Goal: Task Accomplishment & Management: Manage account settings

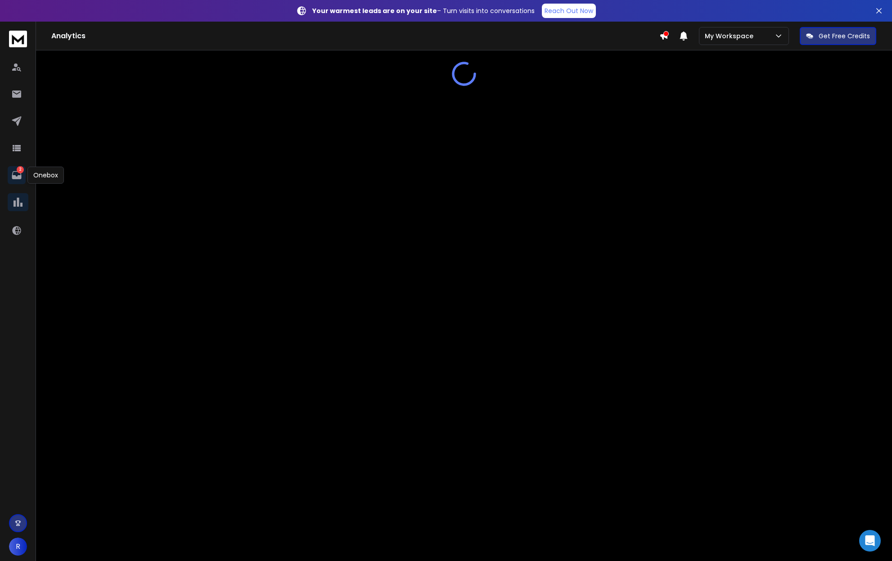
click at [20, 175] on icon at bounding box center [16, 175] width 11 height 11
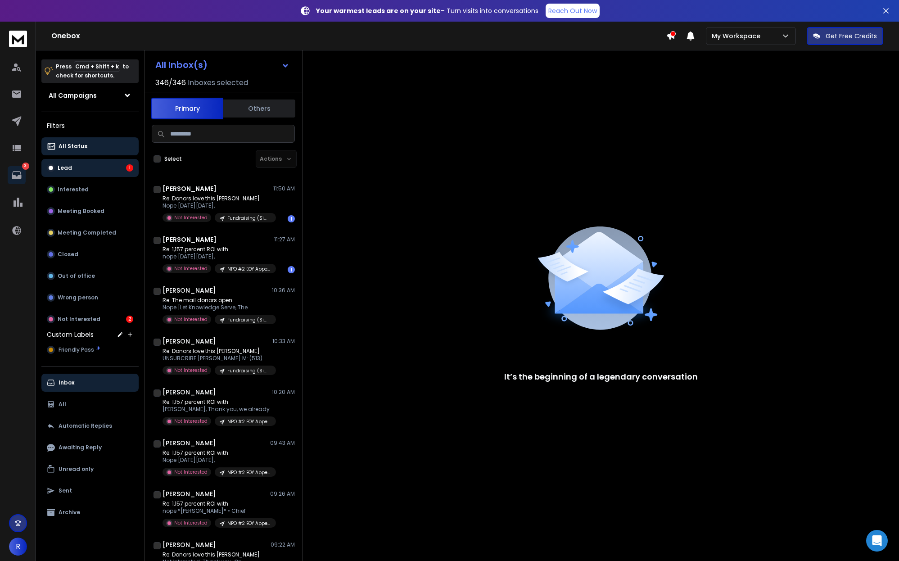
click at [84, 168] on button "Lead 1" at bounding box center [89, 168] width 97 height 18
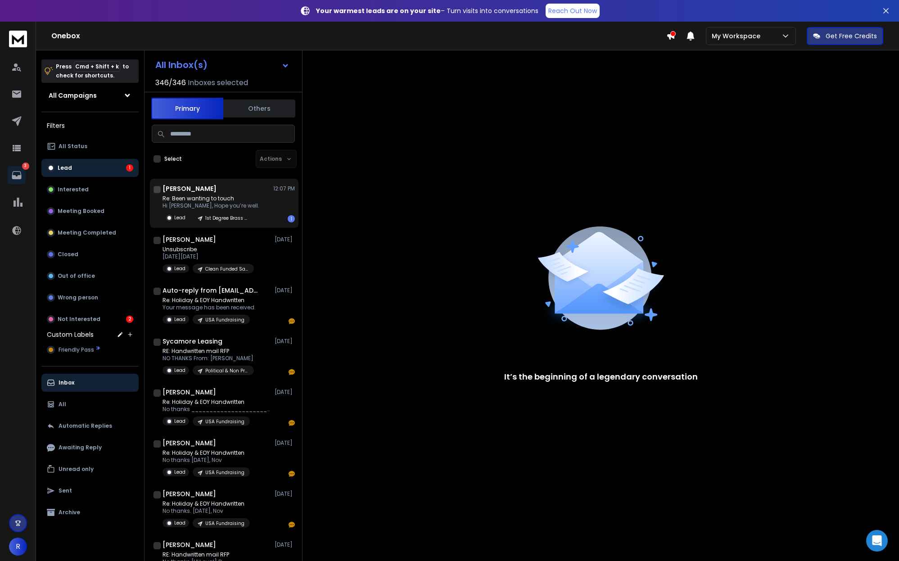
click at [243, 202] on p "Hi [PERSON_NAME], Hope you’re well." at bounding box center [210, 205] width 97 height 7
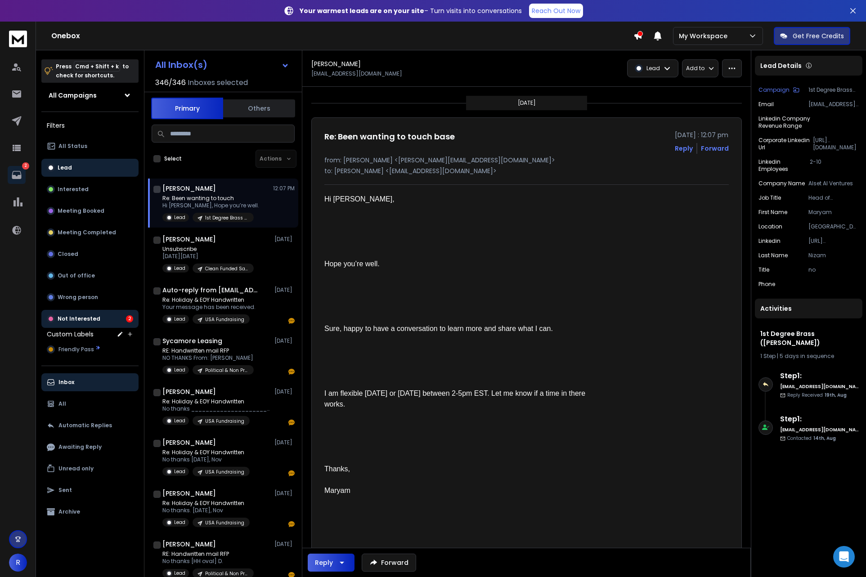
click at [109, 320] on button "Not Interested 2" at bounding box center [89, 319] width 97 height 18
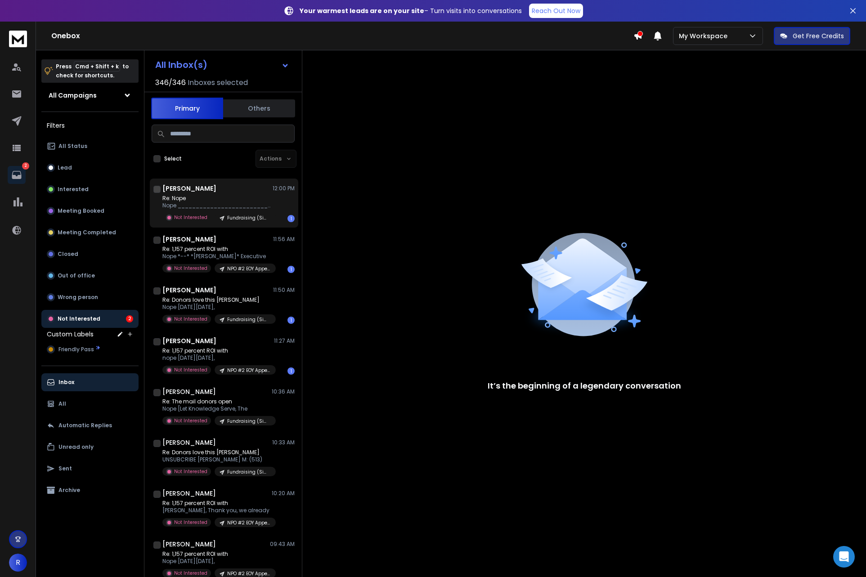
click at [225, 190] on div "Cathy McGrath 12:00 PM" at bounding box center [228, 188] width 132 height 9
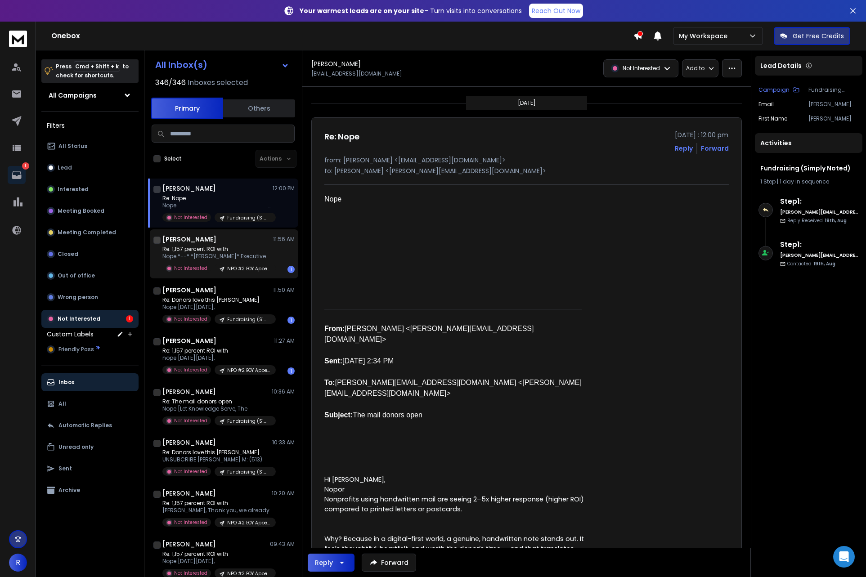
click at [209, 248] on p "Re: 1,157 percent ROI with" at bounding box center [216, 249] width 108 height 7
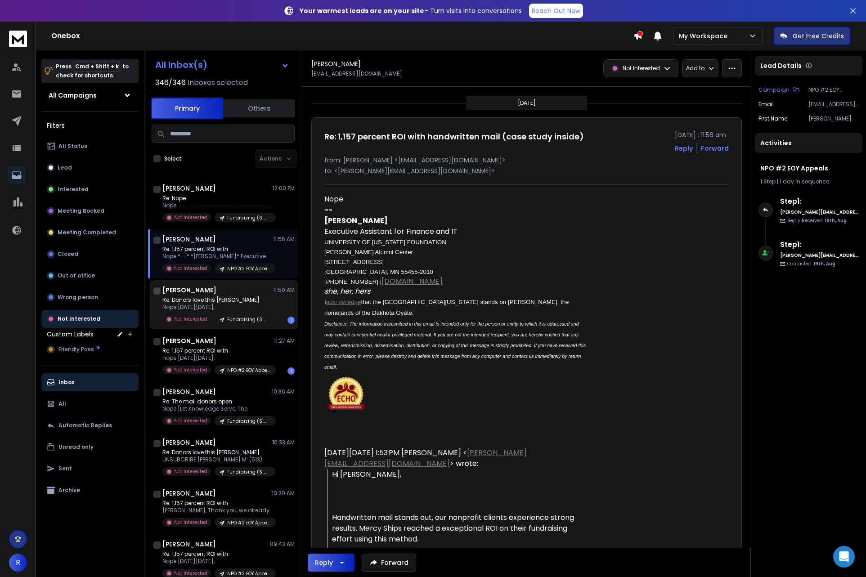
click at [186, 297] on p "Re: Donors love this John" at bounding box center [216, 300] width 108 height 7
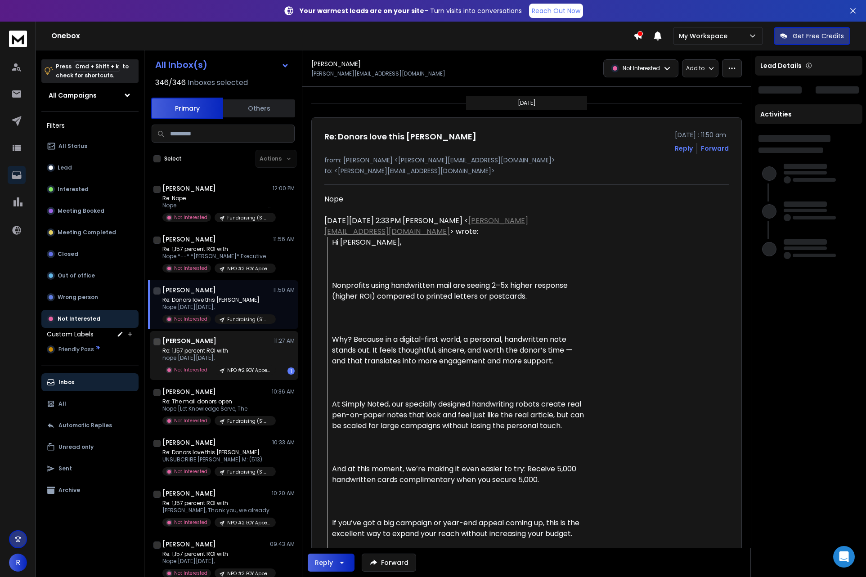
click at [208, 339] on h1 "Eboney Pearson" at bounding box center [189, 341] width 54 height 9
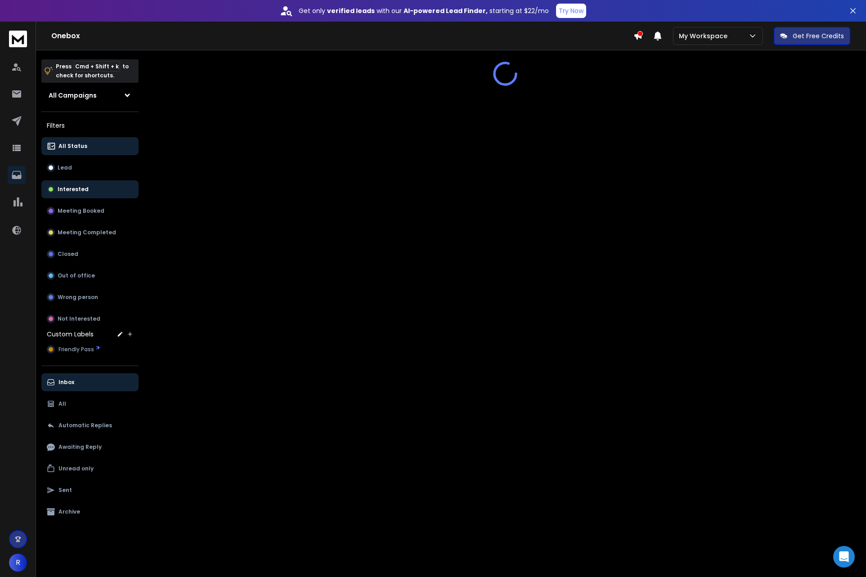
click at [73, 186] on p "Interested" at bounding box center [73, 189] width 31 height 7
click at [81, 167] on button "Lead 1" at bounding box center [89, 168] width 97 height 18
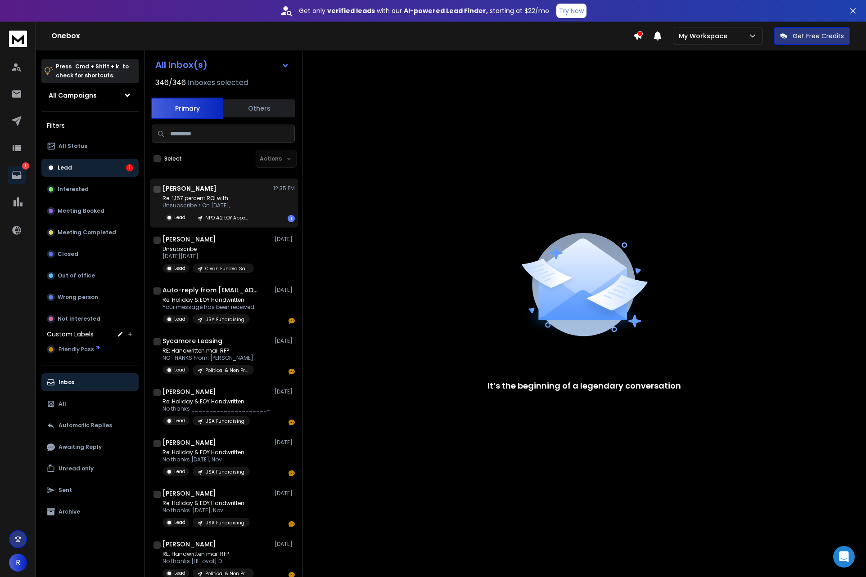
click at [212, 186] on h1 "Stephen Schirra" at bounding box center [189, 188] width 54 height 9
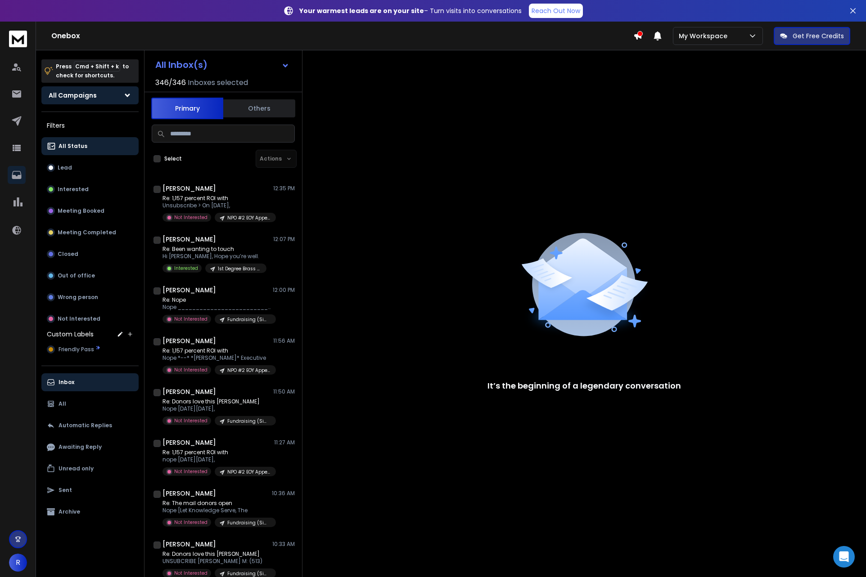
click at [94, 95] on h1 "All Campaigns" at bounding box center [73, 95] width 48 height 9
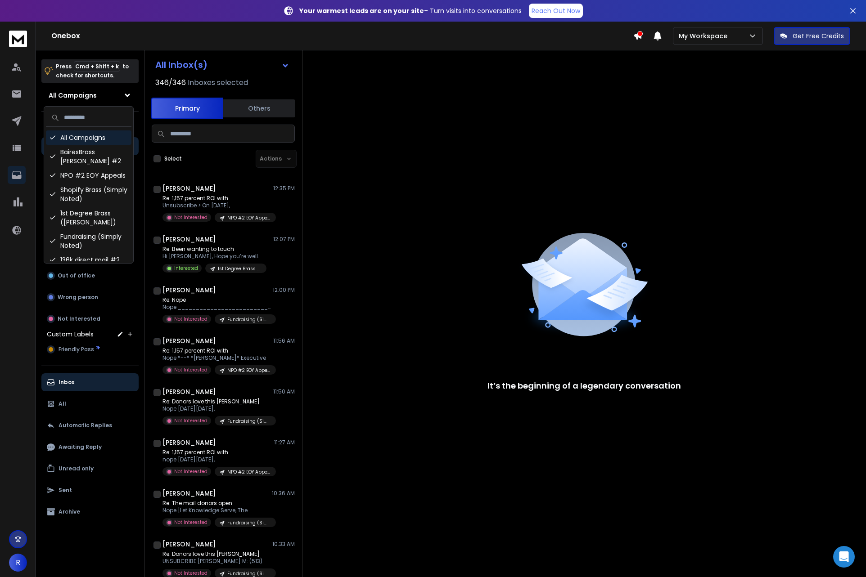
click at [86, 138] on div "All Campaigns" at bounding box center [89, 138] width 86 height 14
click at [67, 150] on div "BairesBrass [PERSON_NAME] #2" at bounding box center [89, 156] width 86 height 23
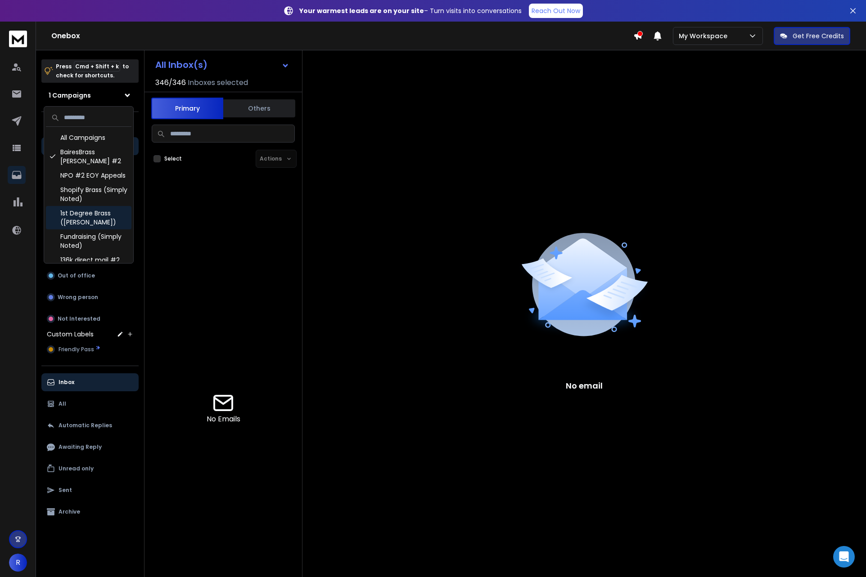
click at [70, 207] on div "1st Degree Brass ([PERSON_NAME])" at bounding box center [89, 217] width 86 height 23
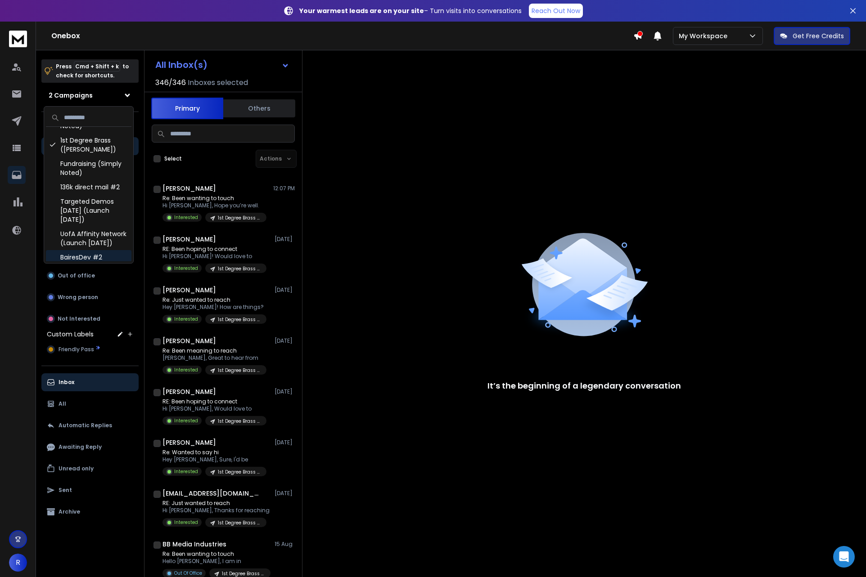
scroll to position [76, 0]
click at [86, 250] on div "BairesDev #2 (Launch [DATE])" at bounding box center [89, 258] width 86 height 23
click at [90, 233] on div "UofA Affinity Network (Launch [DATE])" at bounding box center [89, 235] width 86 height 23
click at [81, 234] on div "UofA IT #2" at bounding box center [89, 241] width 86 height 14
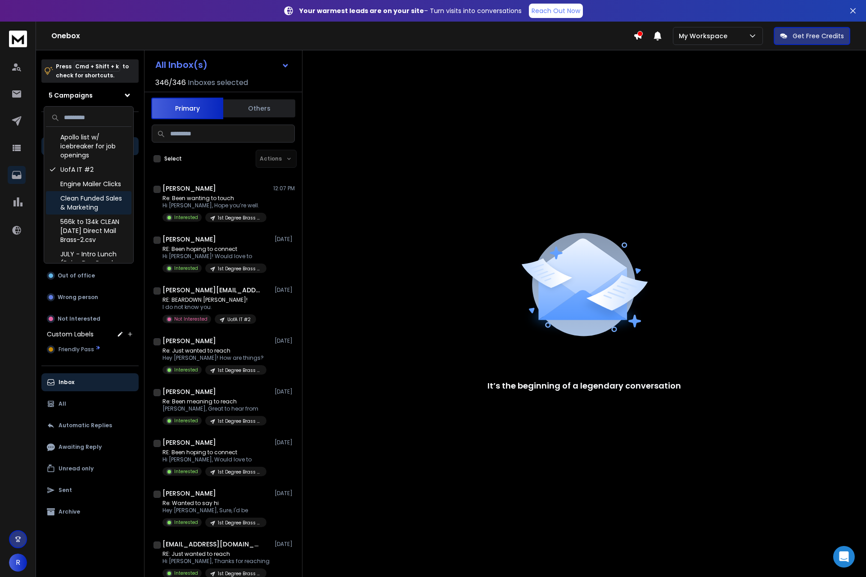
scroll to position [226, 0]
click at [93, 242] on div "JULY - Intro Lunch (BairesDev Reach Tasks)" at bounding box center [89, 253] width 86 height 32
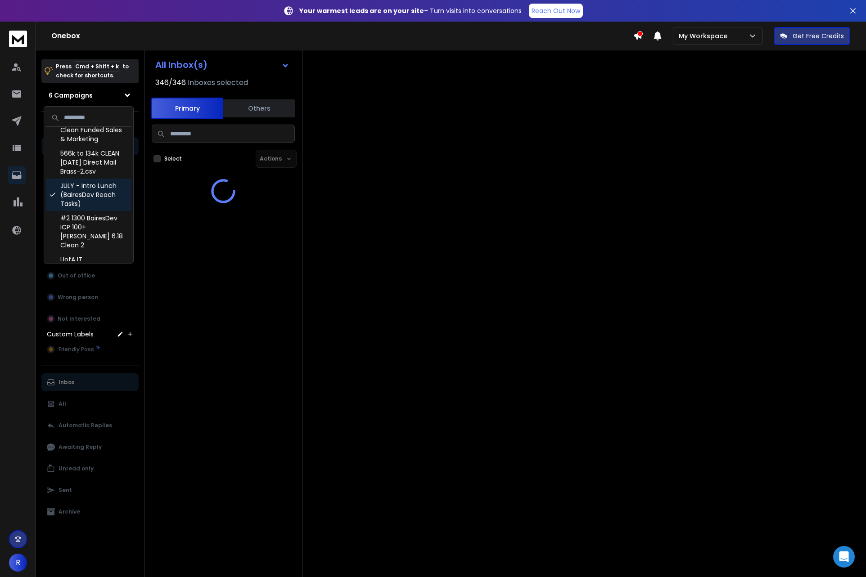
scroll to position [296, 0]
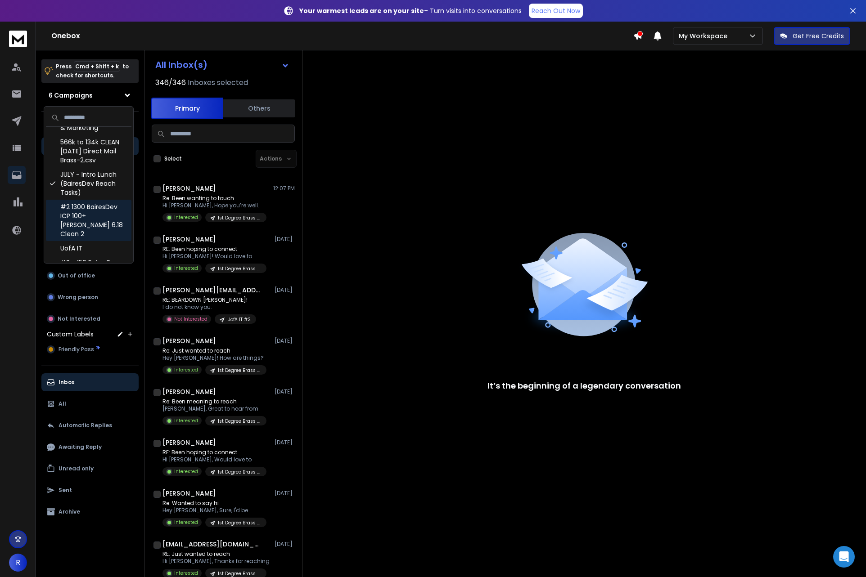
click at [92, 208] on div "#2 1300 BairesDev ICP 100+ [PERSON_NAME] 6.18 Clean 2" at bounding box center [89, 220] width 86 height 41
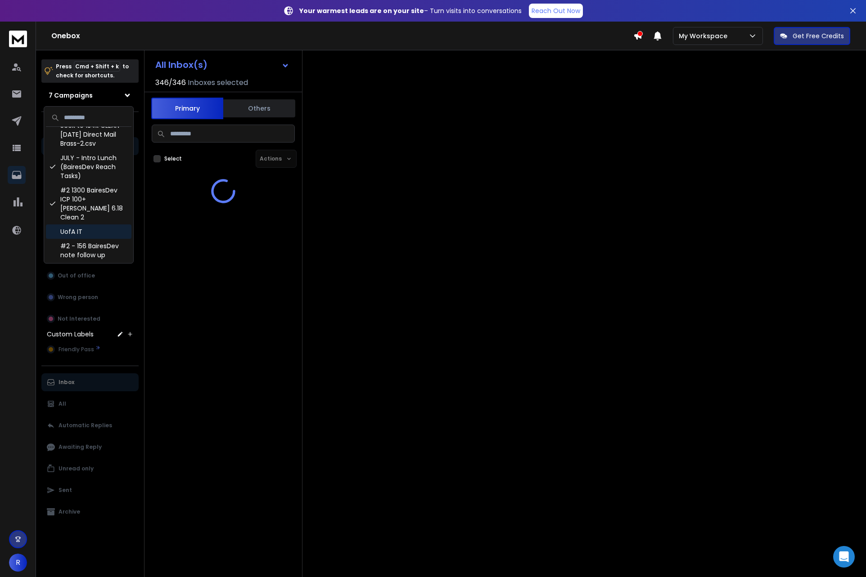
scroll to position [326, 0]
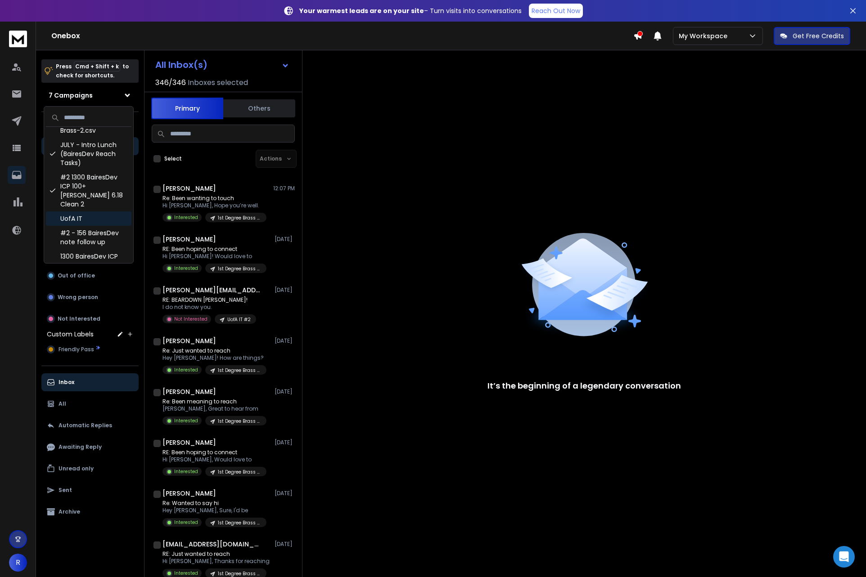
click at [89, 212] on div "UofA IT" at bounding box center [89, 219] width 86 height 14
click at [99, 226] on div "#2 - 156 BairesDev note follow up" at bounding box center [89, 237] width 86 height 23
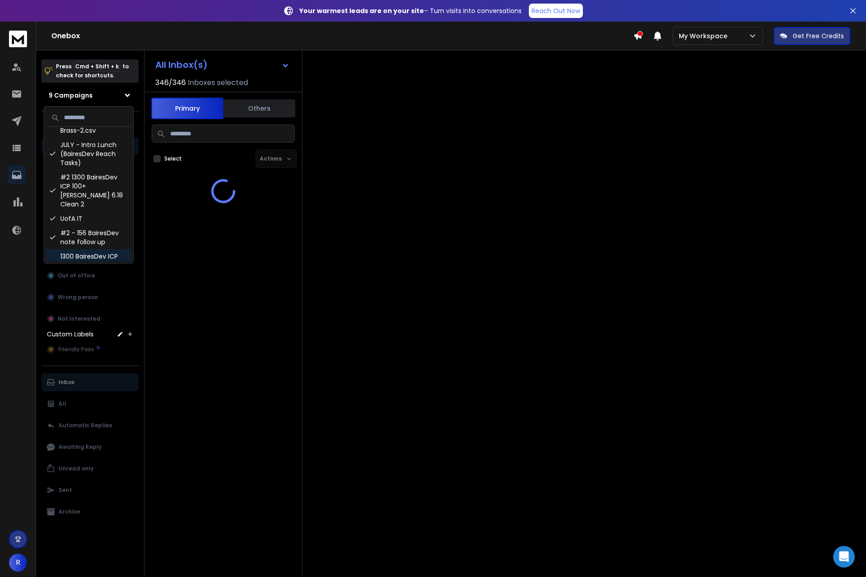
scroll to position [328, 0]
click at [97, 247] on div "1300 BairesDev ICP 100+ [PERSON_NAME] 6.18 Clean 2" at bounding box center [89, 263] width 86 height 32
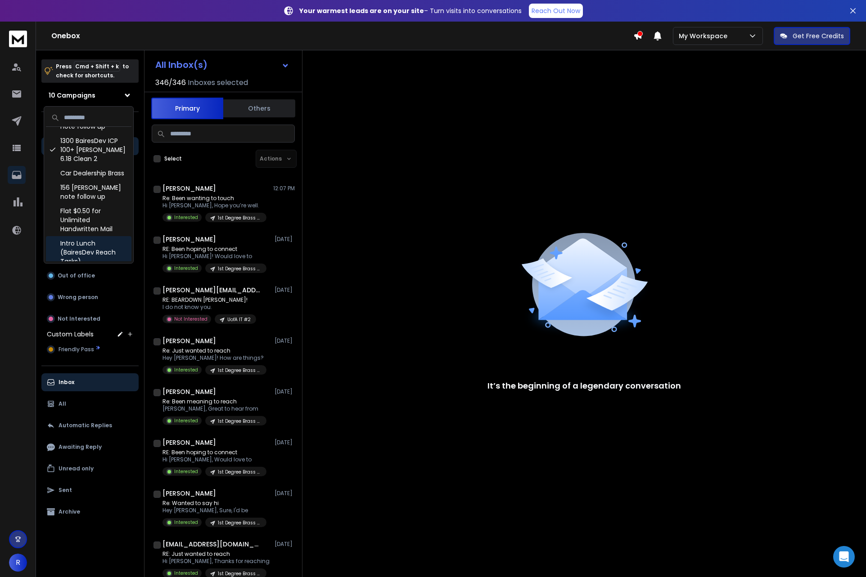
scroll to position [453, 0]
click at [85, 226] on div "Intro Lunch (BairesDev Reach Tasks)" at bounding box center [89, 241] width 86 height 32
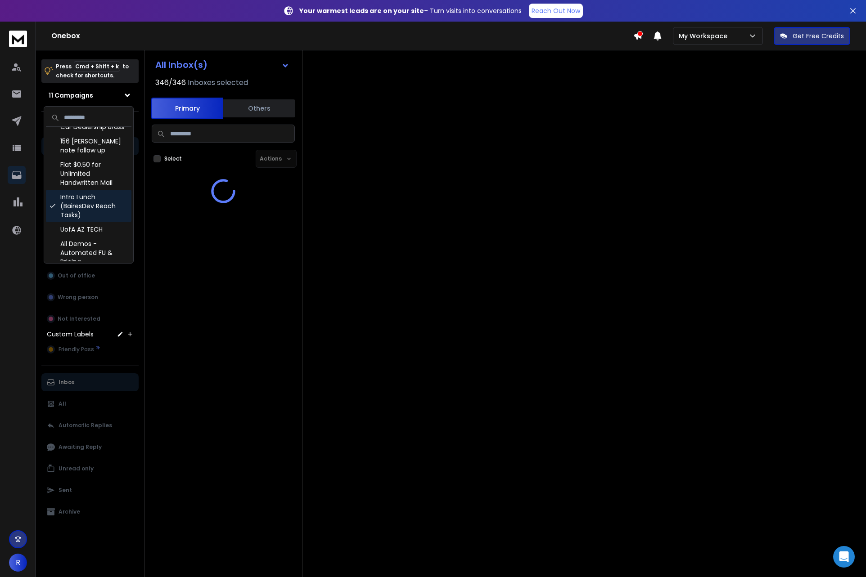
scroll to position [490, 0]
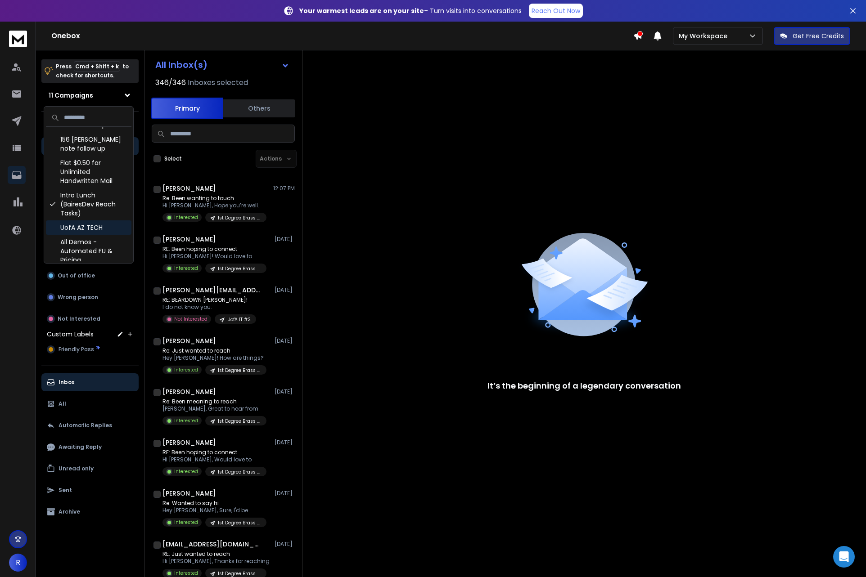
click at [89, 221] on div "UofA AZ TECH" at bounding box center [89, 228] width 86 height 14
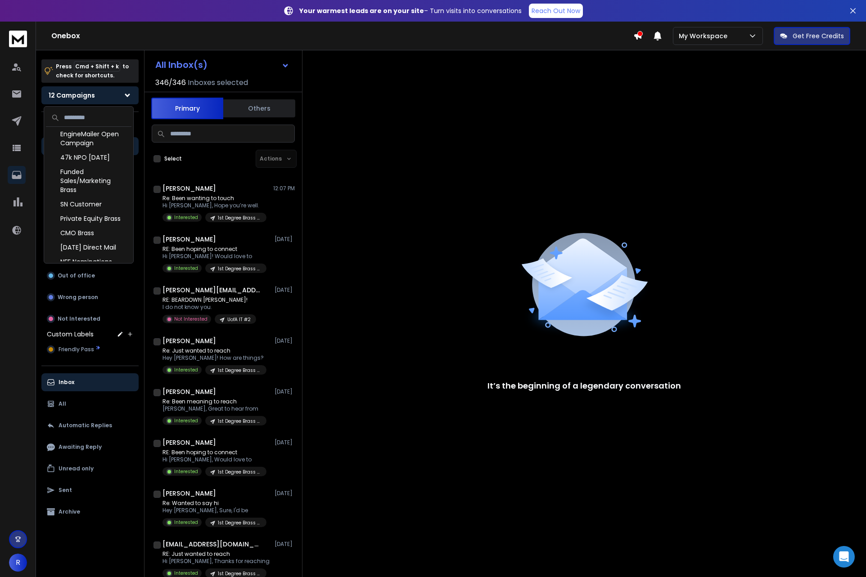
click at [126, 94] on icon at bounding box center [127, 95] width 8 height 8
click at [125, 93] on icon at bounding box center [127, 95] width 8 height 8
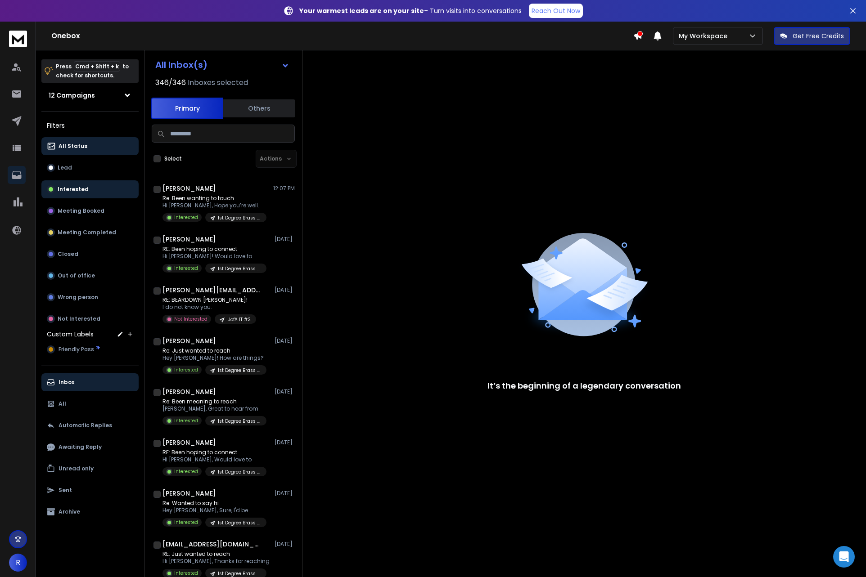
click at [93, 185] on button "Interested" at bounding box center [89, 189] width 97 height 18
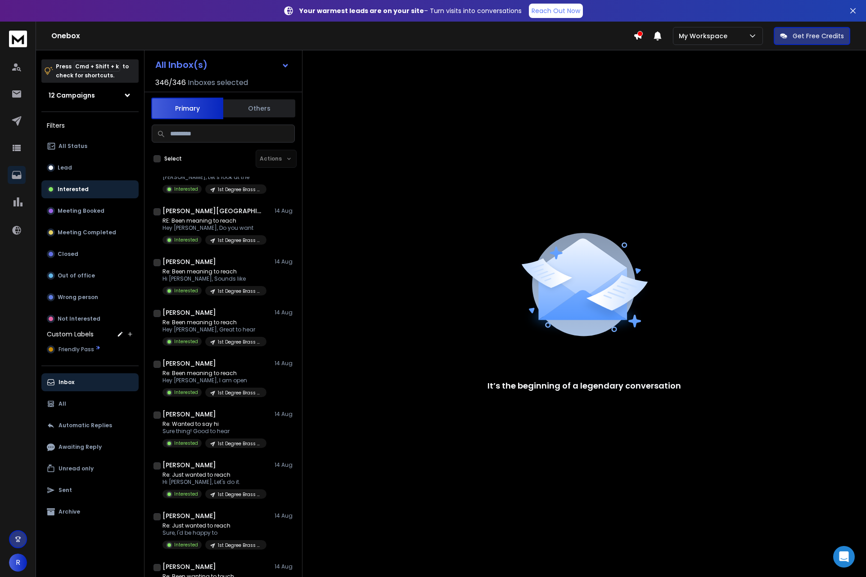
scroll to position [0, 0]
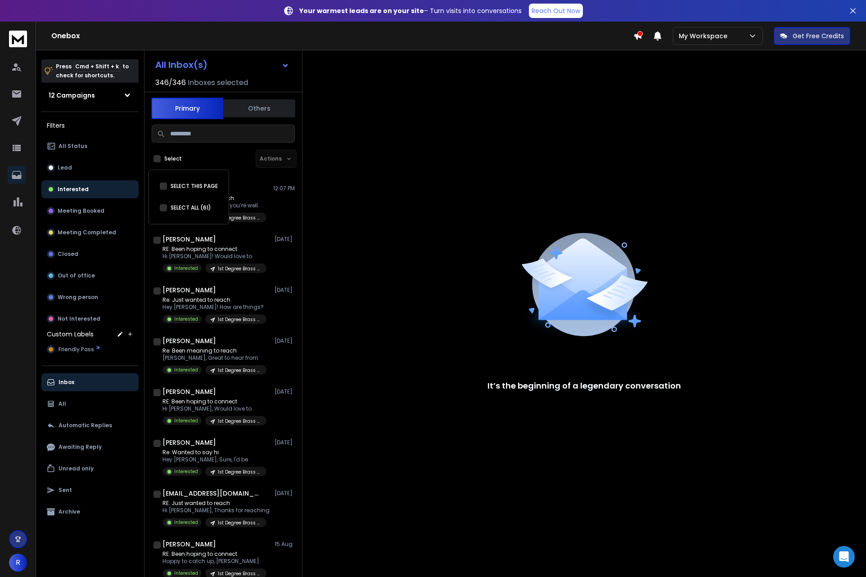
click at [164, 208] on button "SELECT THIS PAGE" at bounding box center [163, 207] width 7 height 7
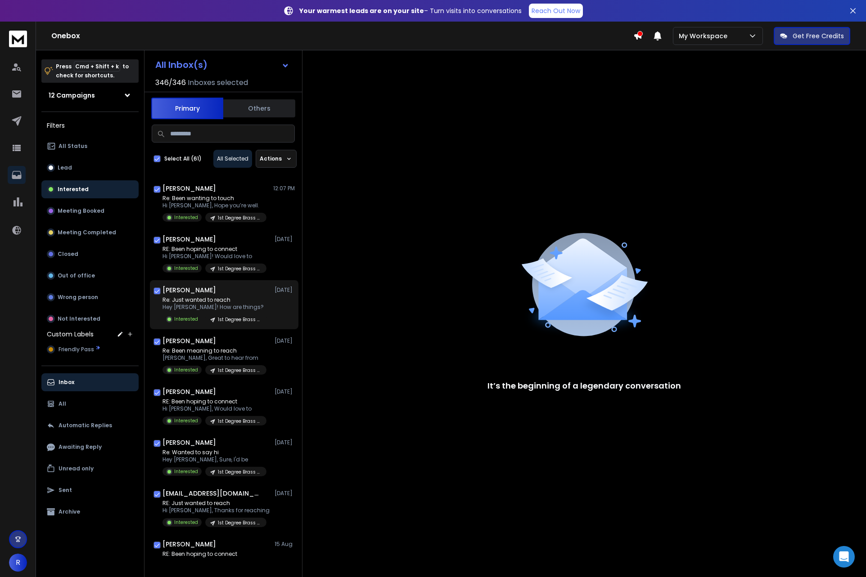
click at [233, 304] on p "Hey Rick! How are things?" at bounding box center [214, 307] width 104 height 7
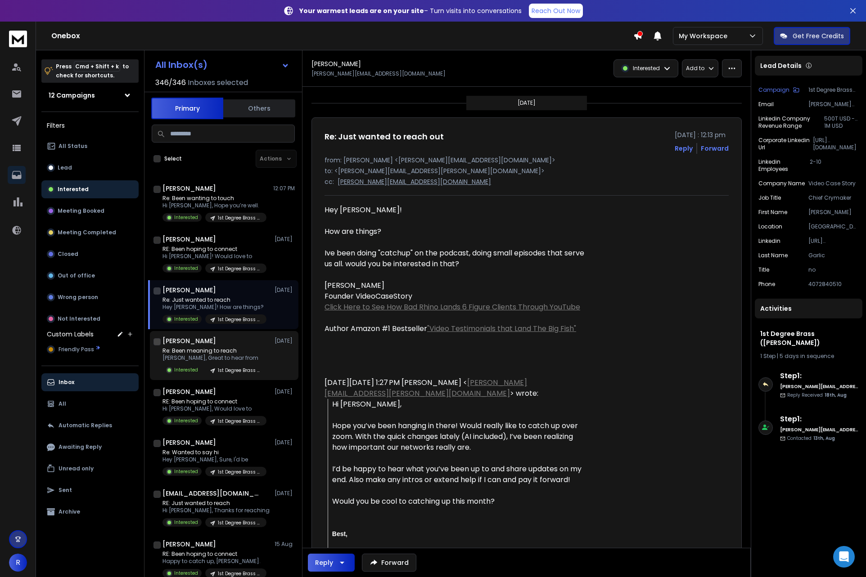
click at [210, 346] on div "Jonathan Lyons 18 Aug Re: Been meaning to reach Rick, Great to hear from Intere…" at bounding box center [228, 356] width 132 height 38
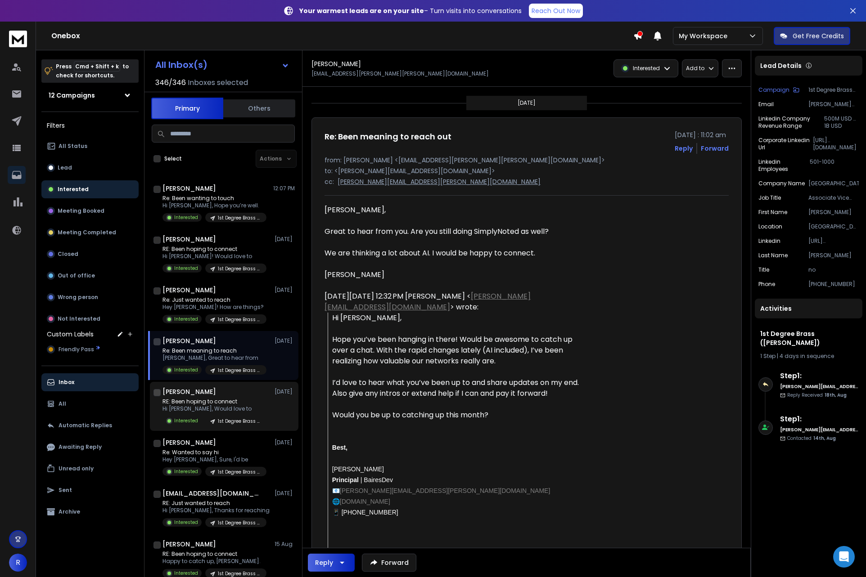
click at [206, 391] on div "Eric Weber 18 Aug" at bounding box center [228, 392] width 132 height 9
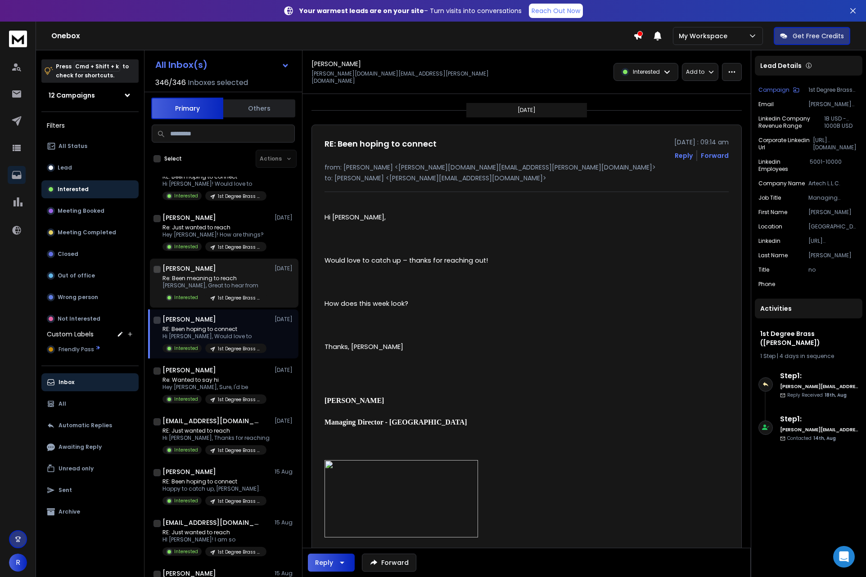
scroll to position [198, 0]
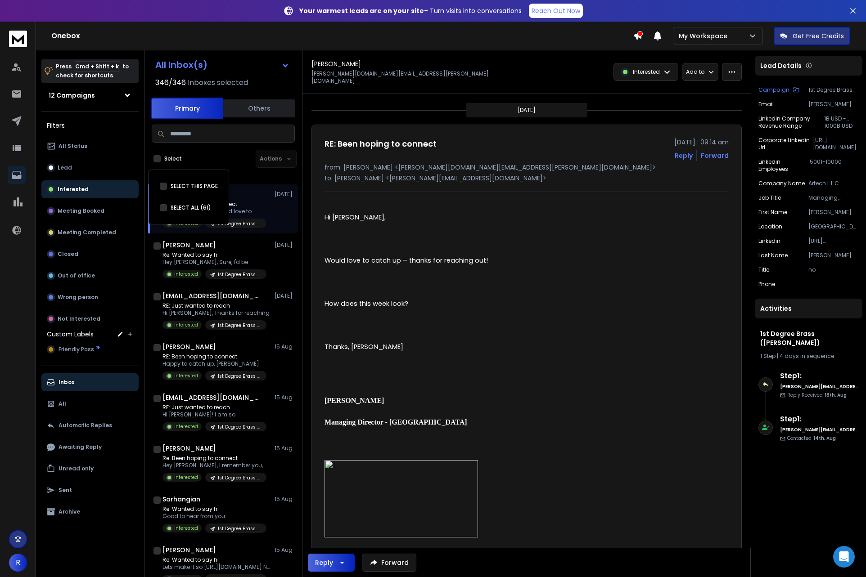
click at [163, 209] on button "SELECT THIS PAGE" at bounding box center [163, 207] width 7 height 7
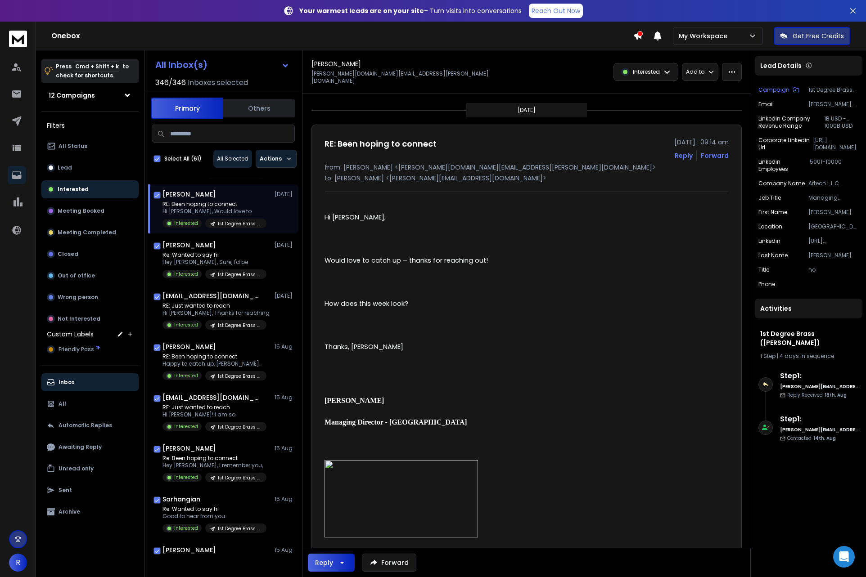
click at [282, 160] on button "Actions" at bounding box center [276, 159] width 41 height 18
click at [158, 172] on div "Select All (61) All Selected Actions Maryam Nizam 12:07 PM Re: Been wanting to …" at bounding box center [223, 339] width 158 height 437
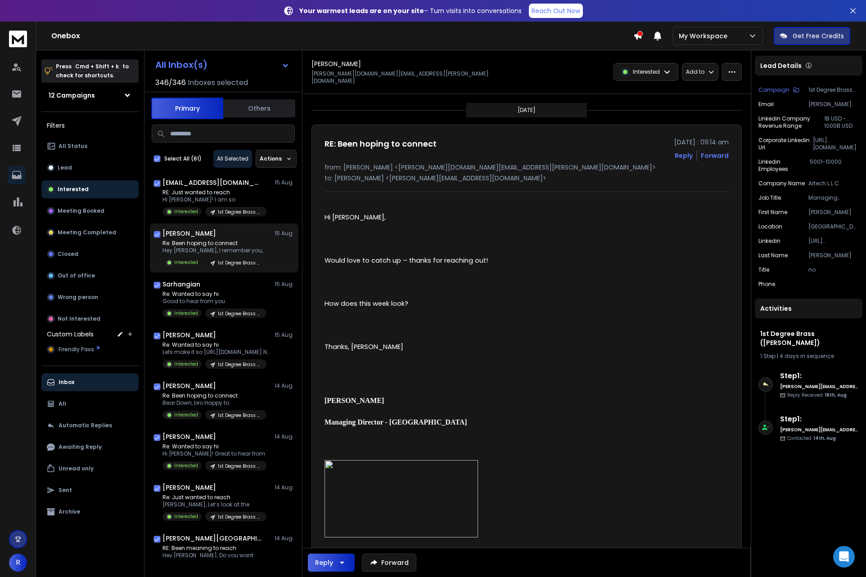
scroll to position [0, 0]
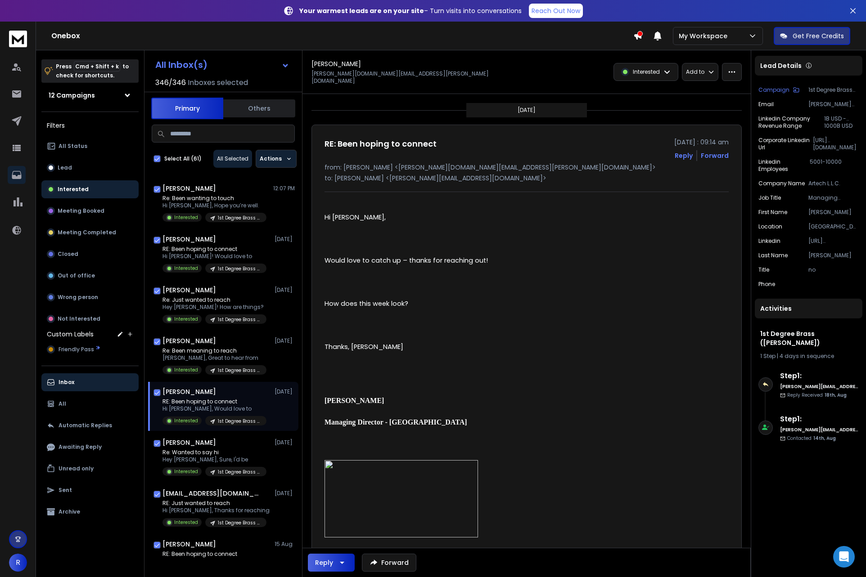
click at [284, 158] on button "Actions" at bounding box center [276, 159] width 41 height 18
click at [286, 160] on icon "button" at bounding box center [288, 158] width 7 height 7
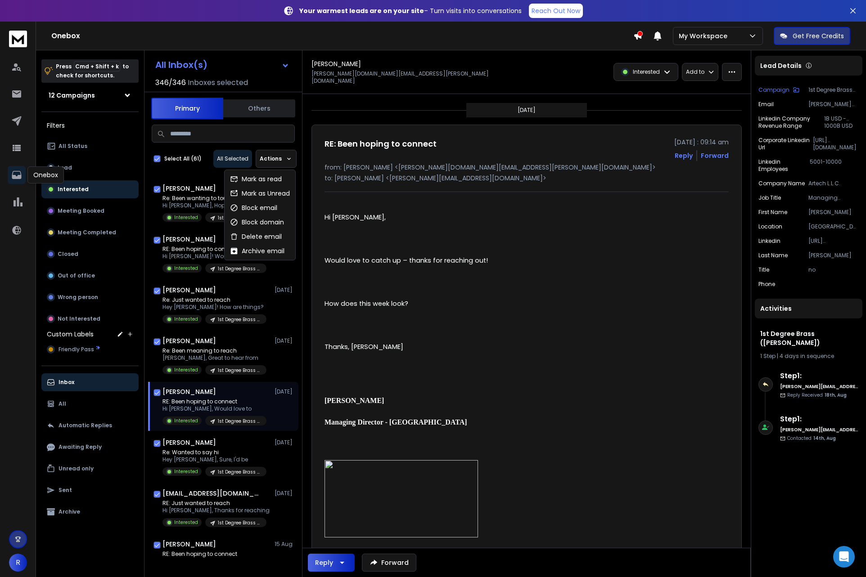
click at [19, 170] on icon at bounding box center [16, 175] width 11 height 11
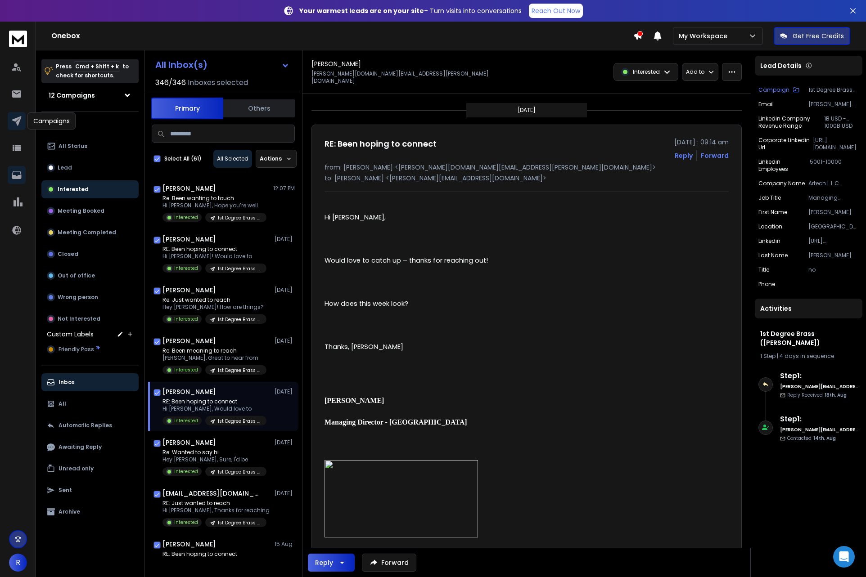
click at [14, 119] on icon at bounding box center [16, 120] width 9 height 9
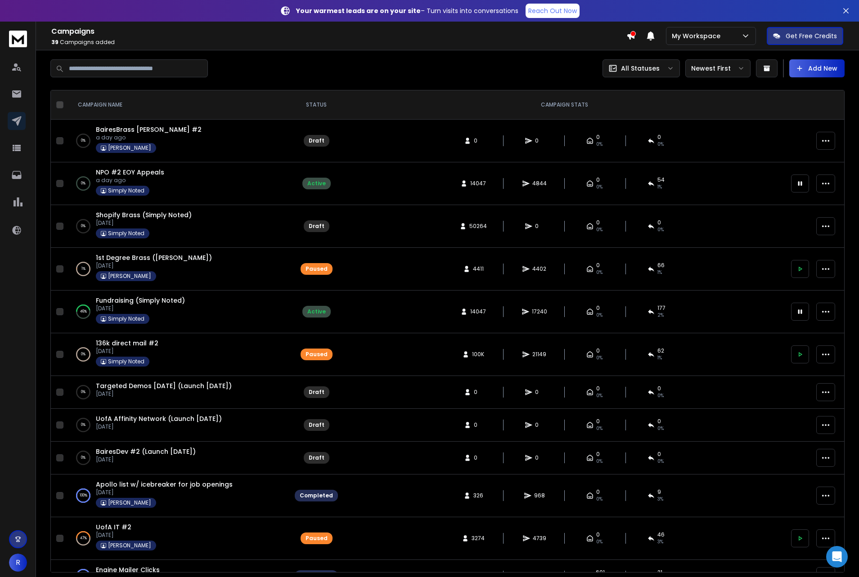
click at [188, 271] on div "1 % 1st Degree Brass (Baires) 7 days ago Baires" at bounding box center [178, 269] width 204 height 32
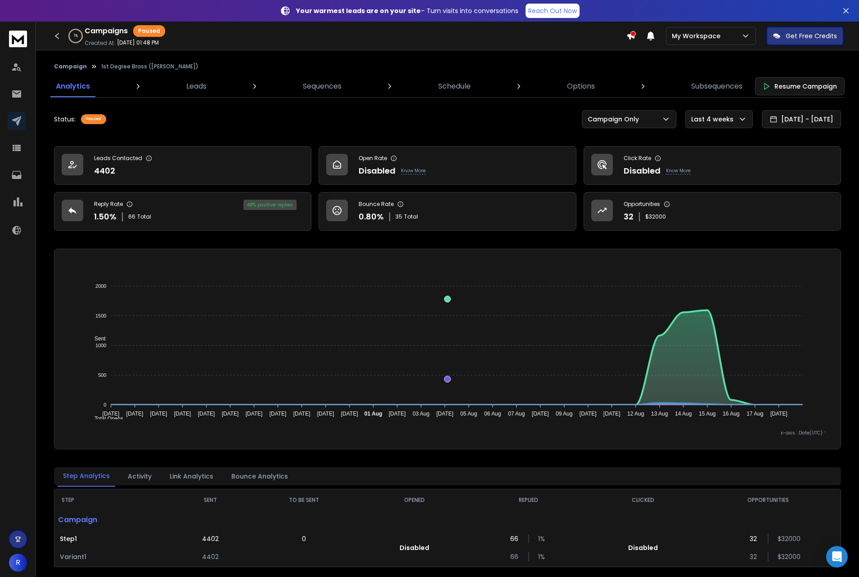
click at [176, 89] on div "Analytics Leads Sequences Schedule Options Subsequences" at bounding box center [399, 87] width 698 height 22
click at [185, 84] on link "Leads" at bounding box center [196, 87] width 31 height 22
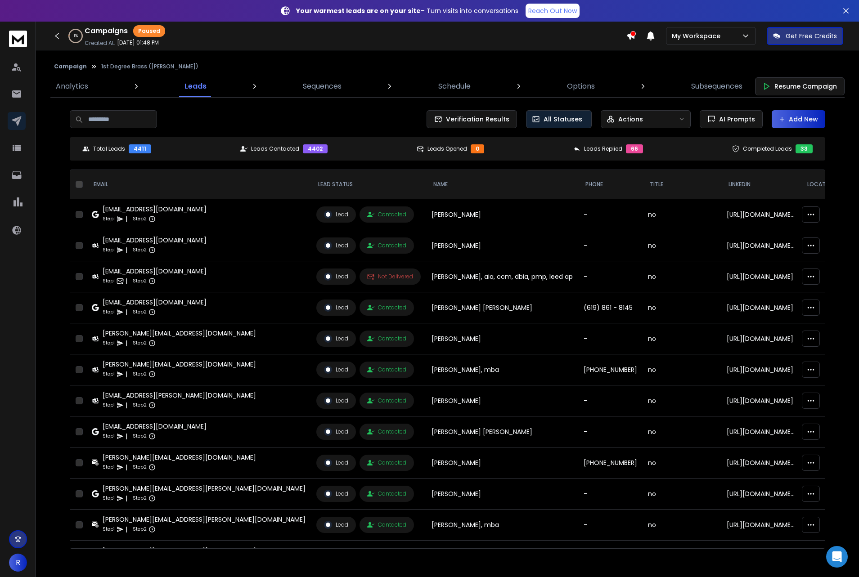
click at [557, 123] on p "All Statuses" at bounding box center [563, 119] width 39 height 9
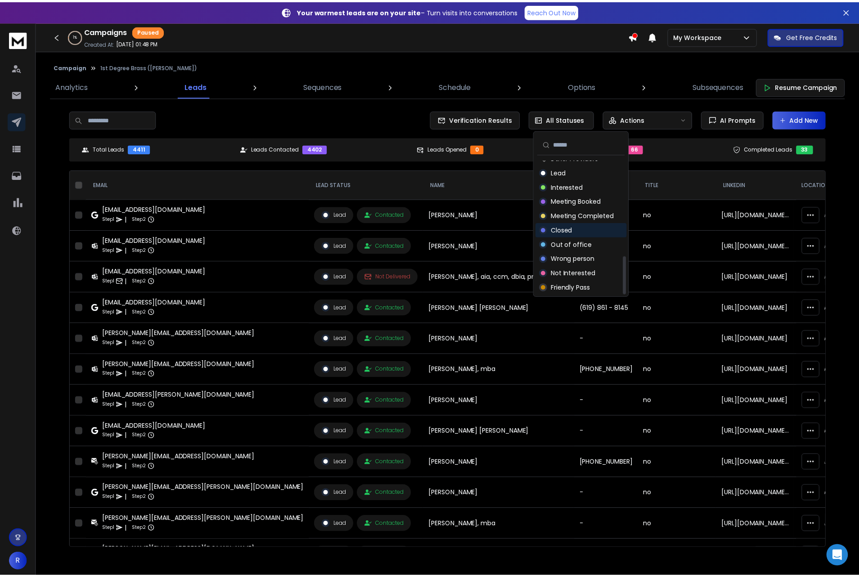
scroll to position [261, 0]
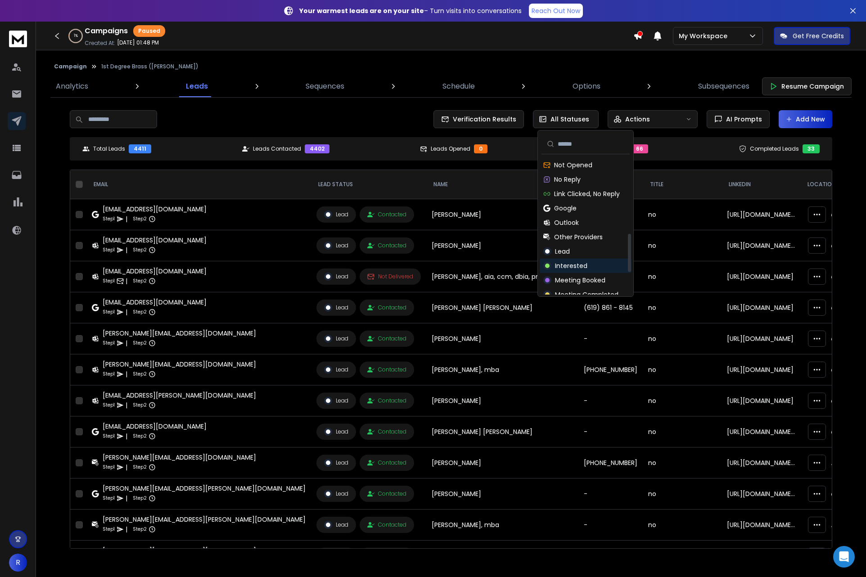
click at [586, 261] on p "Interested" at bounding box center [571, 265] width 32 height 9
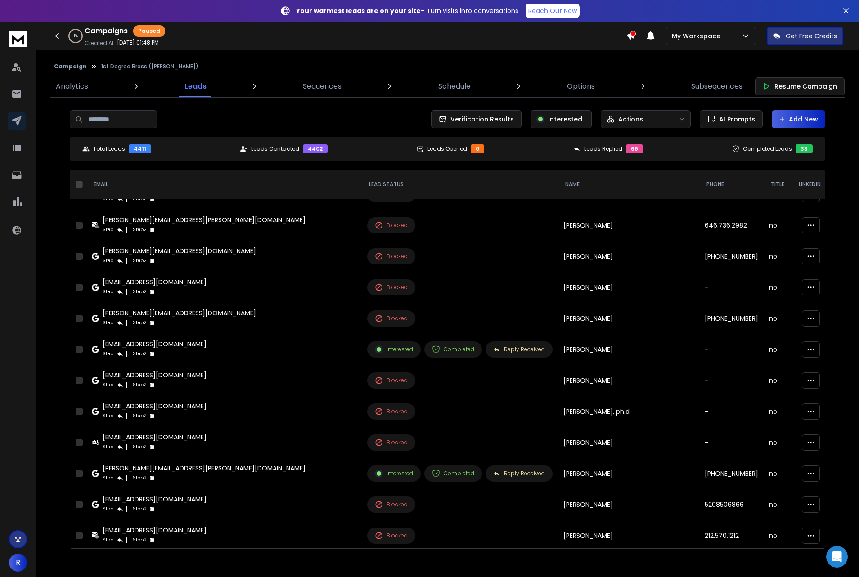
scroll to position [0, 0]
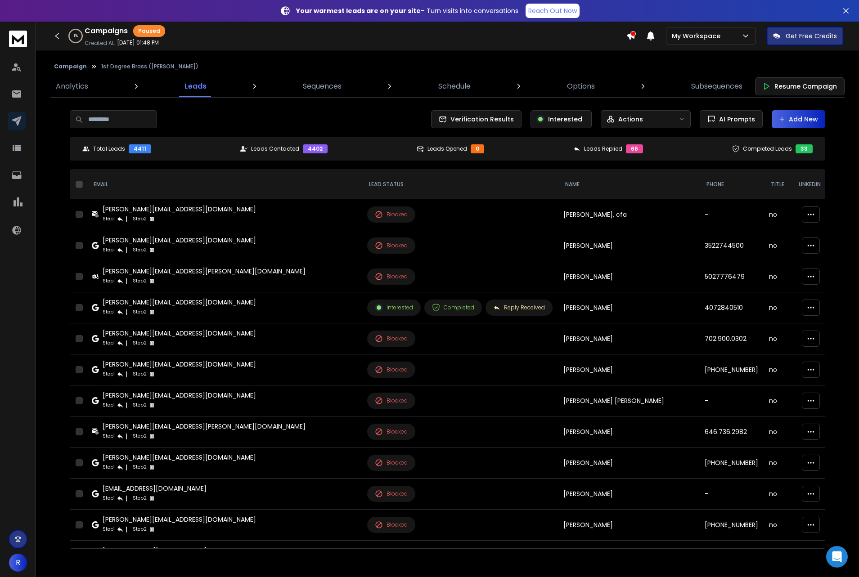
click at [77, 189] on th at bounding box center [78, 184] width 16 height 29
click at [77, 174] on th at bounding box center [78, 184] width 16 height 29
click at [56, 229] on button "Select this Page" at bounding box center [54, 228] width 7 height 7
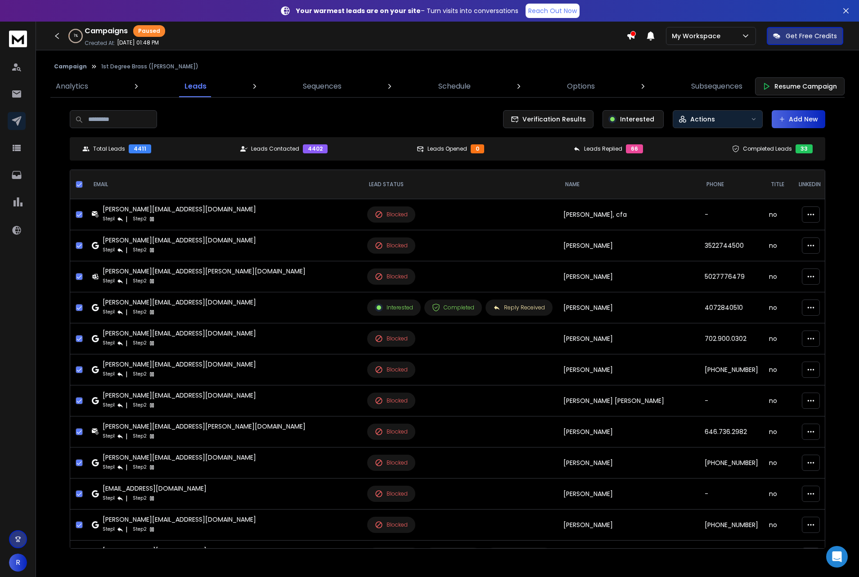
click at [740, 117] on div "Actions" at bounding box center [713, 119] width 68 height 9
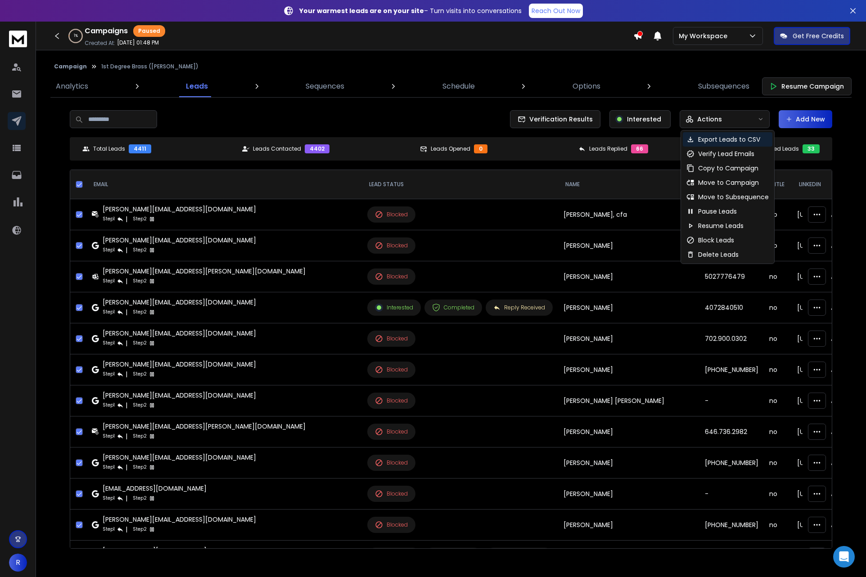
click at [744, 138] on p "Export Leads to CSV" at bounding box center [729, 139] width 62 height 9
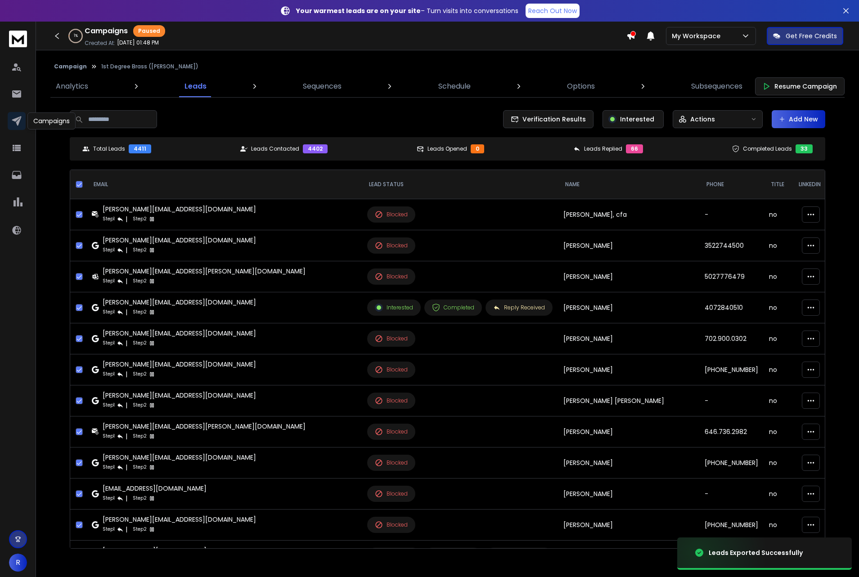
click at [19, 119] on icon at bounding box center [16, 121] width 11 height 11
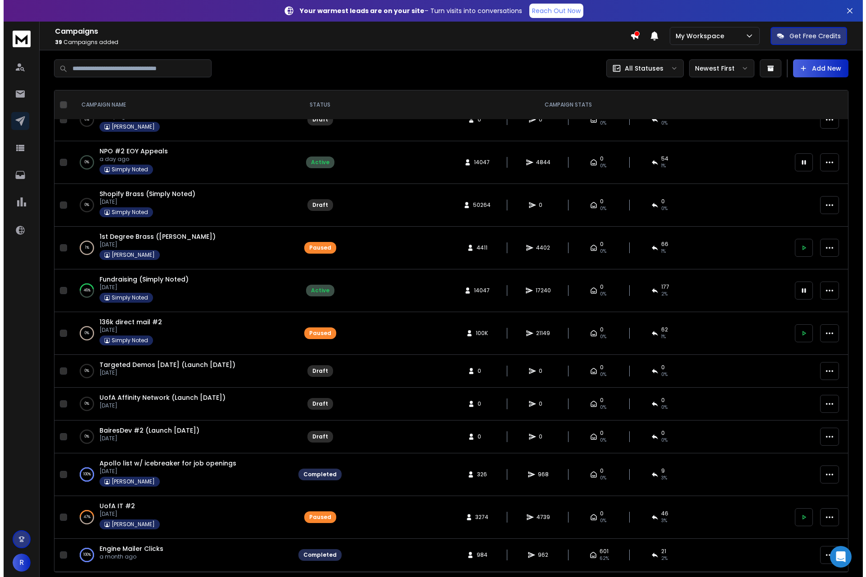
scroll to position [50, 0]
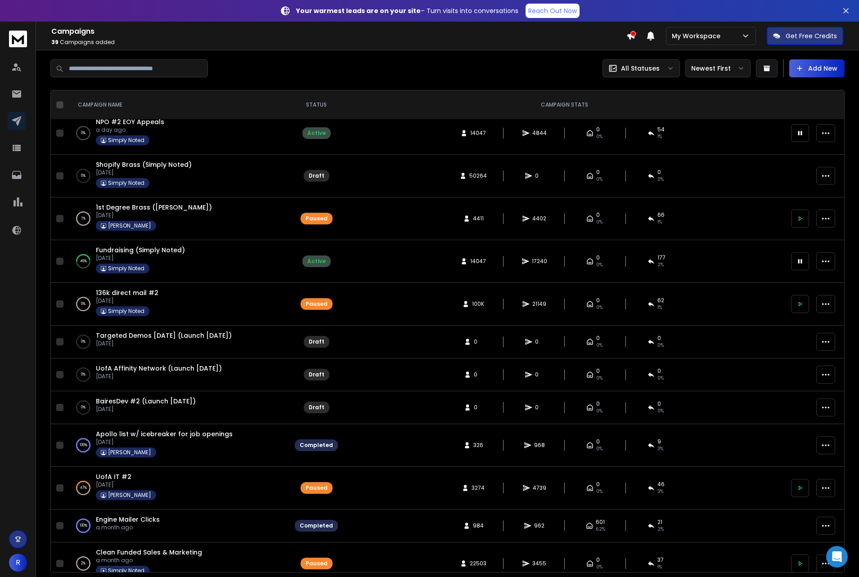
click at [200, 434] on span "Apollo list w/ icebreaker for job openings" at bounding box center [164, 434] width 137 height 9
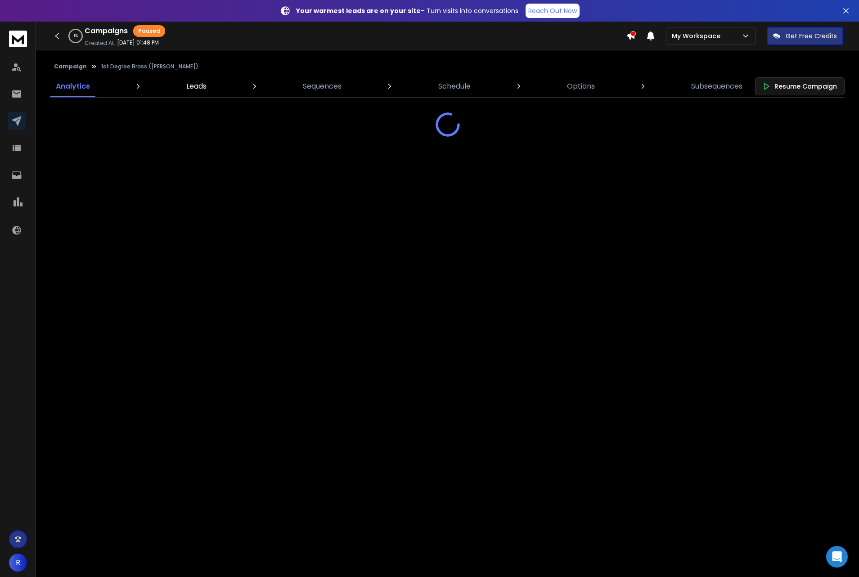
click at [195, 88] on p "Leads" at bounding box center [196, 86] width 20 height 11
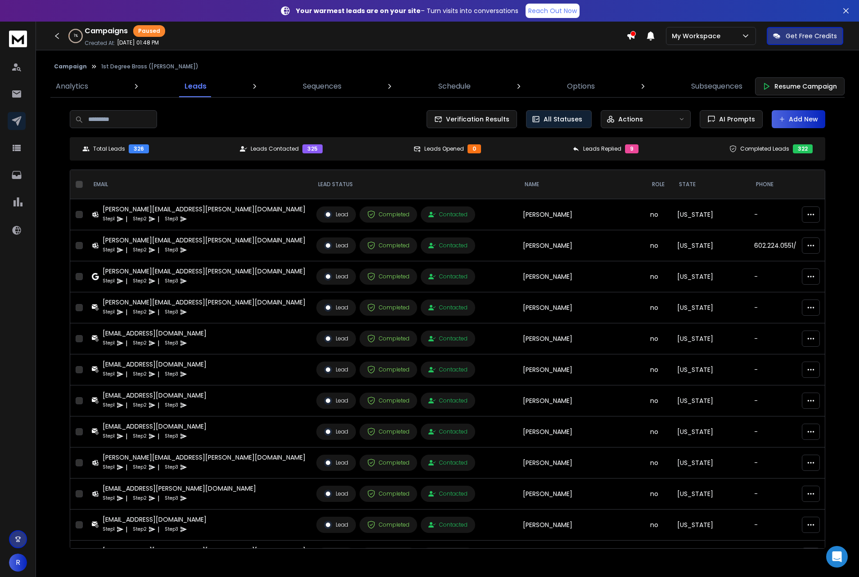
click at [582, 118] on p "All Statuses" at bounding box center [563, 119] width 39 height 9
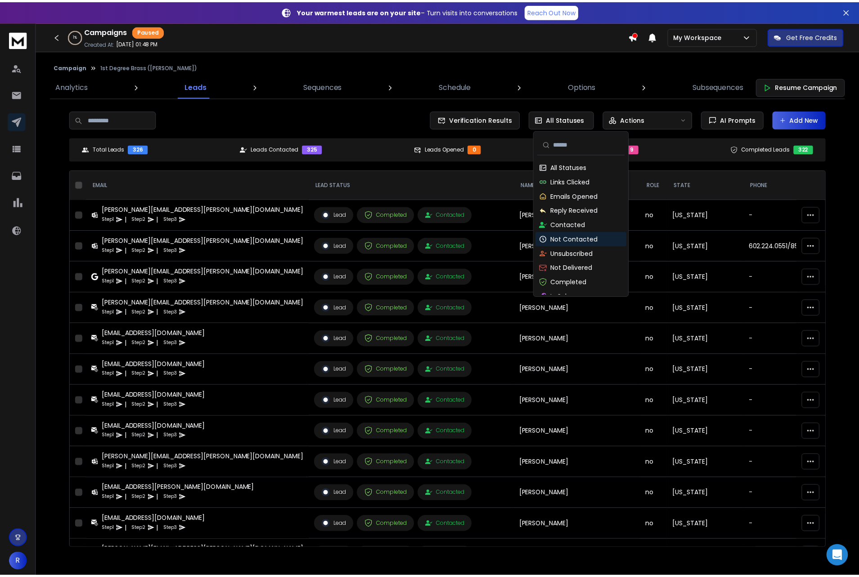
scroll to position [306, 0]
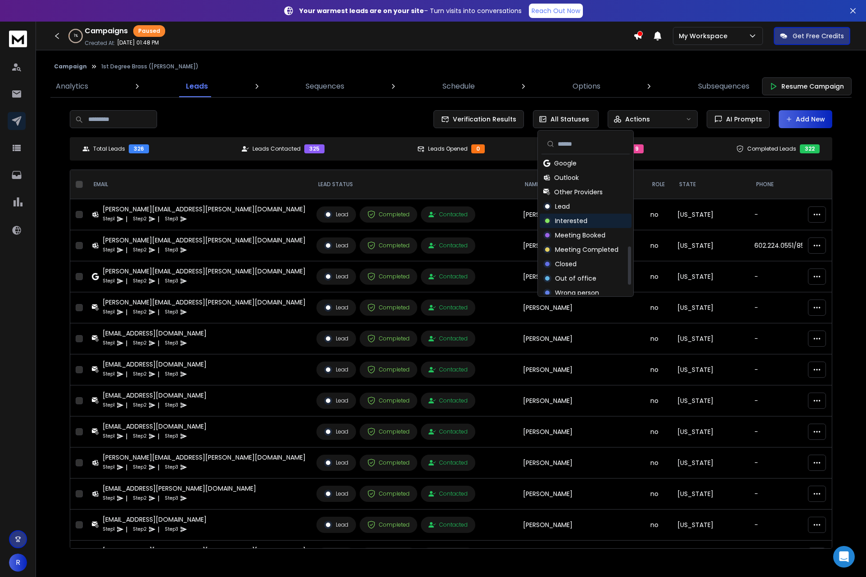
click at [579, 218] on p "Interested" at bounding box center [571, 220] width 32 height 9
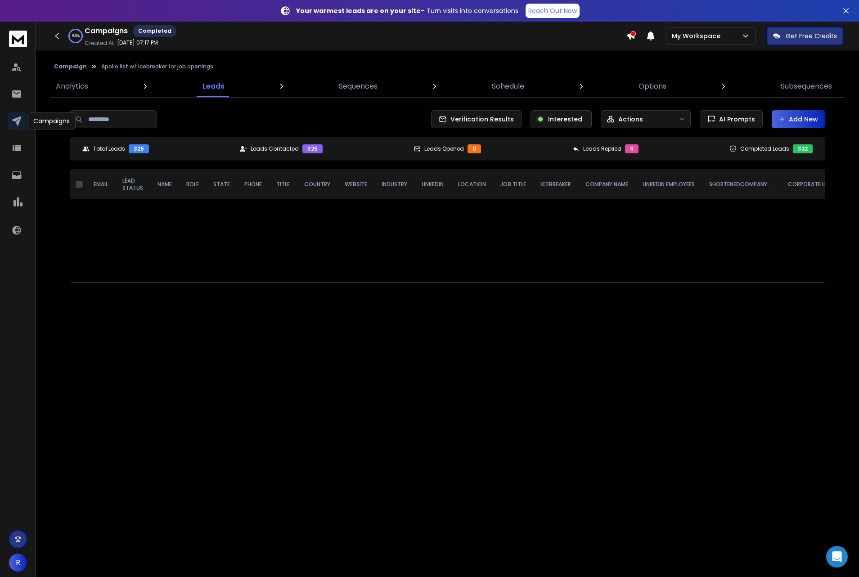
click at [18, 120] on icon at bounding box center [16, 121] width 11 height 11
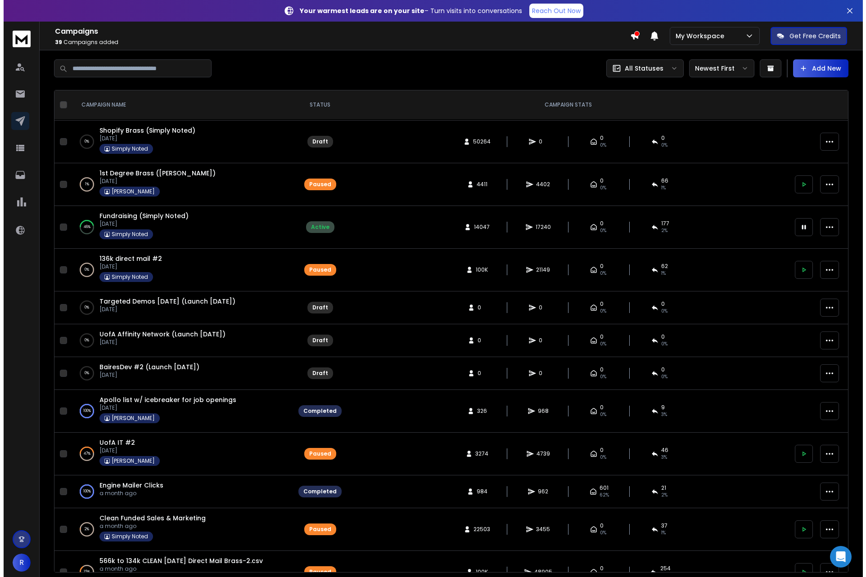
scroll to position [168, 0]
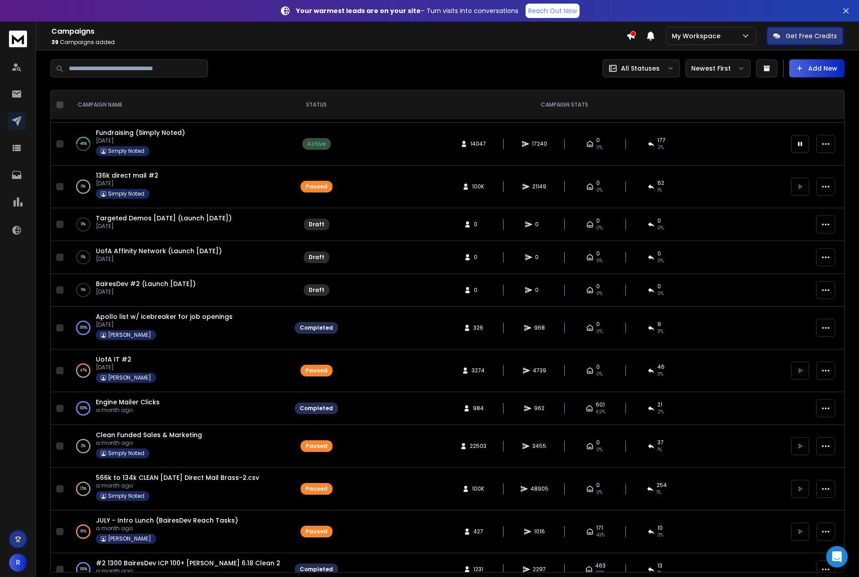
click at [157, 364] on div "47 % UofA IT #2 14 days ago Baires" at bounding box center [178, 371] width 204 height 32
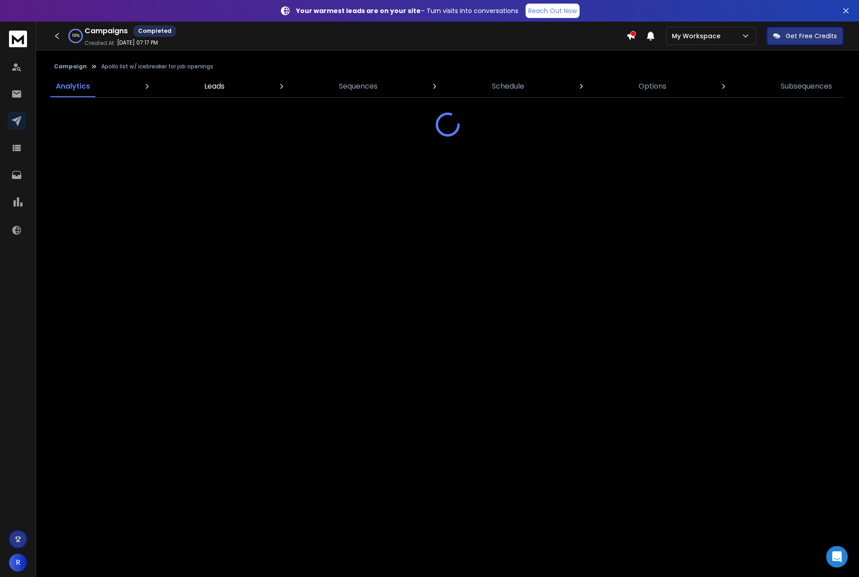
click at [212, 81] on p "Leads" at bounding box center [214, 86] width 20 height 11
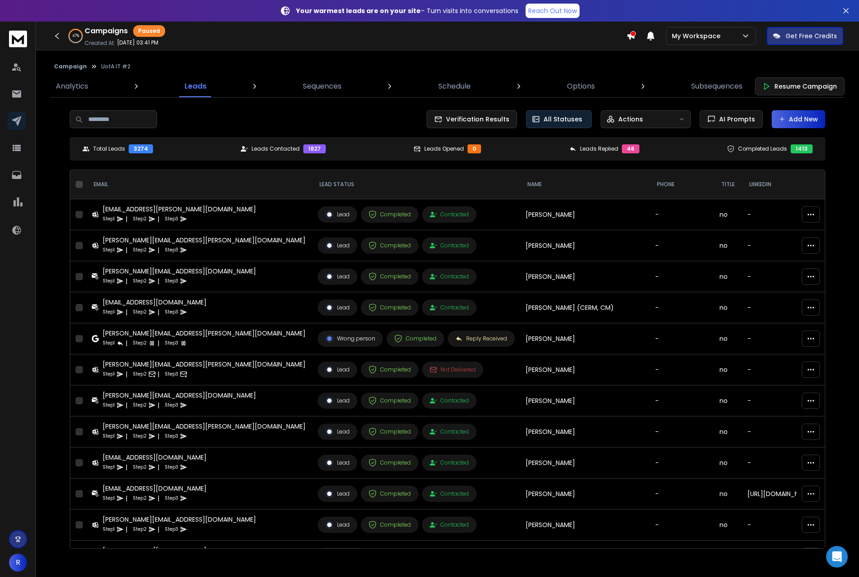
click at [554, 116] on p "All Statuses" at bounding box center [563, 119] width 39 height 9
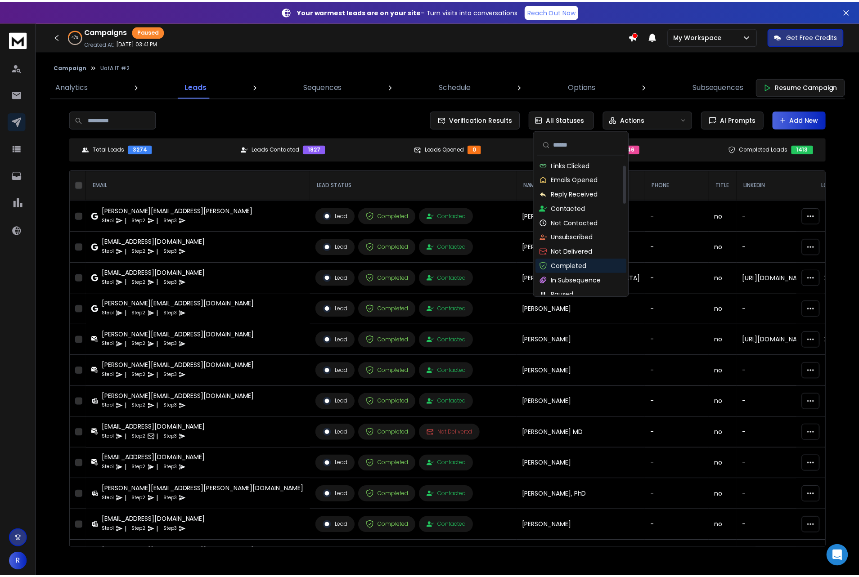
scroll to position [340, 0]
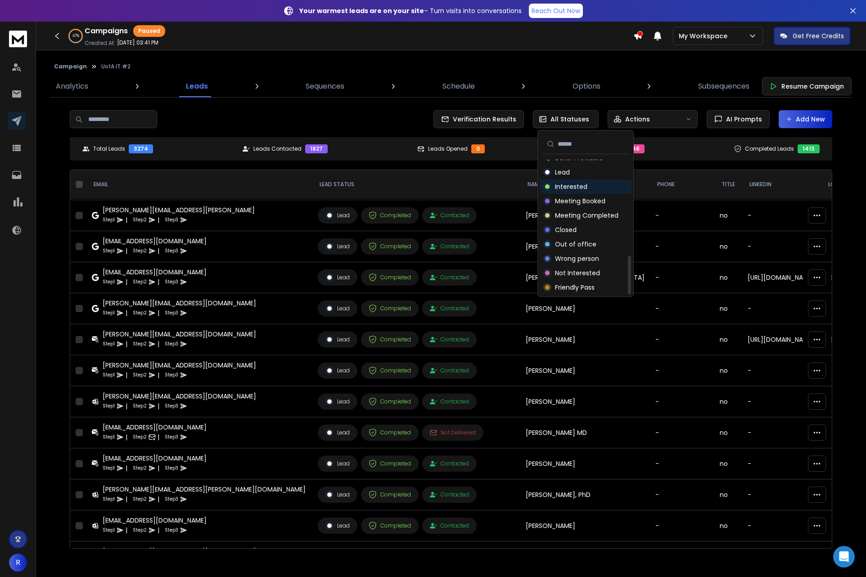
click at [585, 184] on p "Interested" at bounding box center [571, 186] width 32 height 9
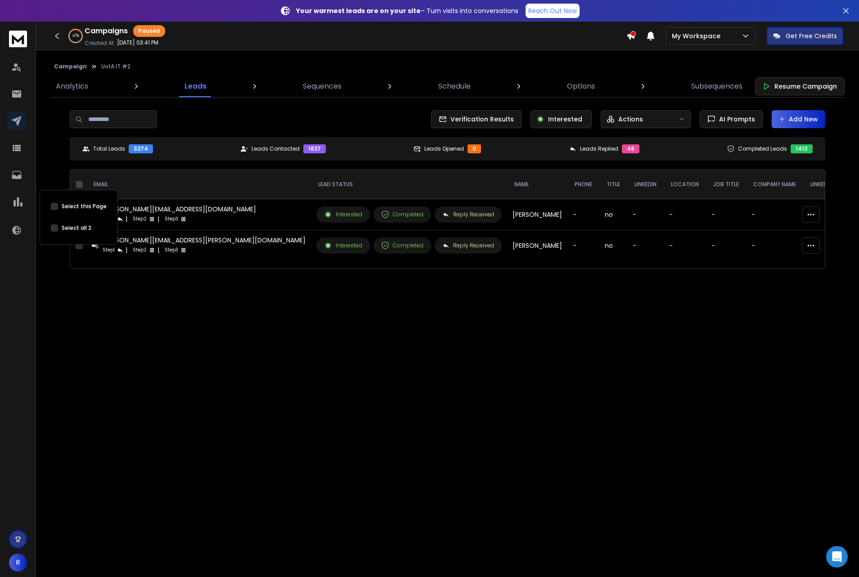
click at [78, 184] on button "Select this Page" at bounding box center [79, 184] width 7 height 7
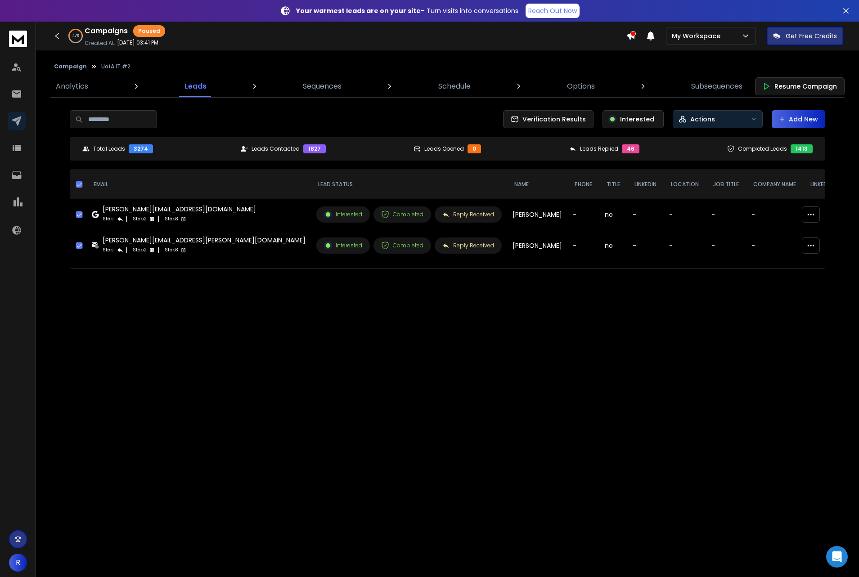
click at [756, 119] on icon "button" at bounding box center [754, 118] width 3 height 1
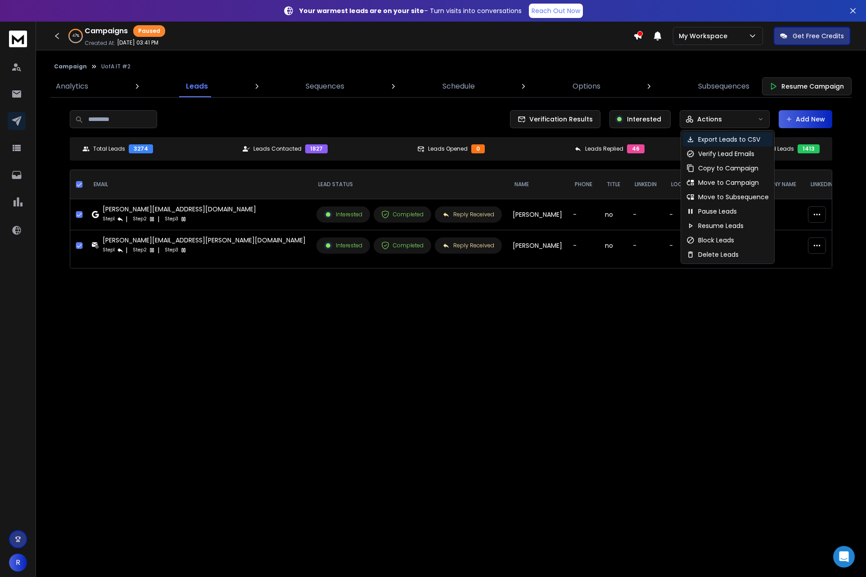
click at [751, 139] on p "Export Leads to CSV" at bounding box center [729, 139] width 62 height 9
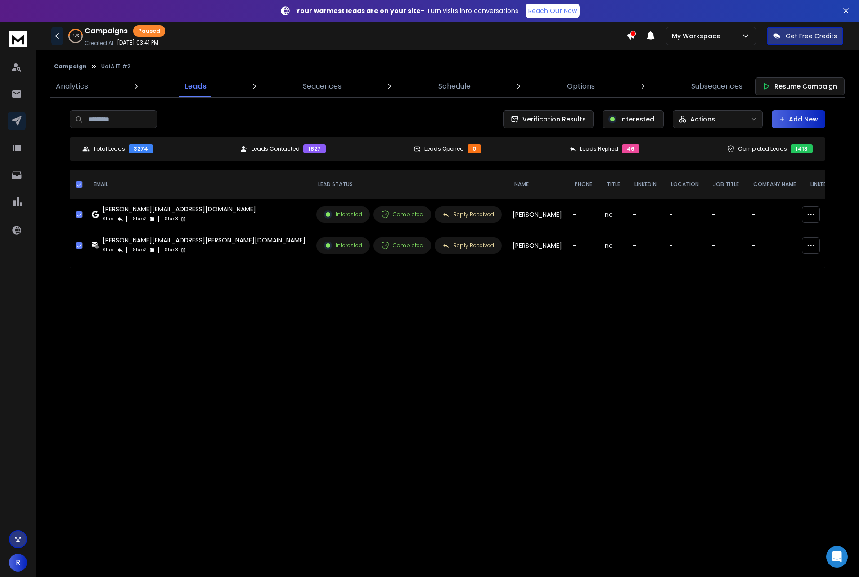
click at [53, 37] on icon at bounding box center [57, 36] width 8 height 8
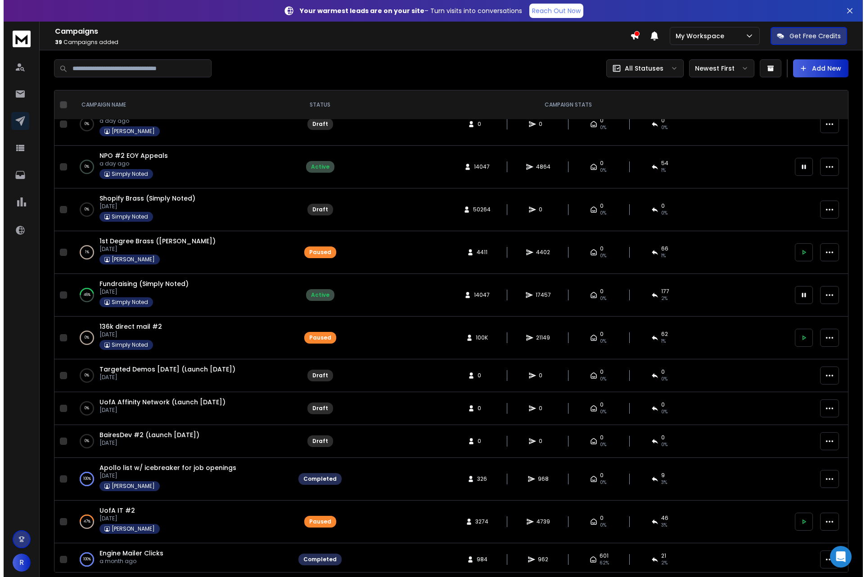
scroll to position [30, 0]
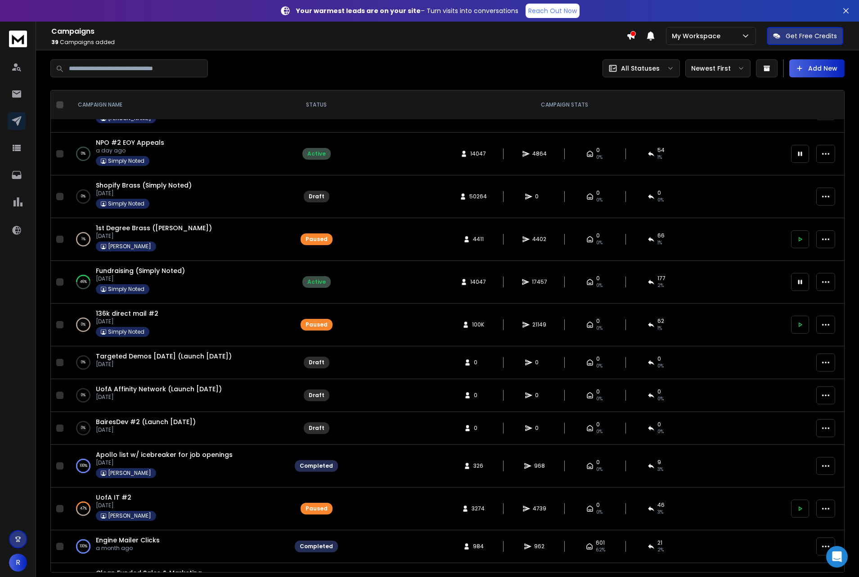
click at [173, 494] on div "47 % UofA IT #2 14 days ago Baires" at bounding box center [178, 509] width 204 height 32
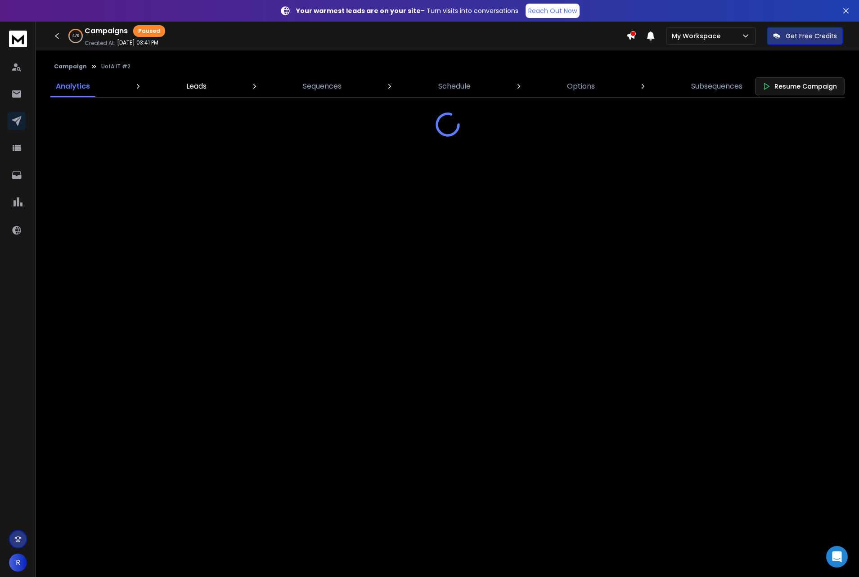
click at [199, 90] on p "Leads" at bounding box center [196, 86] width 20 height 11
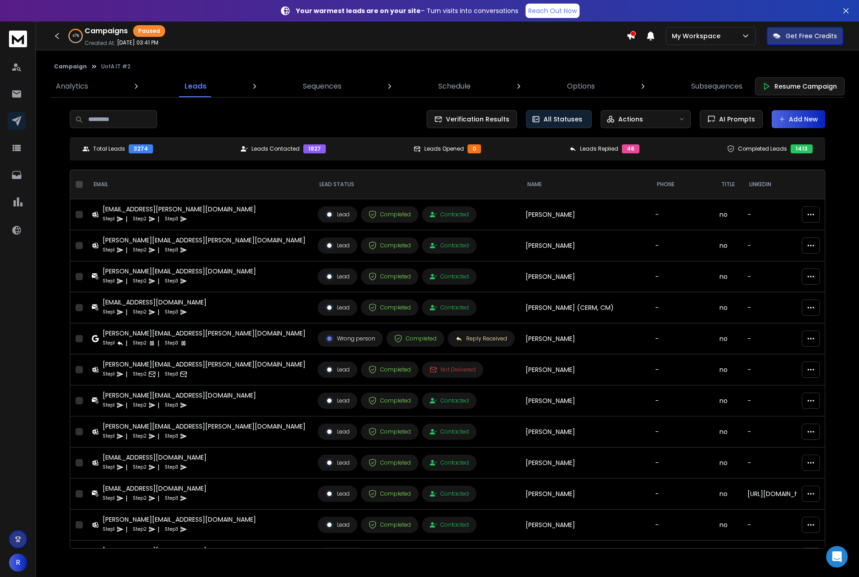
click at [582, 121] on p "All Statuses" at bounding box center [563, 119] width 39 height 9
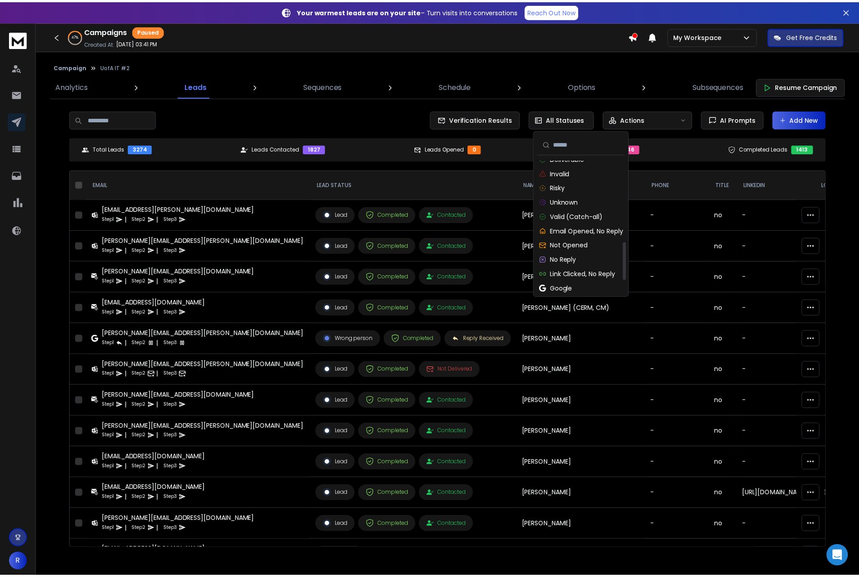
scroll to position [289, 0]
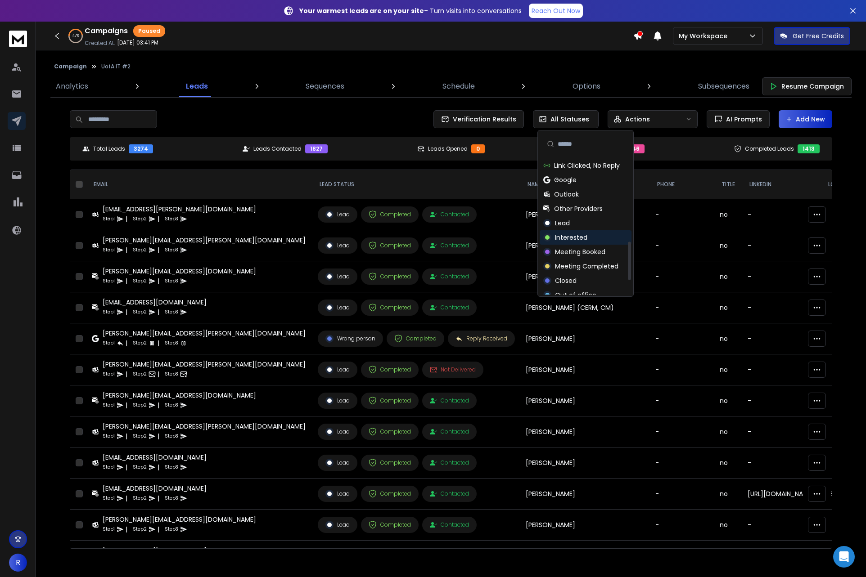
click at [586, 234] on p "Interested" at bounding box center [571, 237] width 32 height 9
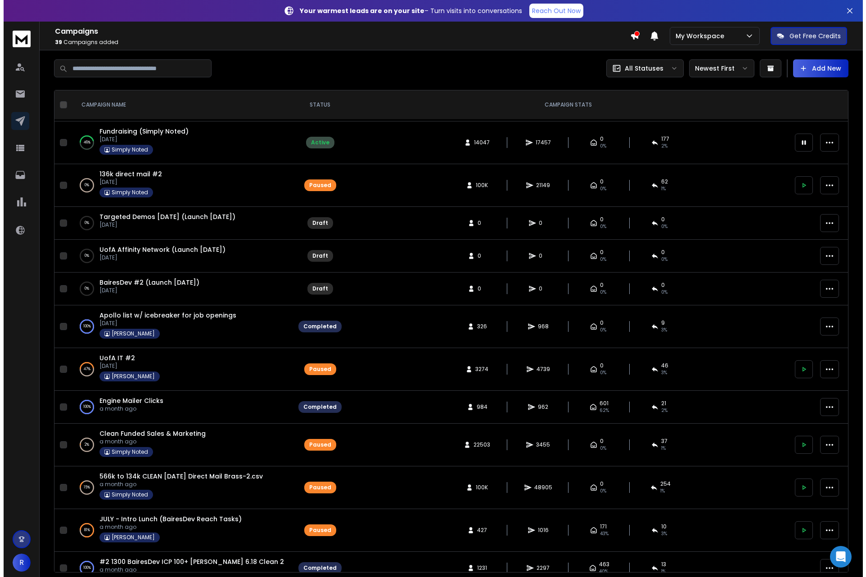
scroll to position [190, 0]
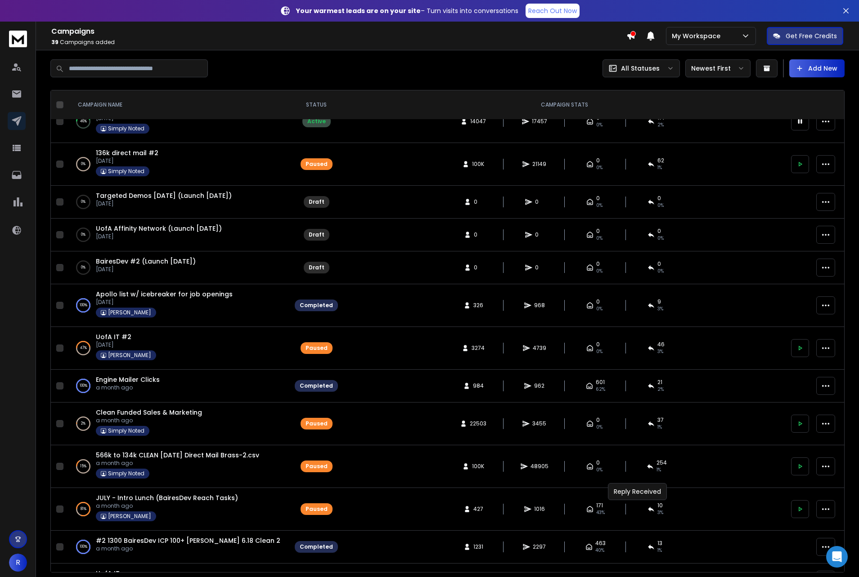
click at [643, 503] on div "10 3 %" at bounding box center [656, 509] width 27 height 14
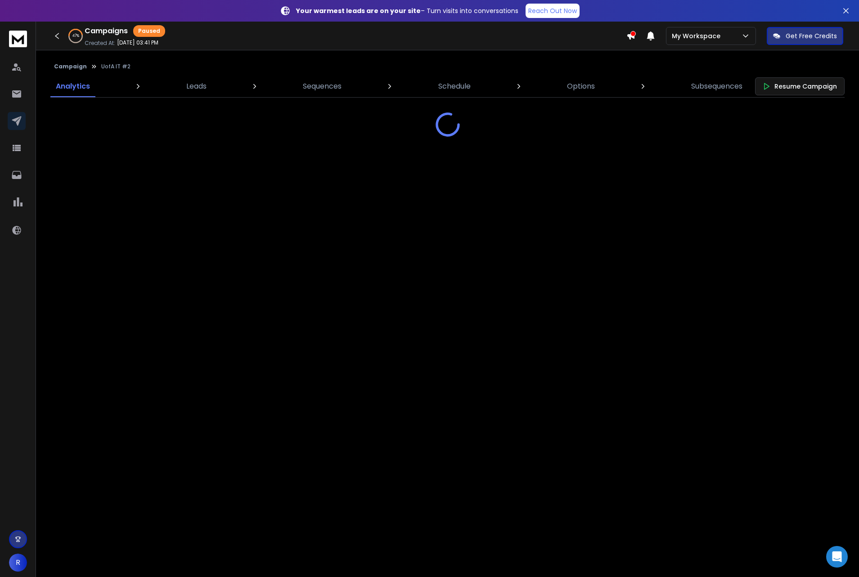
click at [639, 143] on div "Campaign UofA IT #2 Analytics Leads Sequences Schedule Options Subsequences Res…" at bounding box center [447, 100] width 794 height 83
click at [198, 87] on p "Leads" at bounding box center [196, 86] width 20 height 11
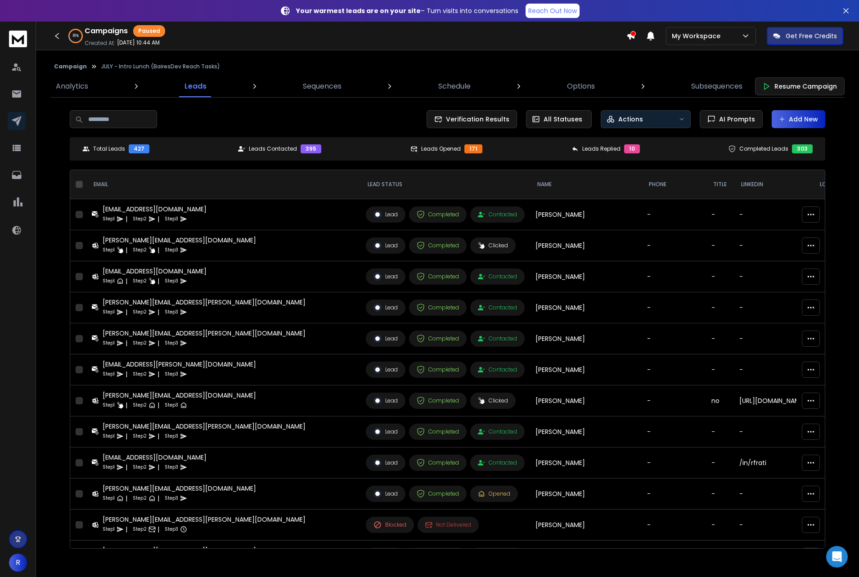
click at [643, 117] on p "Actions" at bounding box center [630, 119] width 25 height 9
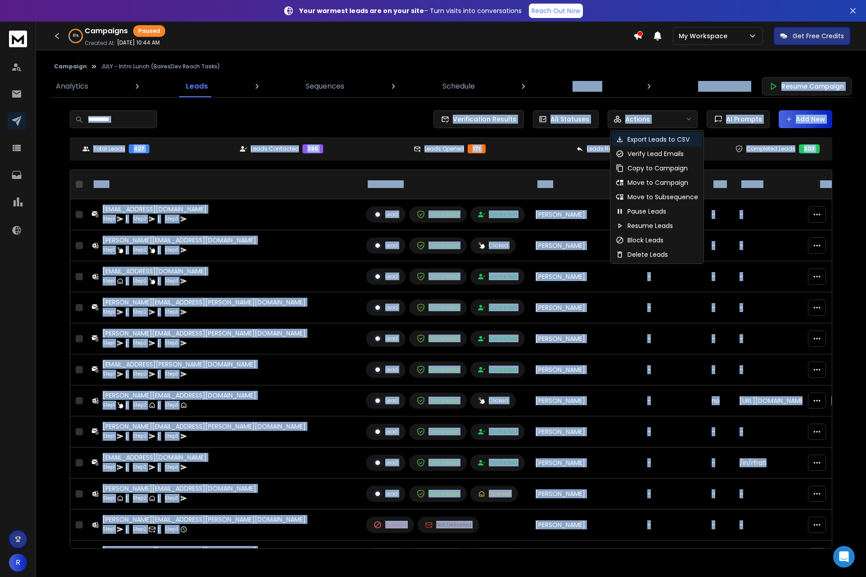
drag, startPoint x: 650, startPoint y: 137, endPoint x: 558, endPoint y: 91, distance: 102.7
click at [558, 91] on body "Your warmest leads are on your site – Turn visits into conversations Reach Out …" at bounding box center [433, 288] width 866 height 577
click at [632, 103] on div "Campaign JULY - Intro Lunch (BairesDev Reach Tasks) Analytics Leads Sequences S…" at bounding box center [450, 301] width 801 height 484
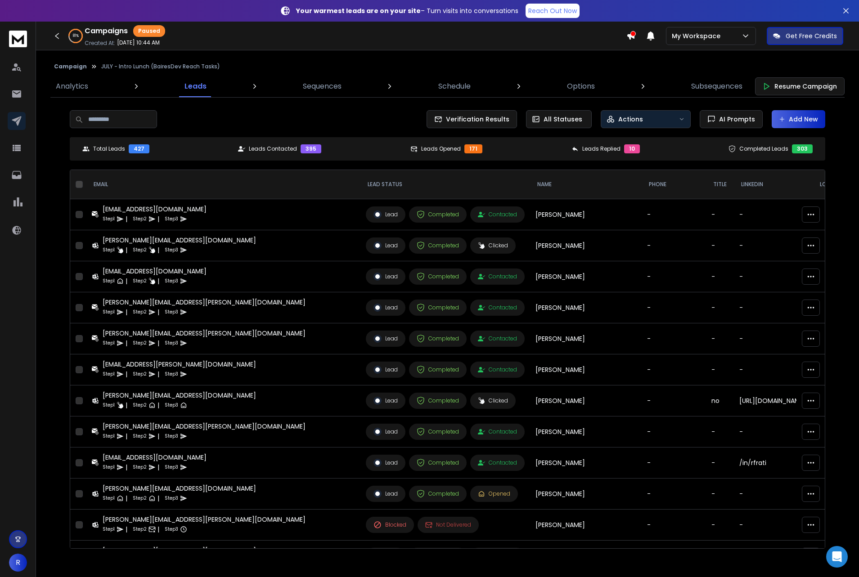
click at [643, 118] on p "Actions" at bounding box center [630, 119] width 25 height 9
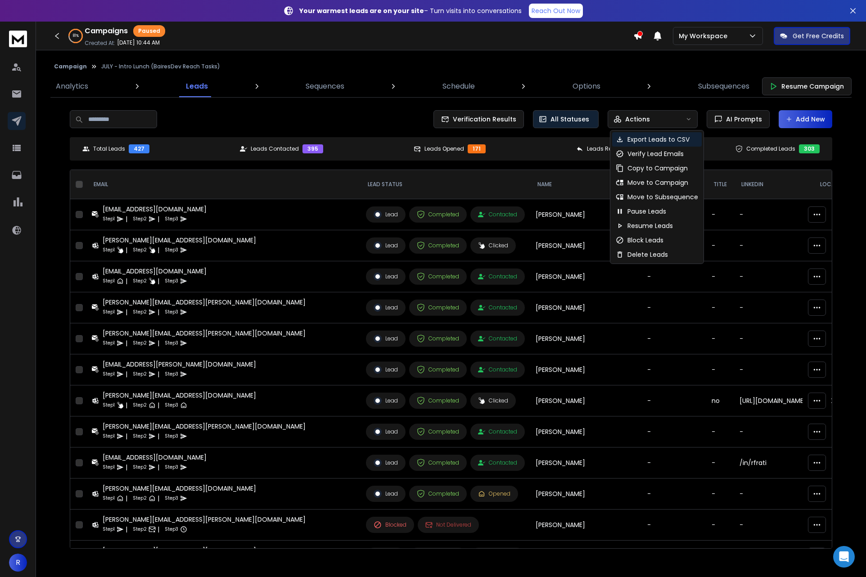
click at [578, 121] on p "All Statuses" at bounding box center [569, 119] width 39 height 9
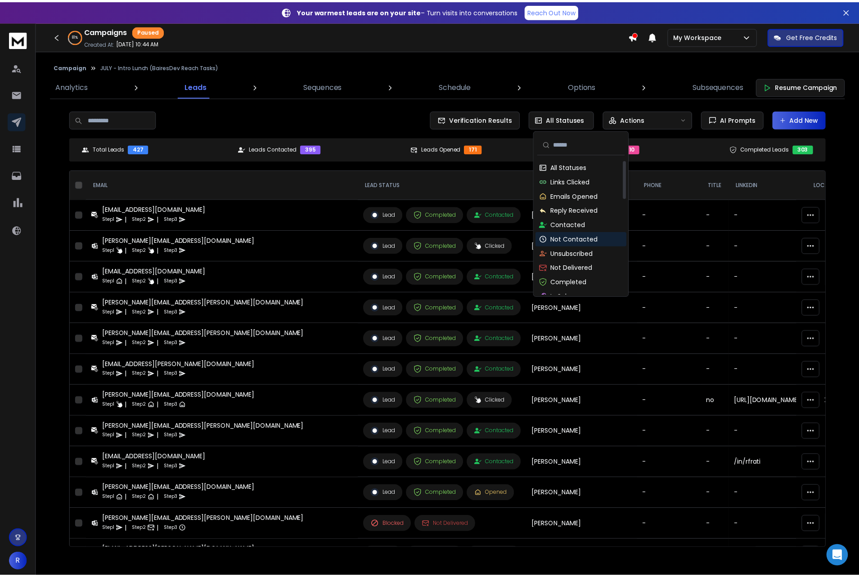
scroll to position [314, 0]
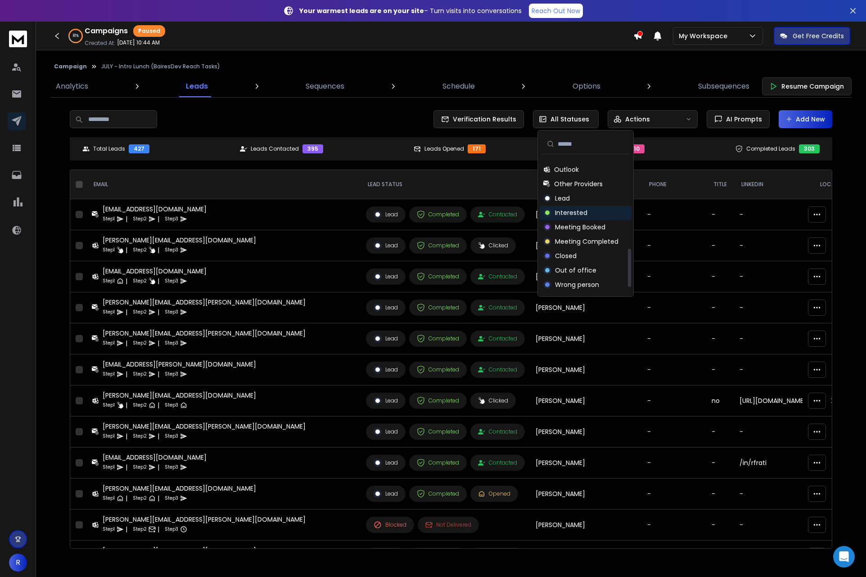
click at [583, 216] on p "Interested" at bounding box center [571, 212] width 32 height 9
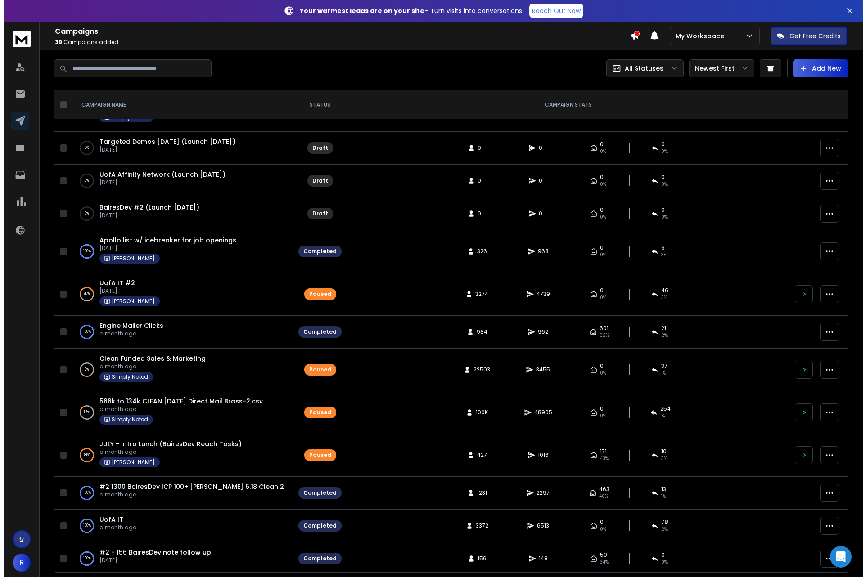
scroll to position [246, 0]
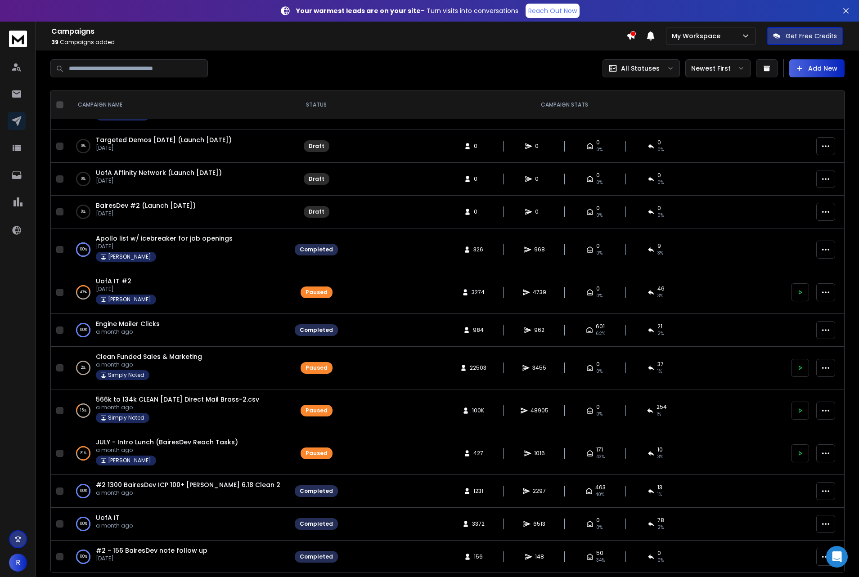
click at [186, 486] on span "#2 1300 BairesDev ICP 100+ [PERSON_NAME] 6.18 Clean 2" at bounding box center [188, 485] width 185 height 9
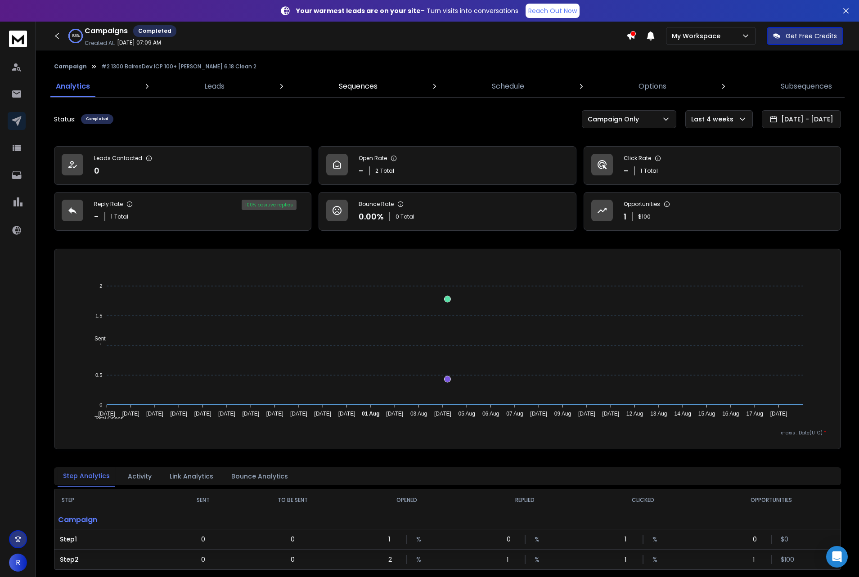
click at [360, 86] on p "Sequences" at bounding box center [358, 86] width 39 height 11
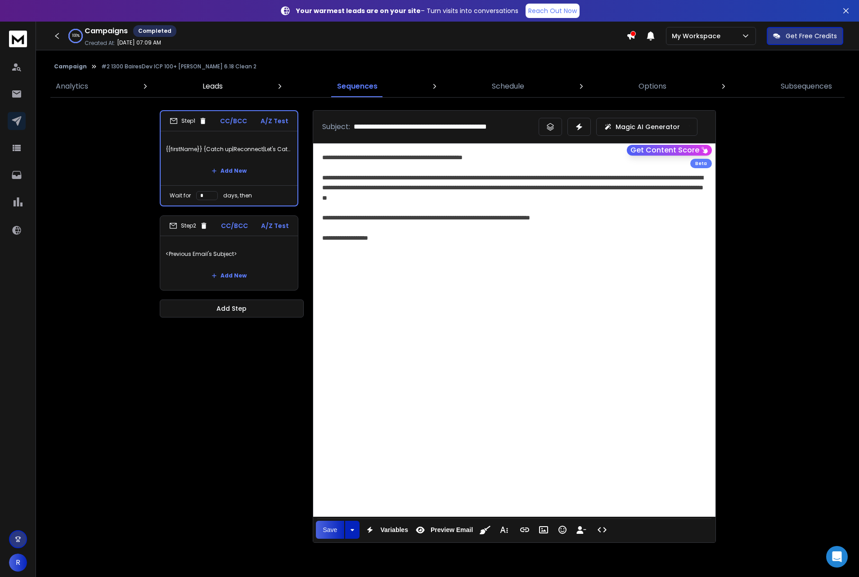
click at [211, 83] on p "Leads" at bounding box center [213, 86] width 20 height 11
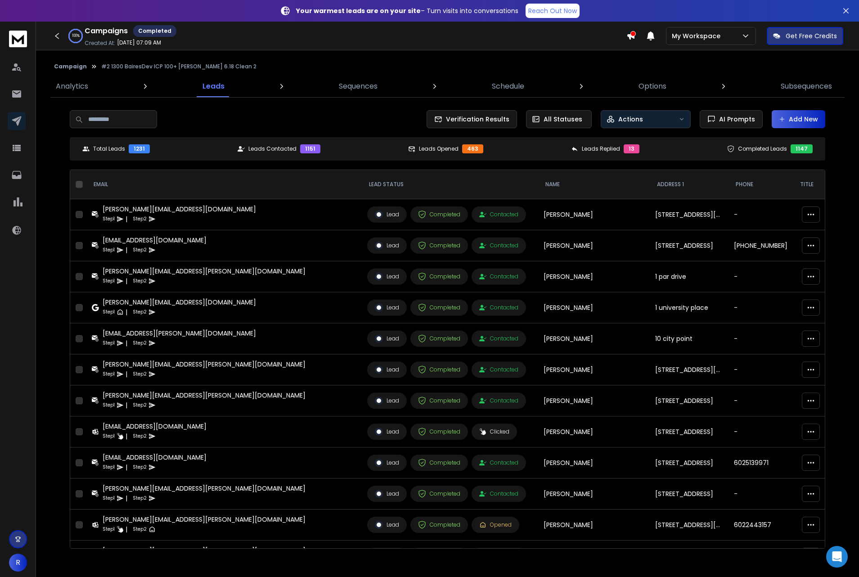
click at [670, 122] on div "Actions" at bounding box center [641, 119] width 68 height 9
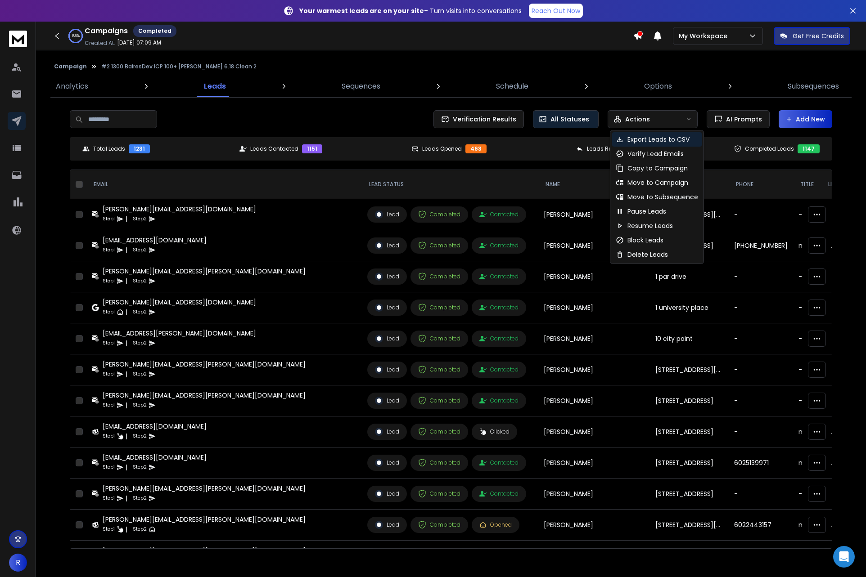
click at [572, 116] on p "All Statuses" at bounding box center [569, 119] width 39 height 9
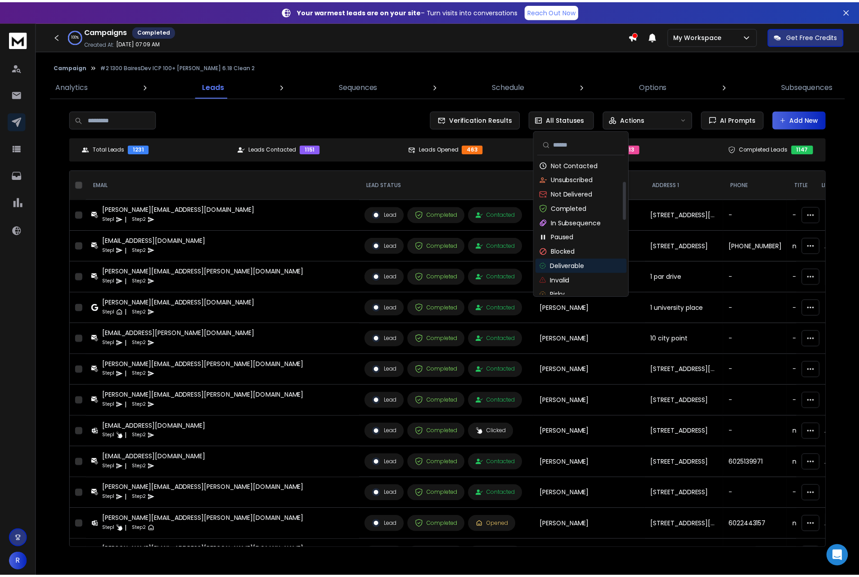
scroll to position [266, 0]
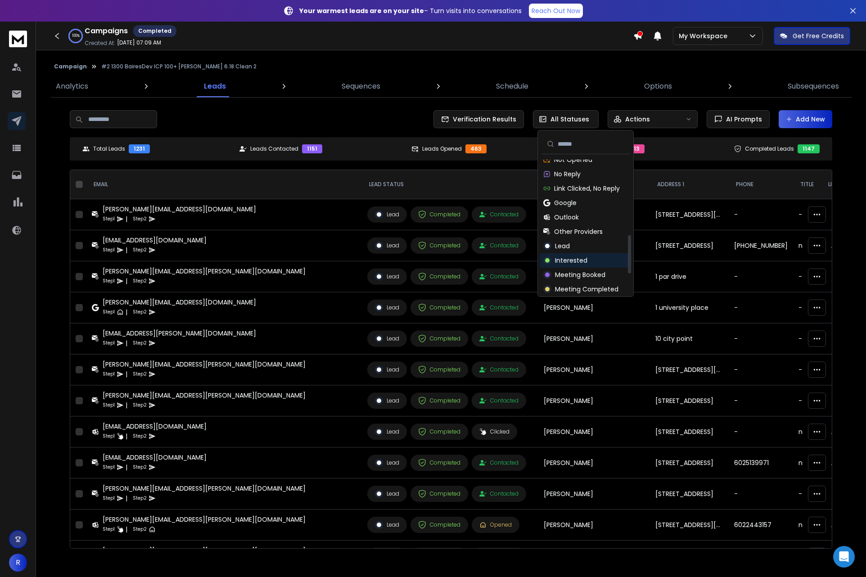
click at [585, 263] on p "Interested" at bounding box center [571, 260] width 32 height 9
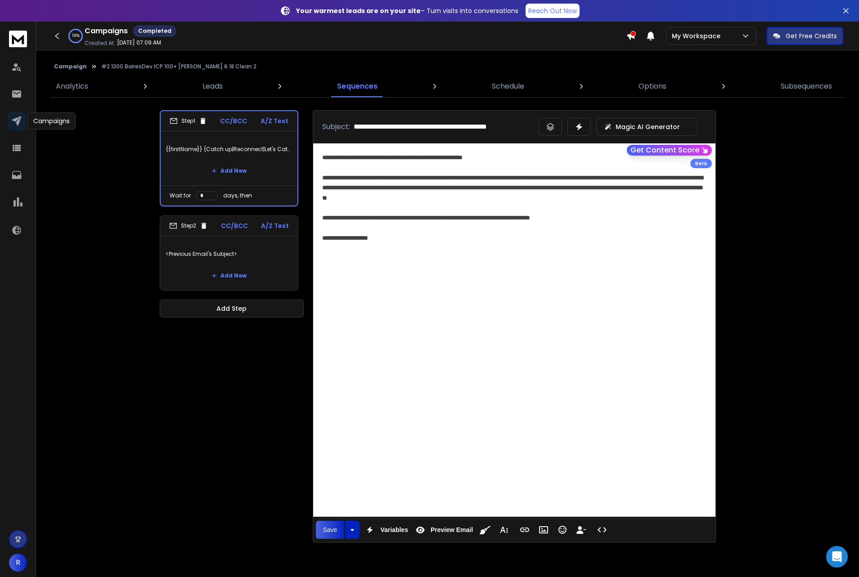
click at [12, 118] on icon at bounding box center [16, 121] width 11 height 11
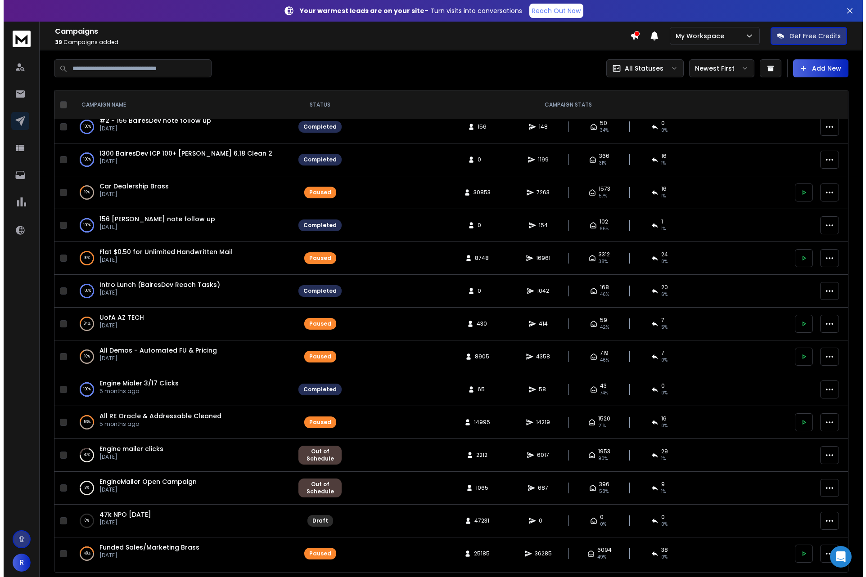
scroll to position [595, 0]
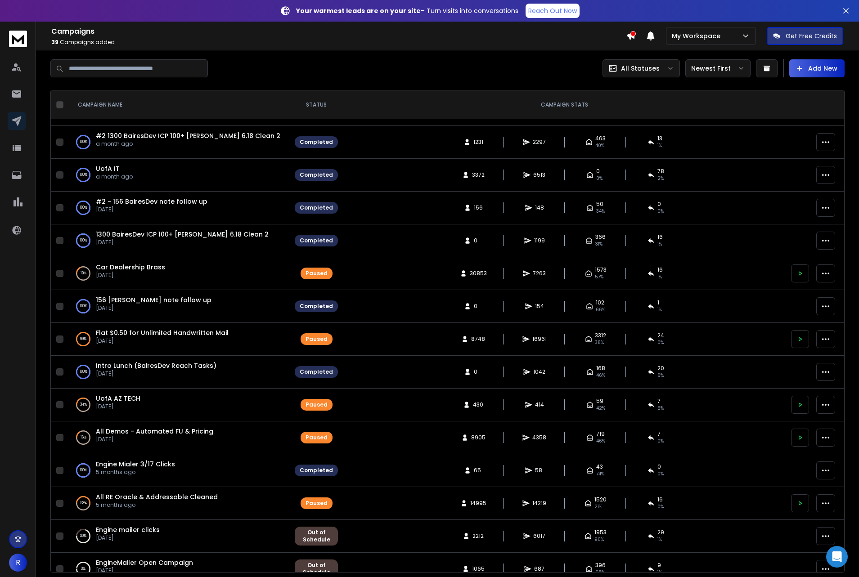
click at [180, 405] on div "34 % UofA AZ TECH 3 months ago" at bounding box center [178, 405] width 204 height 22
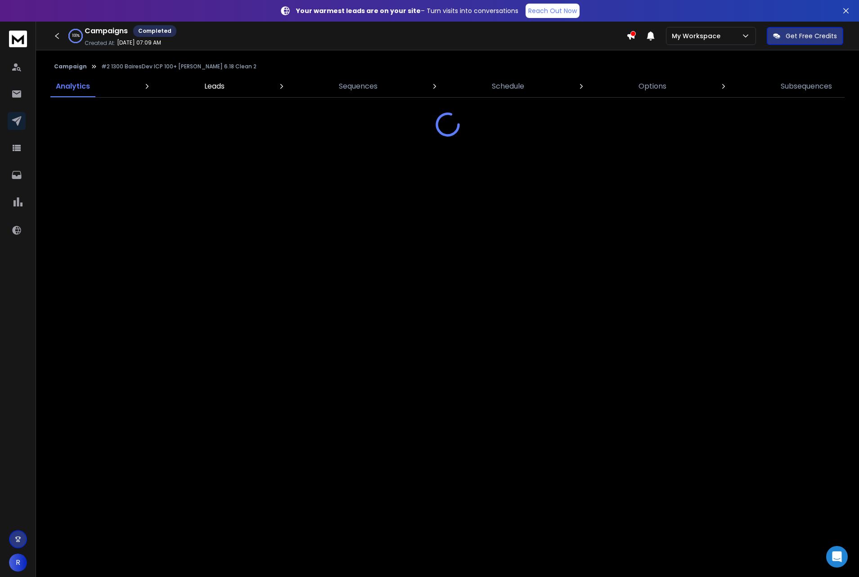
click at [208, 87] on p "Leads" at bounding box center [214, 86] width 20 height 11
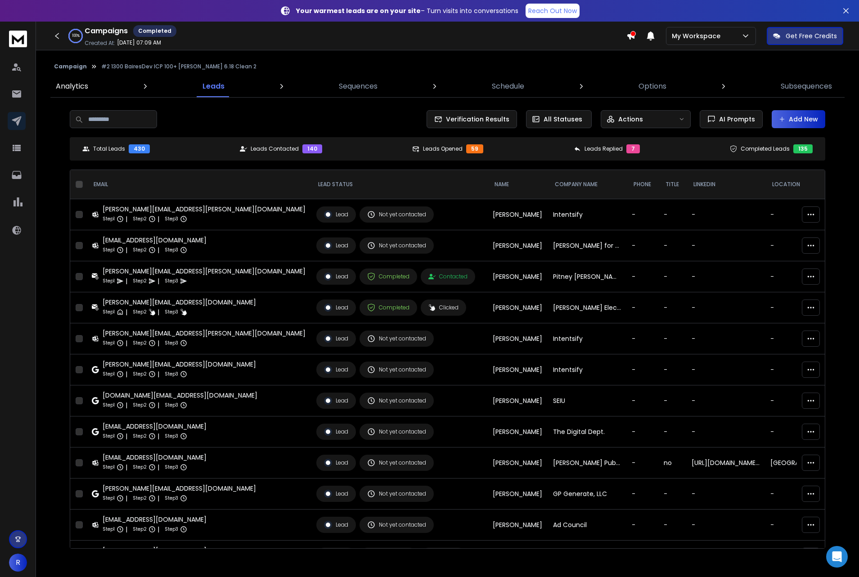
click at [81, 89] on p "Analytics" at bounding box center [72, 86] width 32 height 11
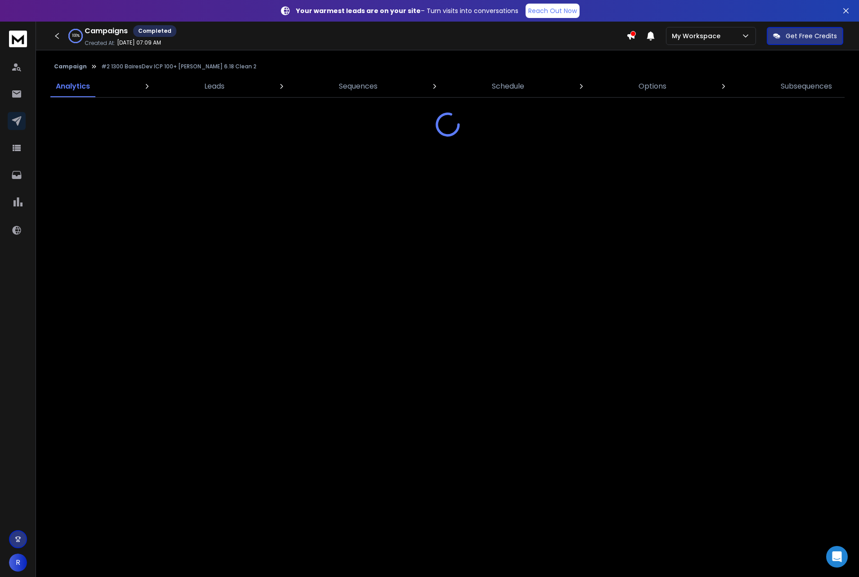
click at [152, 69] on p "#2 1300 BairesDev ICP 100+ [PERSON_NAME] 6.18 Clean 2" at bounding box center [178, 66] width 155 height 7
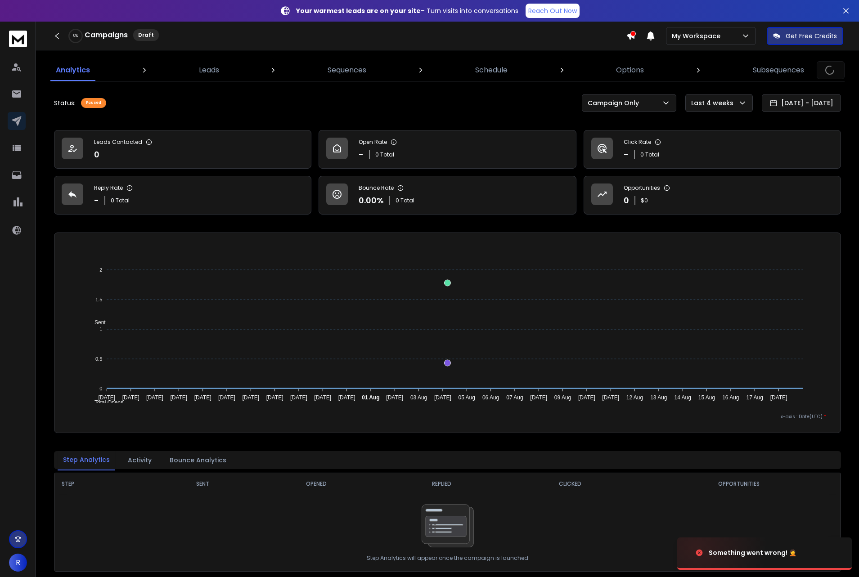
click at [249, 106] on div "Status: Paused Campaign Only Last 4 weeks 21 Jul 2025 - 19 Aug 2025" at bounding box center [447, 103] width 787 height 18
click at [202, 75] on p "Leads" at bounding box center [209, 70] width 20 height 11
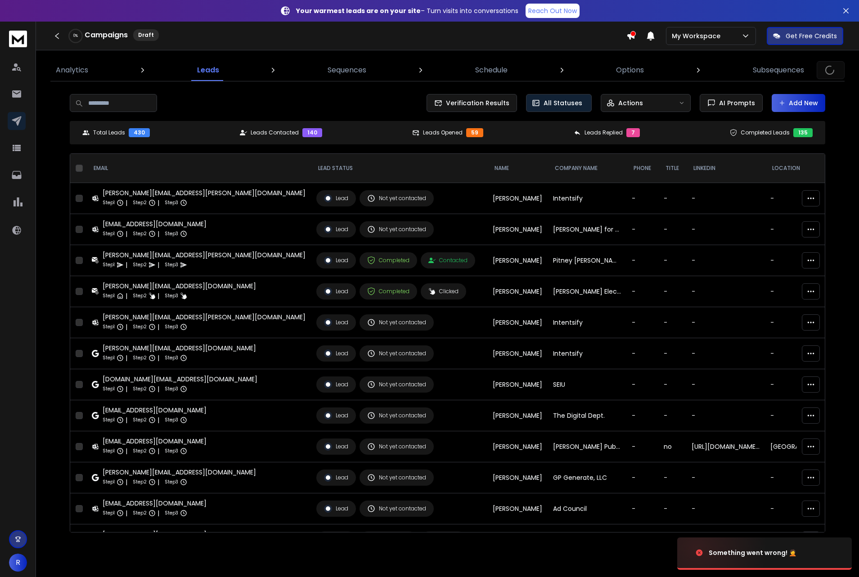
click at [582, 105] on p "All Statuses" at bounding box center [563, 103] width 39 height 9
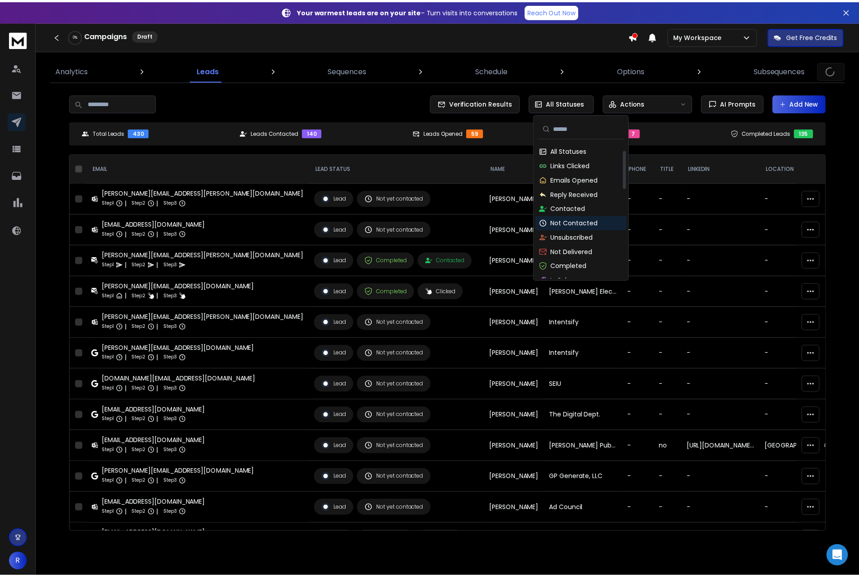
scroll to position [307, 0]
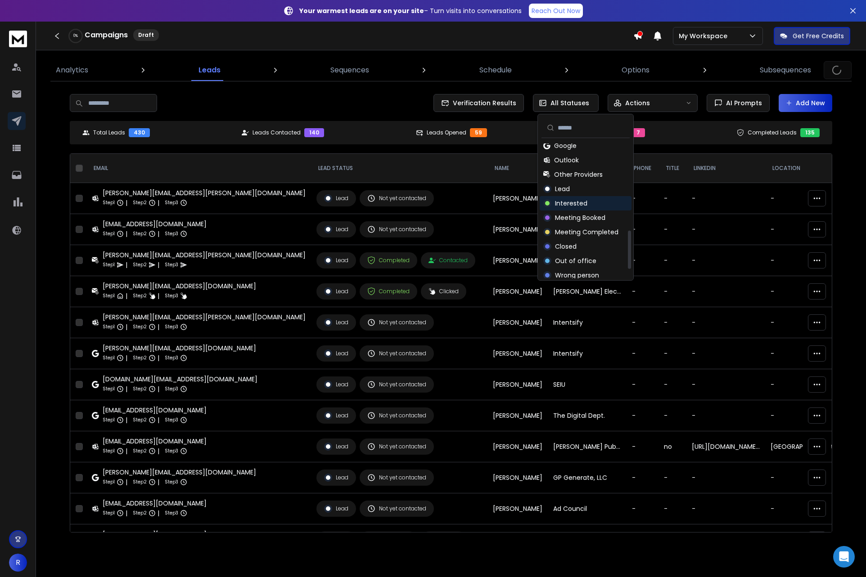
click at [577, 202] on p "Interested" at bounding box center [571, 203] width 32 height 9
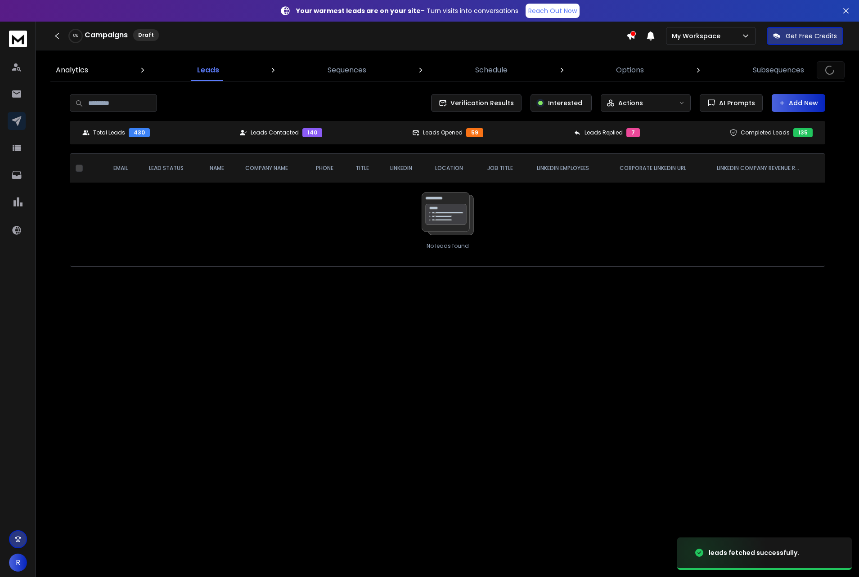
click at [73, 68] on p "Analytics" at bounding box center [72, 70] width 32 height 11
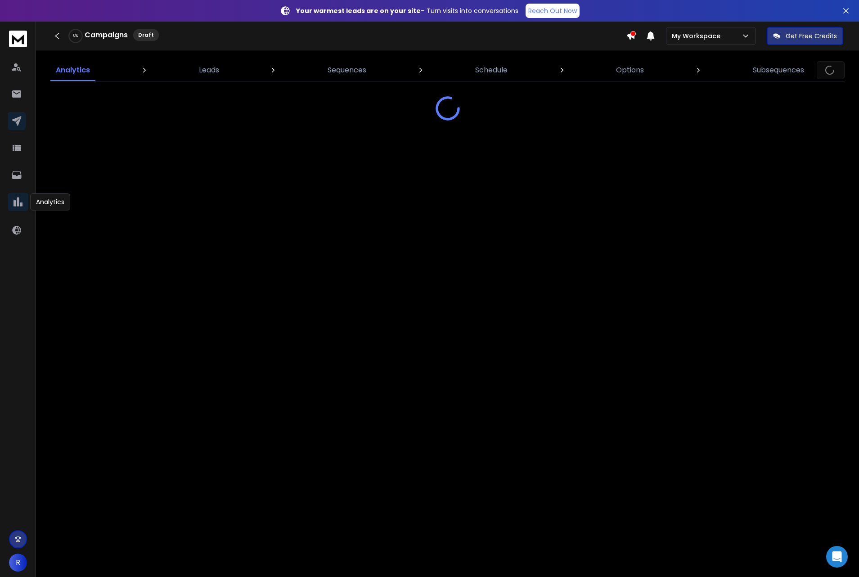
click at [20, 200] on icon at bounding box center [18, 202] width 14 height 14
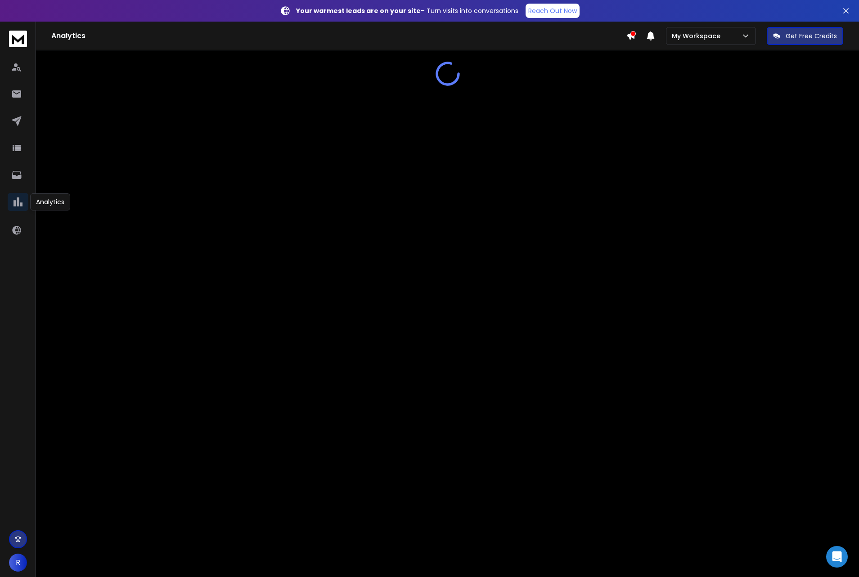
click at [14, 200] on icon at bounding box center [18, 202] width 14 height 14
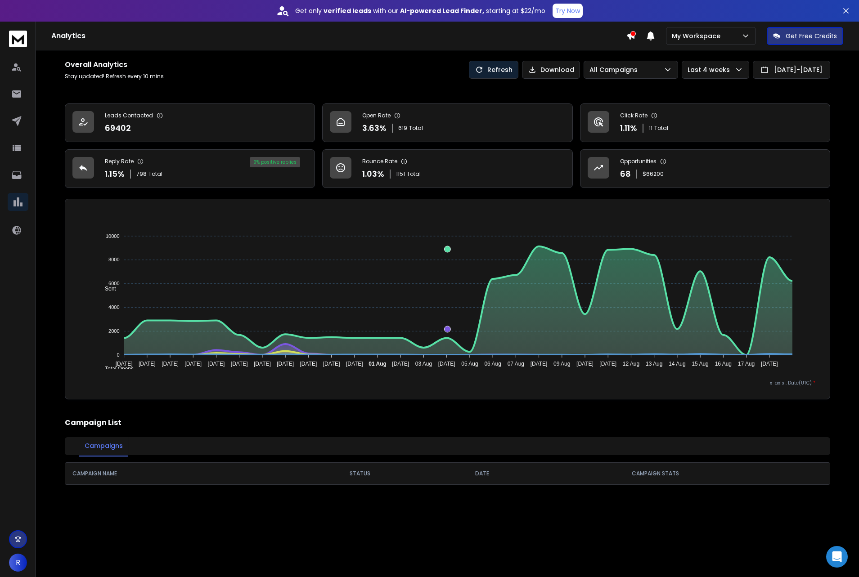
click at [487, 69] on p "Refresh" at bounding box center [499, 69] width 25 height 9
click at [691, 66] on p "Last 4 weeks" at bounding box center [711, 69] width 46 height 9
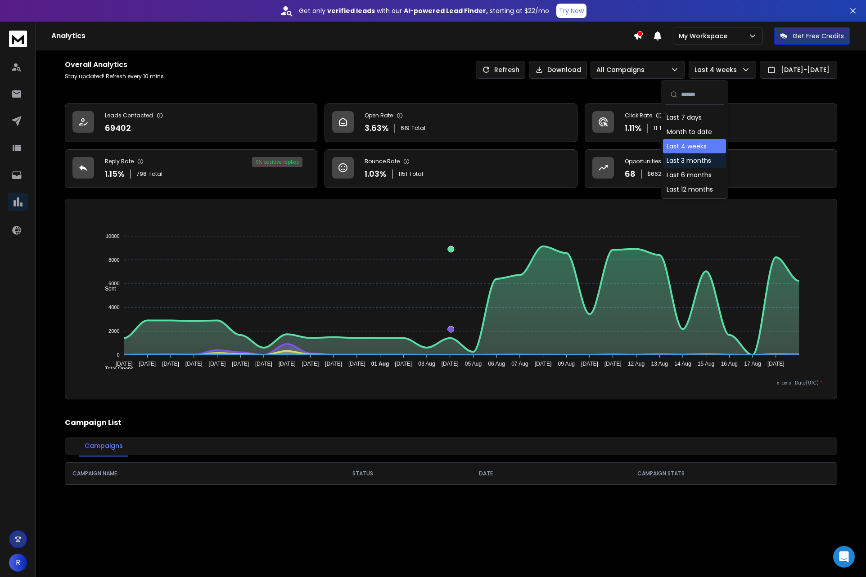
click at [701, 162] on div "Last 3 months" at bounding box center [689, 160] width 45 height 9
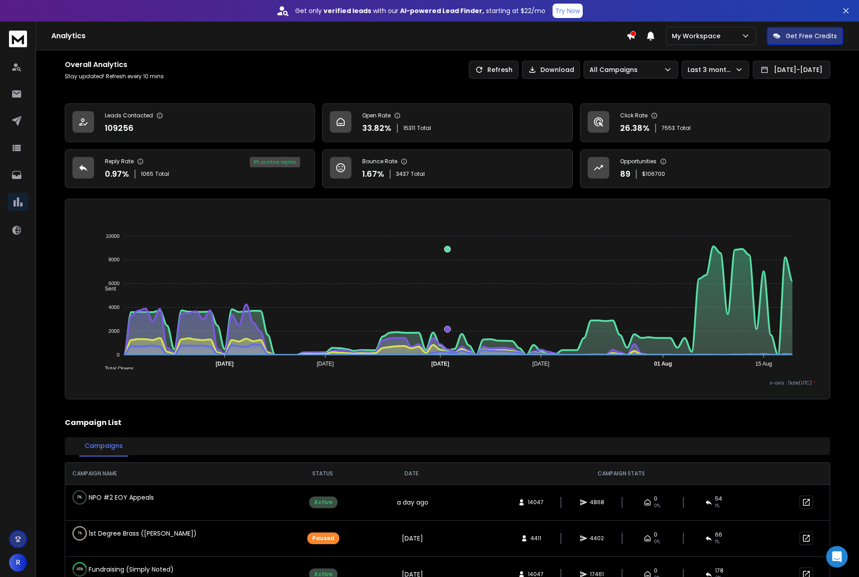
click at [637, 165] on p "Opportunities" at bounding box center [638, 161] width 36 height 7
click at [601, 160] on div at bounding box center [599, 168] width 22 height 22
click at [541, 72] on p "Download" at bounding box center [558, 69] width 34 height 9
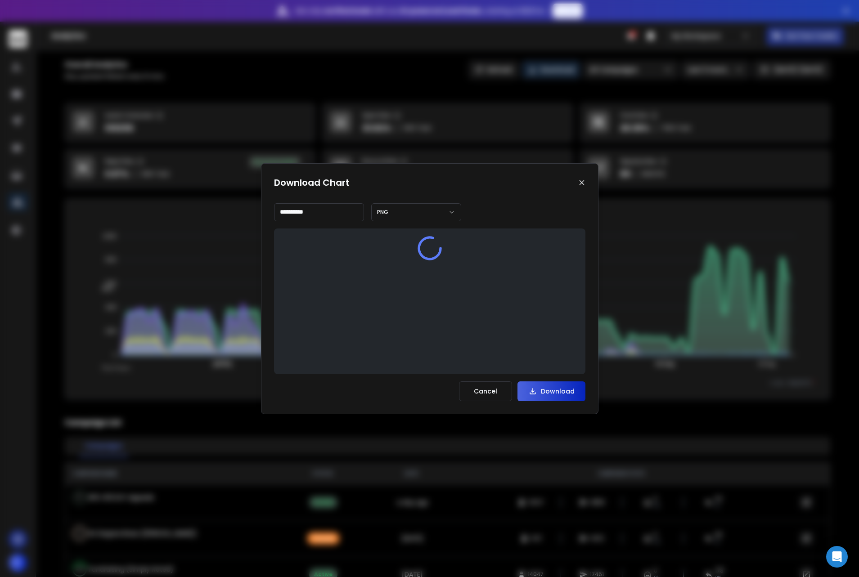
click at [523, 68] on div "**********" at bounding box center [429, 288] width 859 height 577
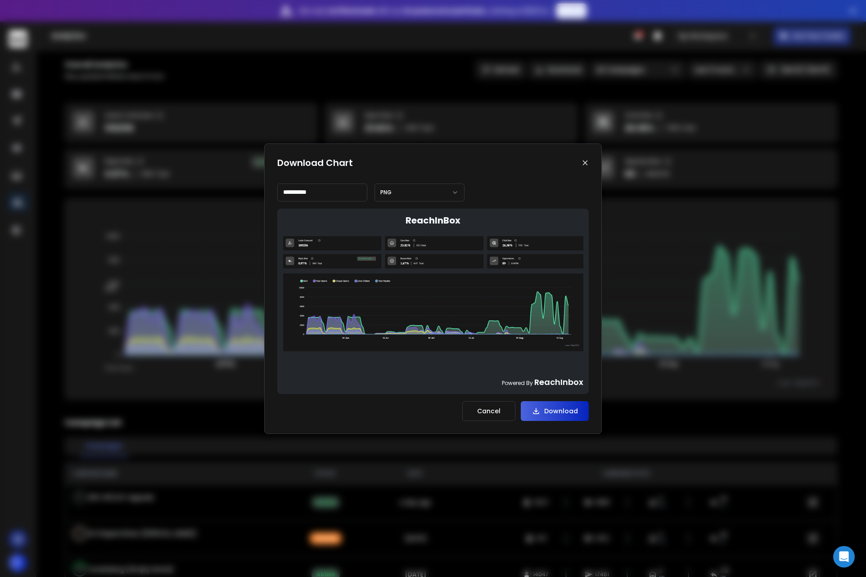
click at [354, 196] on input "**********" at bounding box center [322, 193] width 90 height 18
click at [425, 194] on button "PNG" at bounding box center [419, 193] width 90 height 18
click at [582, 164] on icon at bounding box center [585, 162] width 7 height 7
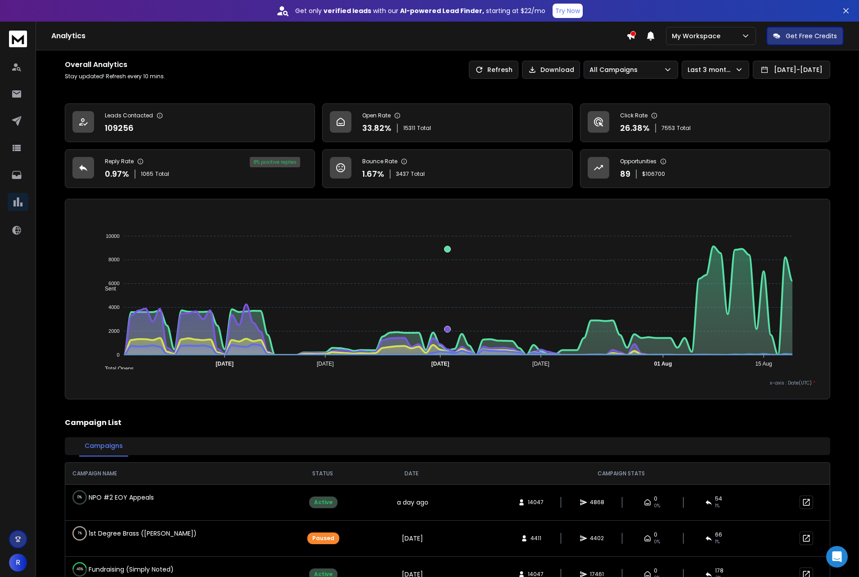
click at [633, 162] on p "Opportunities" at bounding box center [638, 161] width 36 height 7
click at [665, 160] on icon at bounding box center [663, 161] width 6 height 6
click at [664, 161] on icon at bounding box center [663, 161] width 6 height 6
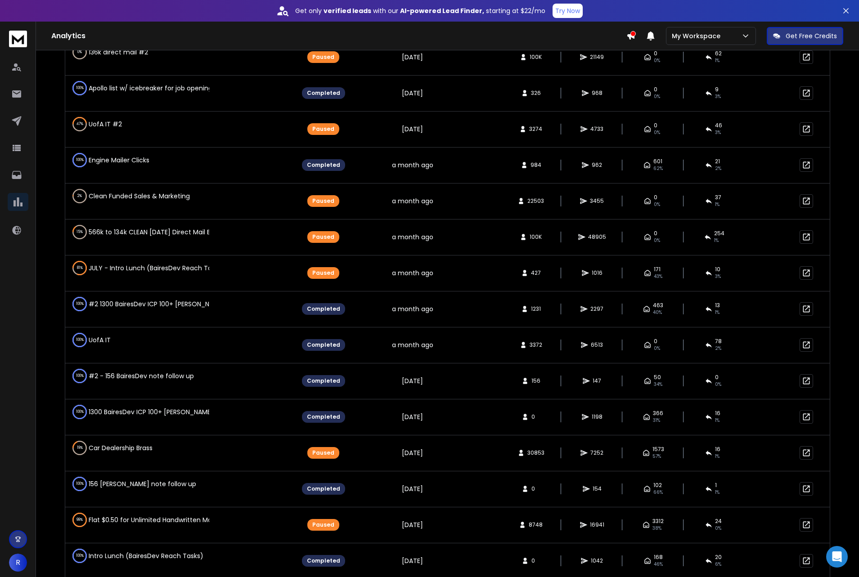
scroll to position [152, 0]
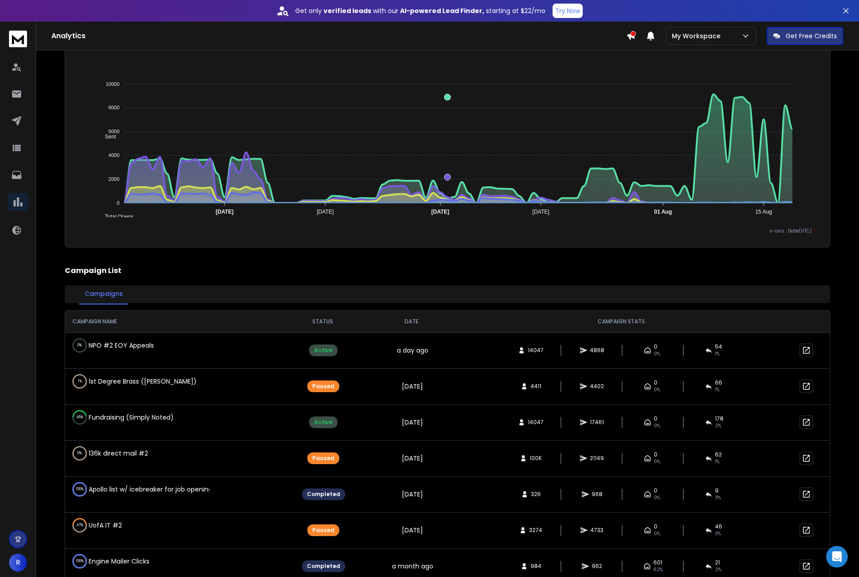
click at [637, 321] on th "CAMPAIGN STATS" at bounding box center [622, 322] width 342 height 22
click at [16, 115] on link at bounding box center [17, 121] width 18 height 18
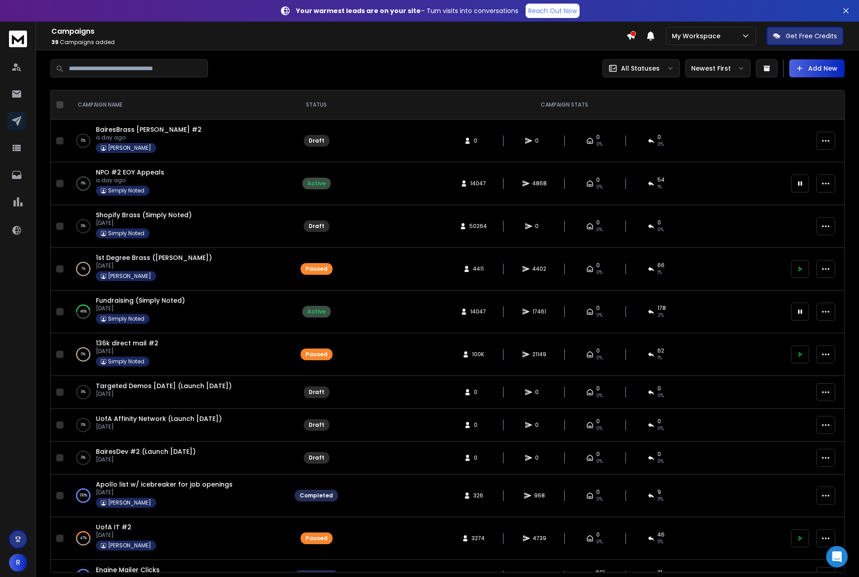
click at [209, 270] on div "1 % 1st Degree Brass (Baires) 7 days ago Baires" at bounding box center [178, 269] width 204 height 32
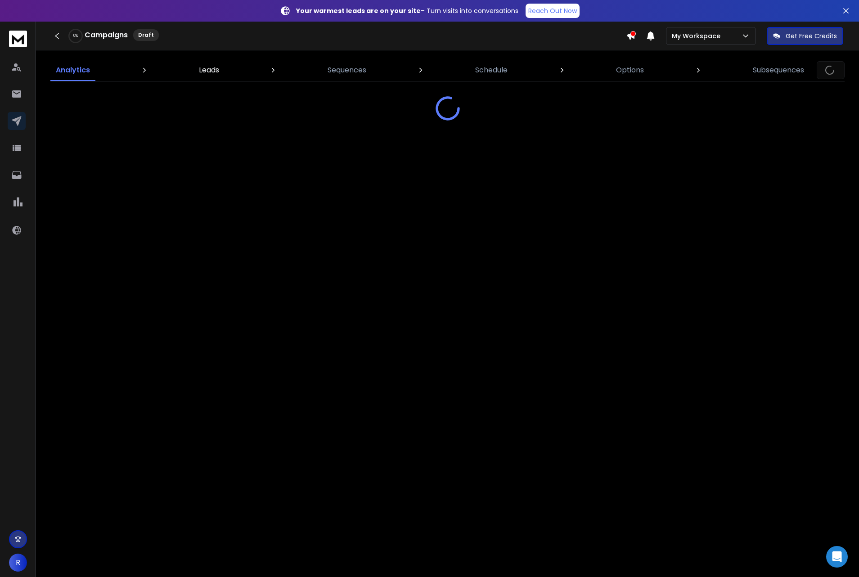
click at [211, 71] on p "Leads" at bounding box center [209, 70] width 20 height 11
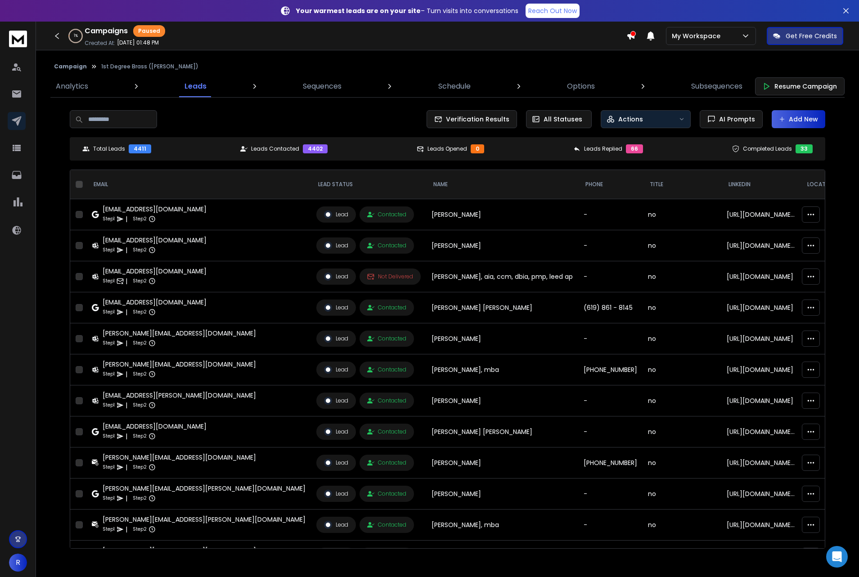
click at [691, 119] on button "Actions" at bounding box center [646, 119] width 90 height 18
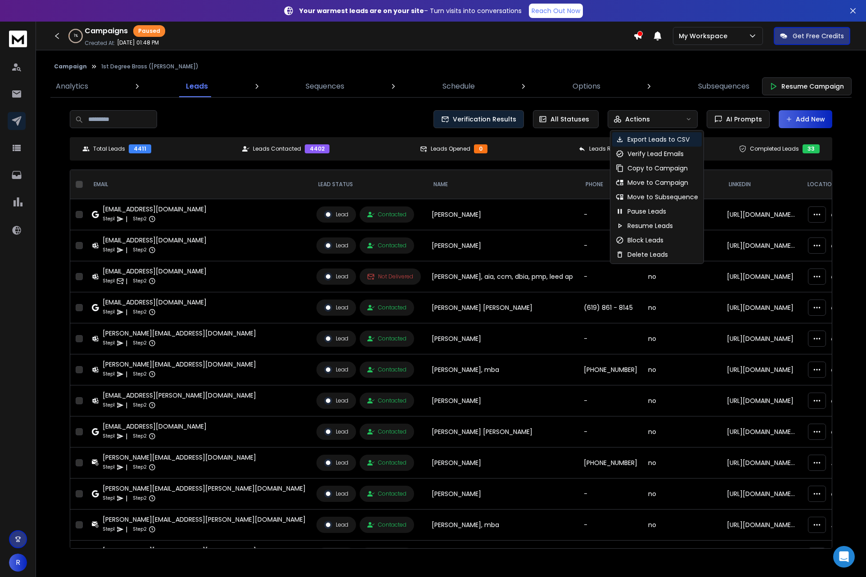
click at [482, 113] on button "Verification Results" at bounding box center [478, 119] width 90 height 18
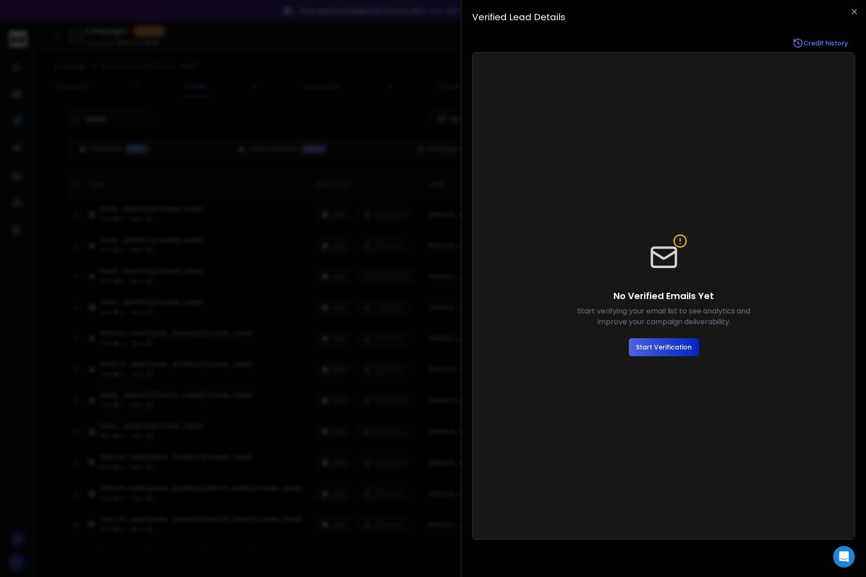
click at [398, 136] on div at bounding box center [433, 288] width 866 height 577
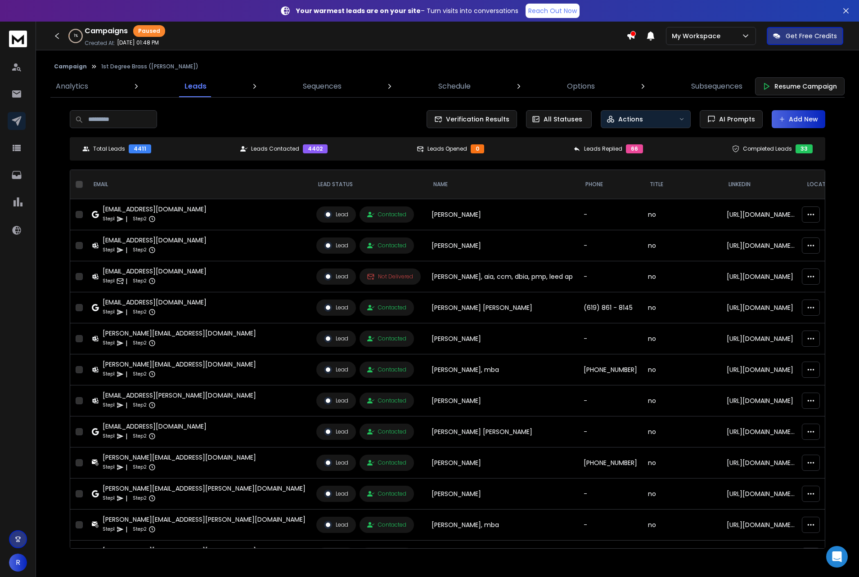
drag, startPoint x: 680, startPoint y: 108, endPoint x: 675, endPoint y: 113, distance: 7.0
click at [679, 108] on div "Verification Results All Statuses Actions AI Prompts Add New Total Leads 4411 L…" at bounding box center [447, 325] width 794 height 437
click at [674, 114] on button "Actions" at bounding box center [646, 119] width 90 height 18
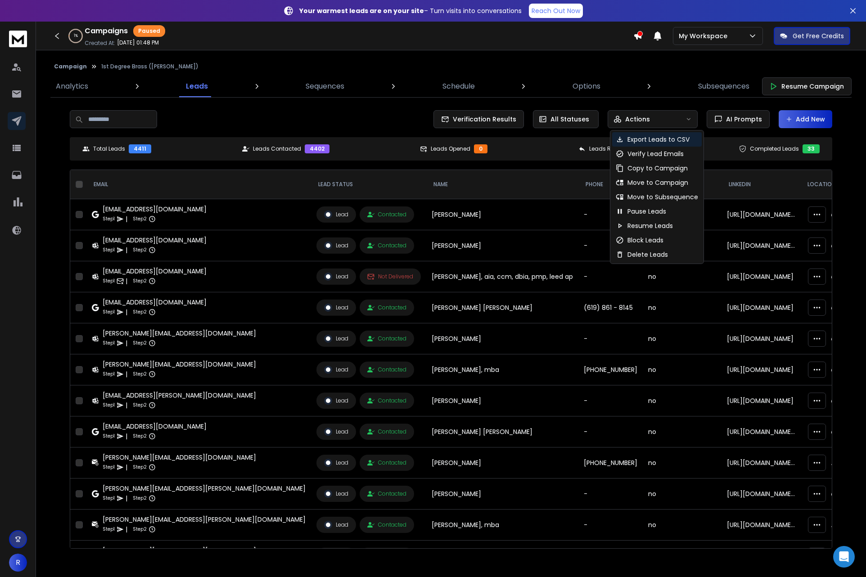
click at [408, 106] on div "Campaign 1st Degree Brass (Baires) Analytics Leads Sequences Schedule Options S…" at bounding box center [450, 301] width 801 height 484
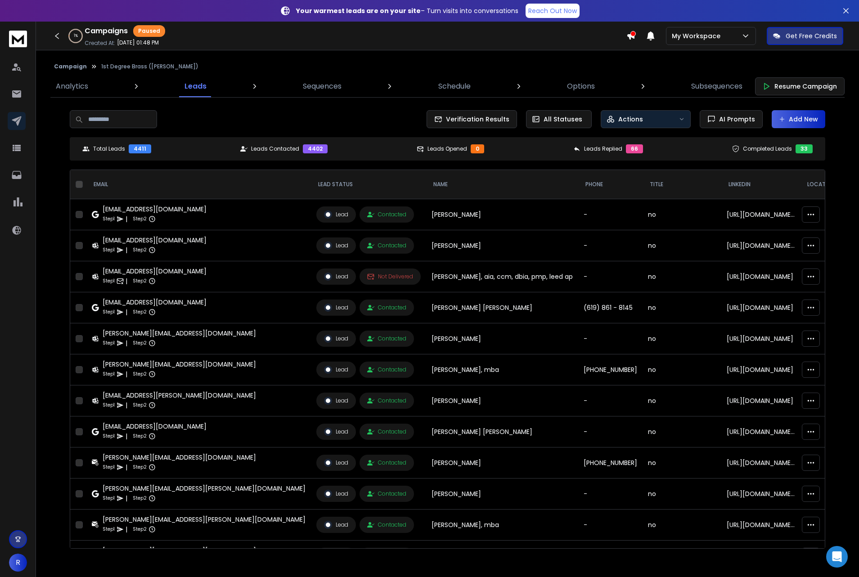
click at [664, 119] on div "Actions" at bounding box center [641, 119] width 68 height 9
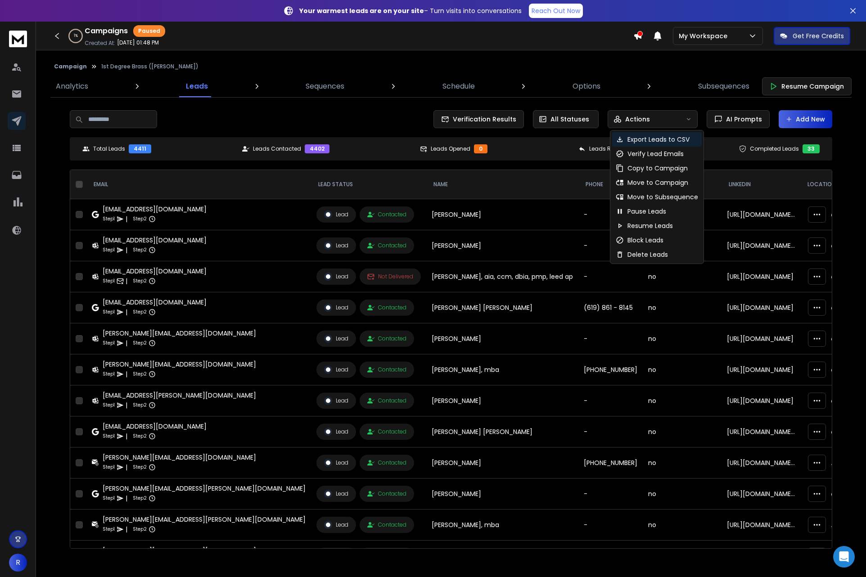
click at [370, 101] on div "Campaign 1st Degree Brass (Baires) Analytics Leads Sequences Schedule Options S…" at bounding box center [450, 301] width 801 height 484
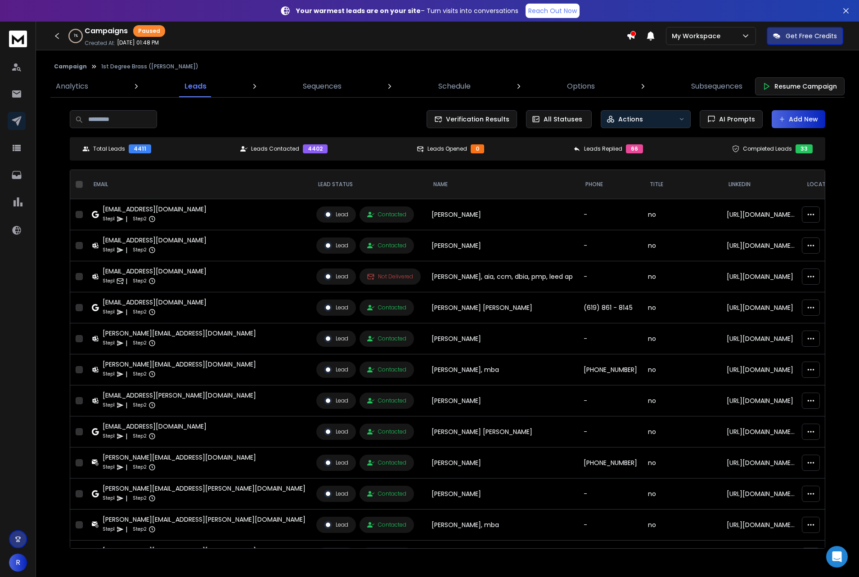
click at [663, 121] on div "Actions" at bounding box center [641, 119] width 68 height 9
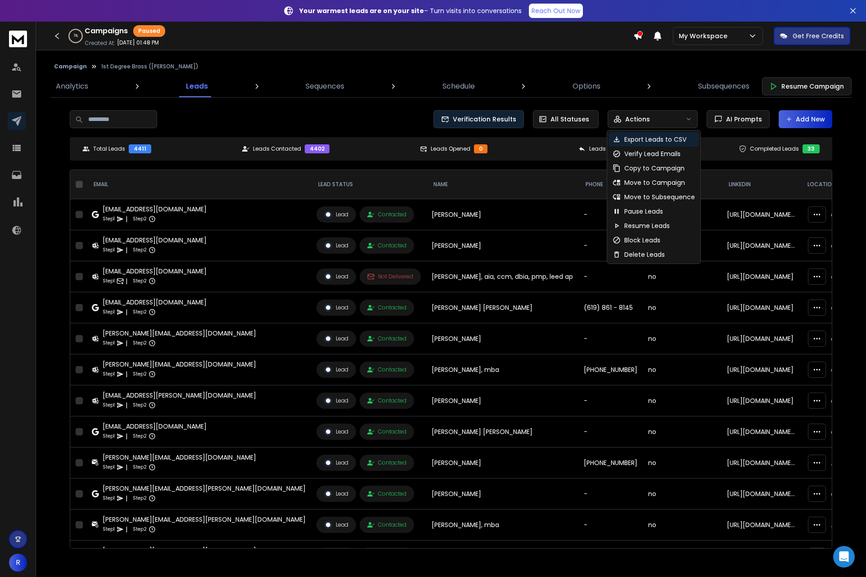
click at [481, 119] on span "Verification Results" at bounding box center [482, 119] width 67 height 9
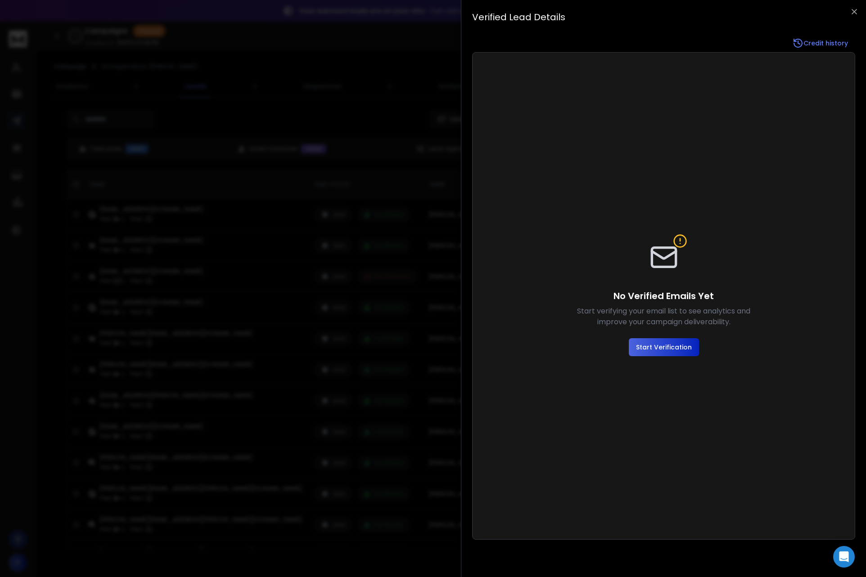
click at [361, 116] on div at bounding box center [433, 288] width 866 height 577
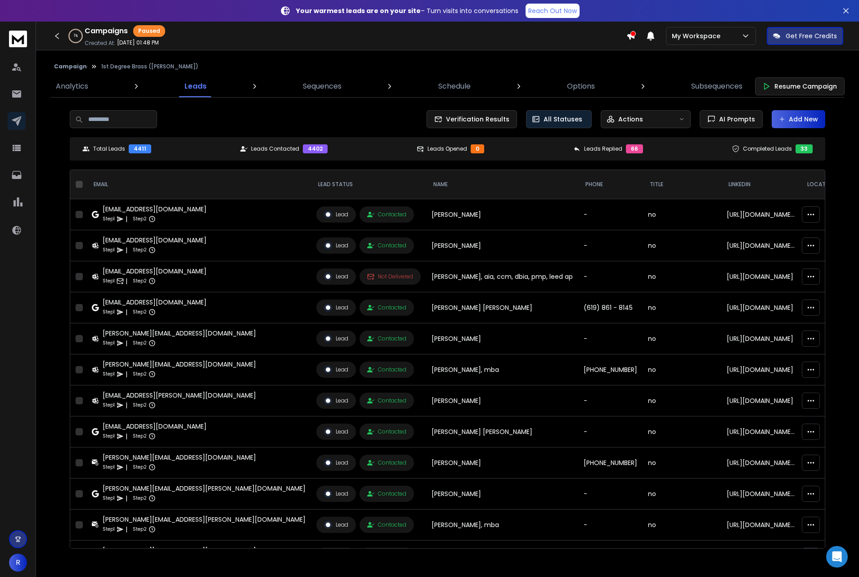
click at [582, 117] on p "All Statuses" at bounding box center [563, 119] width 39 height 9
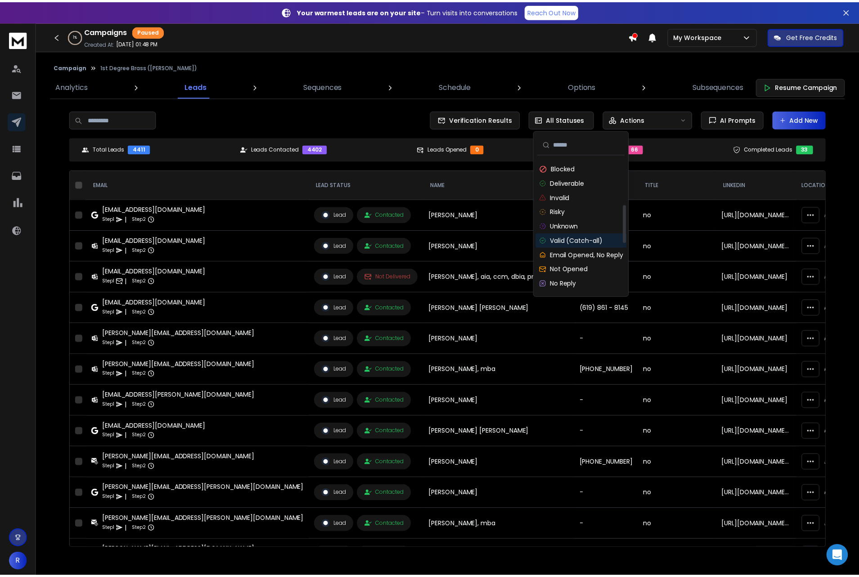
scroll to position [339, 0]
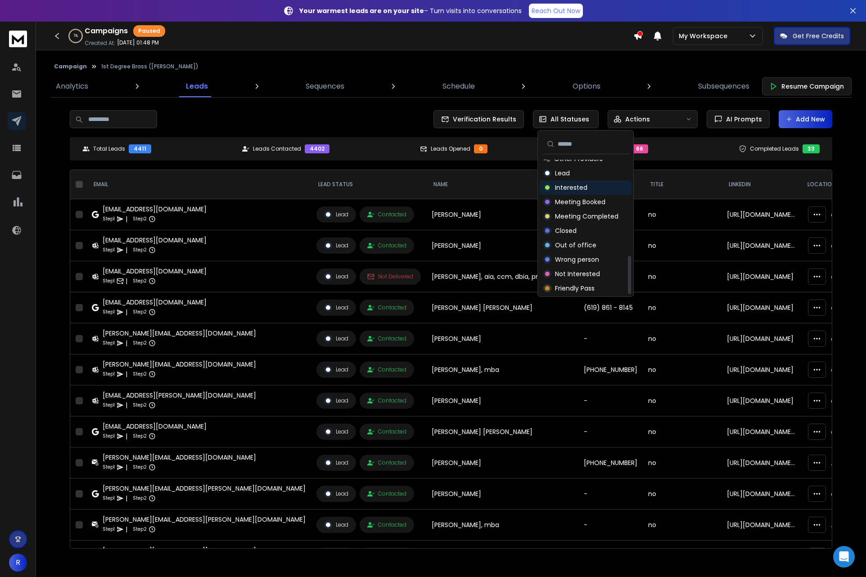
click at [582, 183] on div "Interested" at bounding box center [586, 187] width 92 height 14
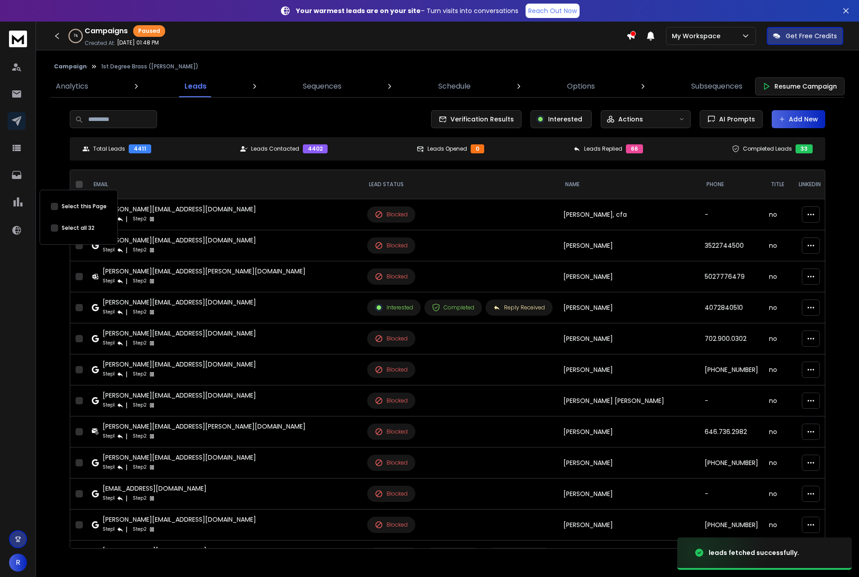
click at [55, 230] on button "Select this Page" at bounding box center [54, 228] width 7 height 7
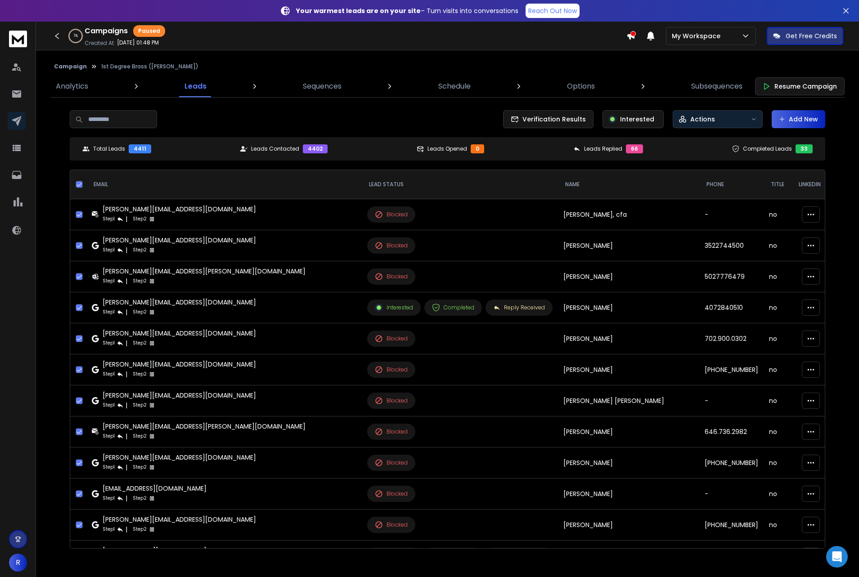
click at [757, 118] on icon "button" at bounding box center [754, 119] width 6 height 7
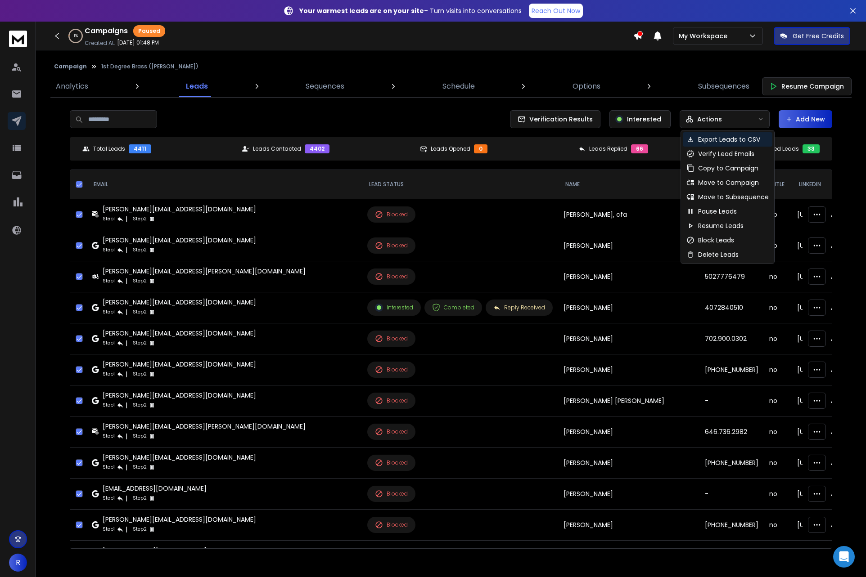
click at [175, 184] on th "EMAIL" at bounding box center [223, 184] width 275 height 29
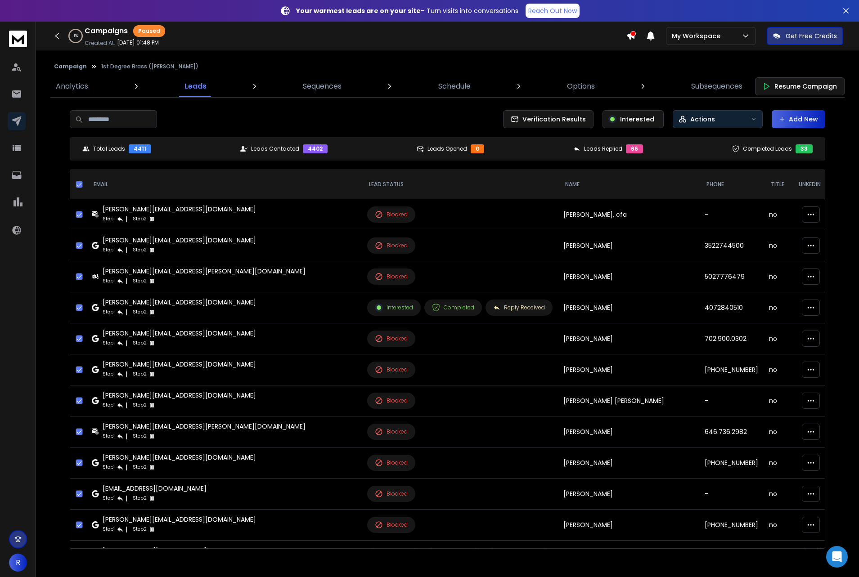
click at [723, 119] on div "Actions" at bounding box center [713, 119] width 68 height 9
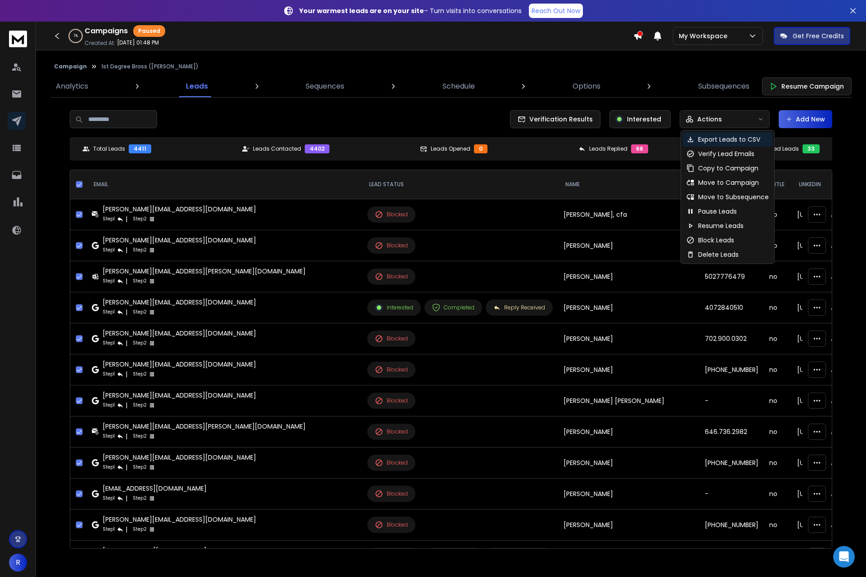
click at [724, 136] on p "Export Leads to CSV" at bounding box center [729, 139] width 62 height 9
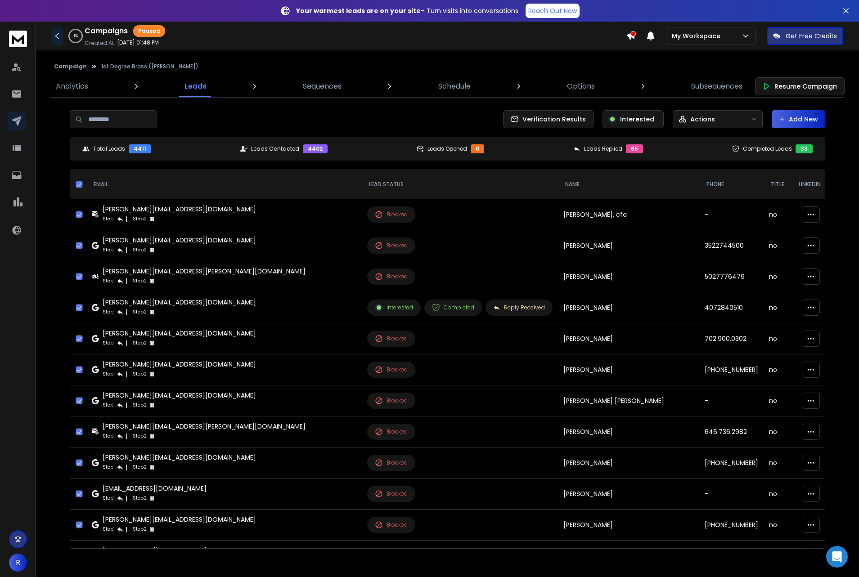
click at [54, 38] on icon at bounding box center [57, 36] width 8 height 8
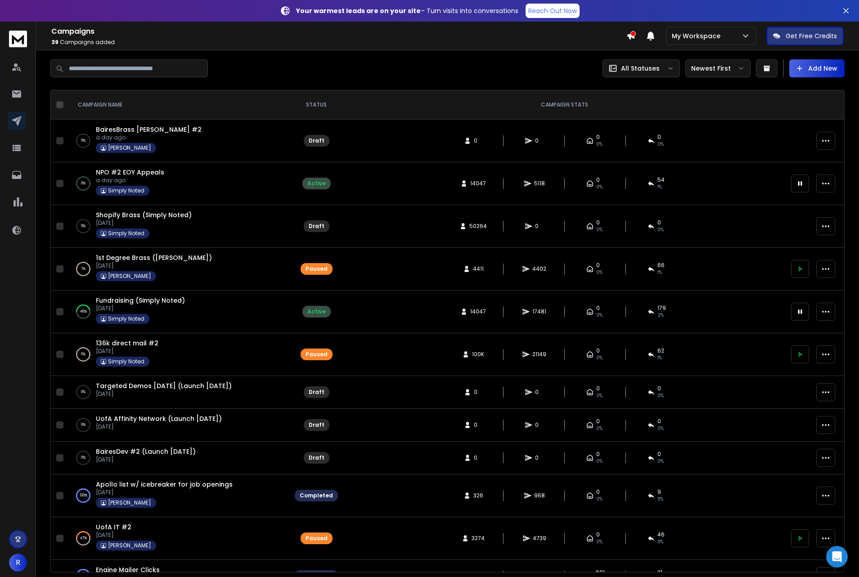
click at [209, 262] on div "1 % 1st Degree Brass (Baires) 7 days ago Baires" at bounding box center [178, 269] width 204 height 32
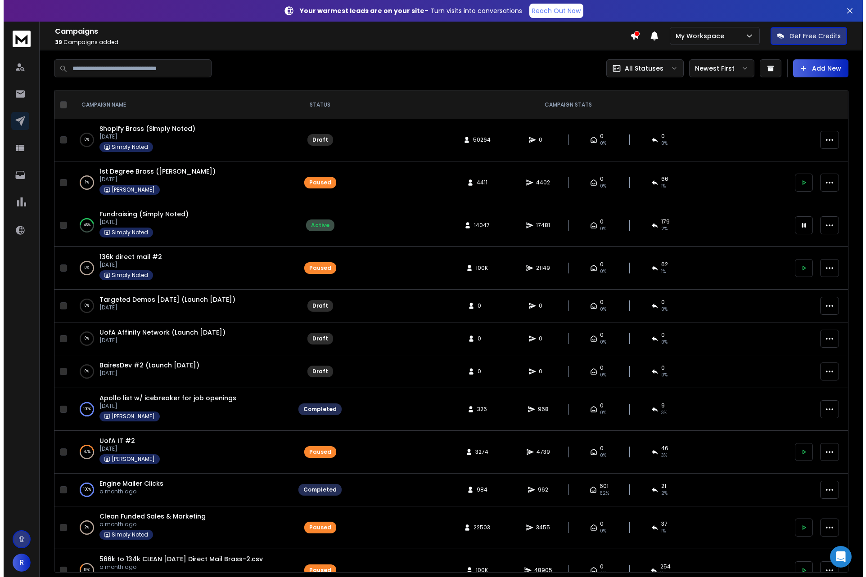
scroll to position [89, 0]
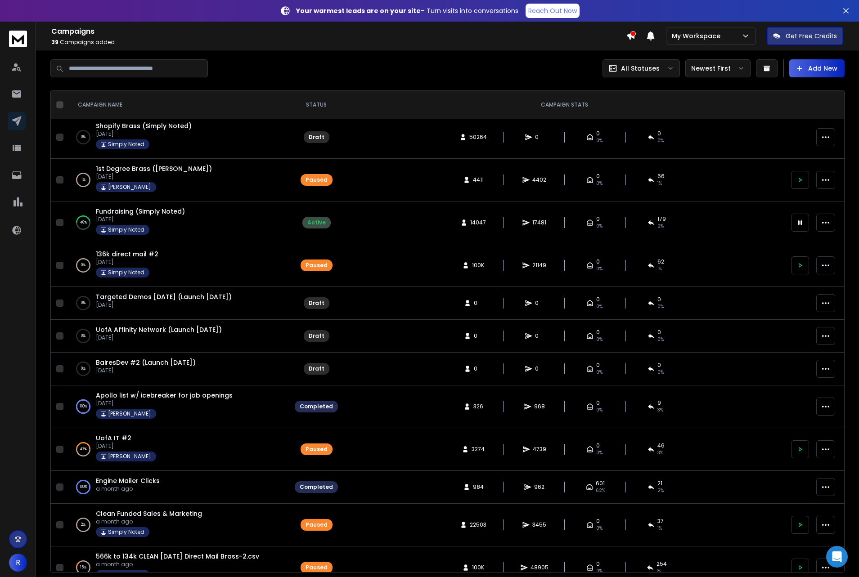
click at [215, 444] on div "47 % UofA IT #2 14 days ago Baires" at bounding box center [178, 450] width 204 height 32
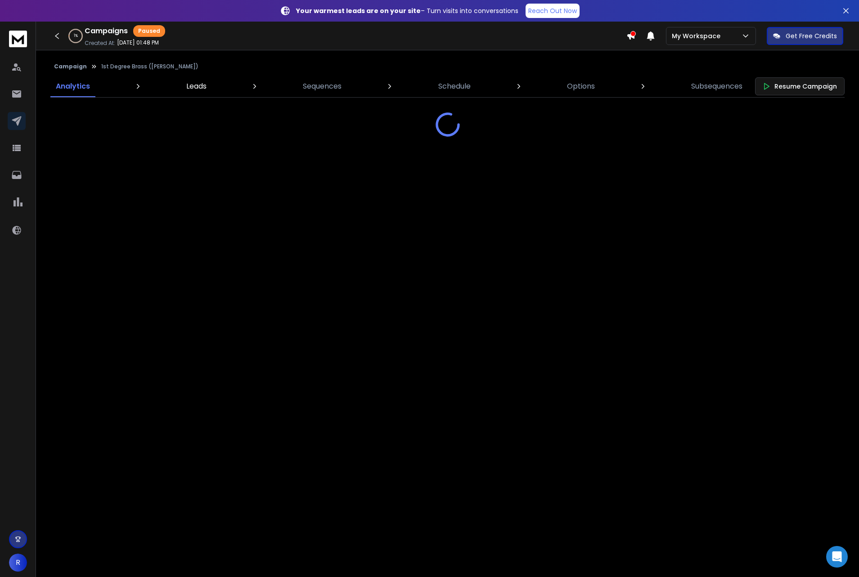
click at [198, 84] on p "Leads" at bounding box center [196, 86] width 20 height 11
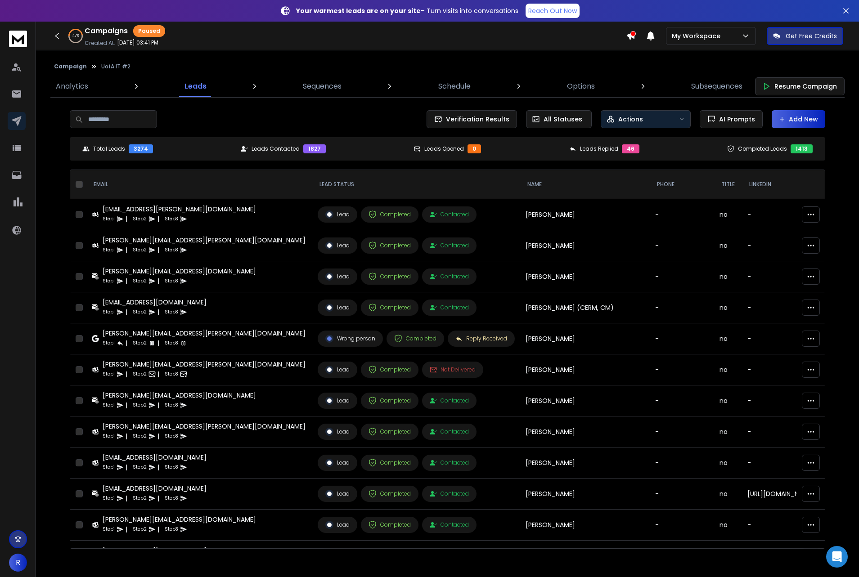
click at [682, 118] on button "Actions" at bounding box center [646, 119] width 90 height 18
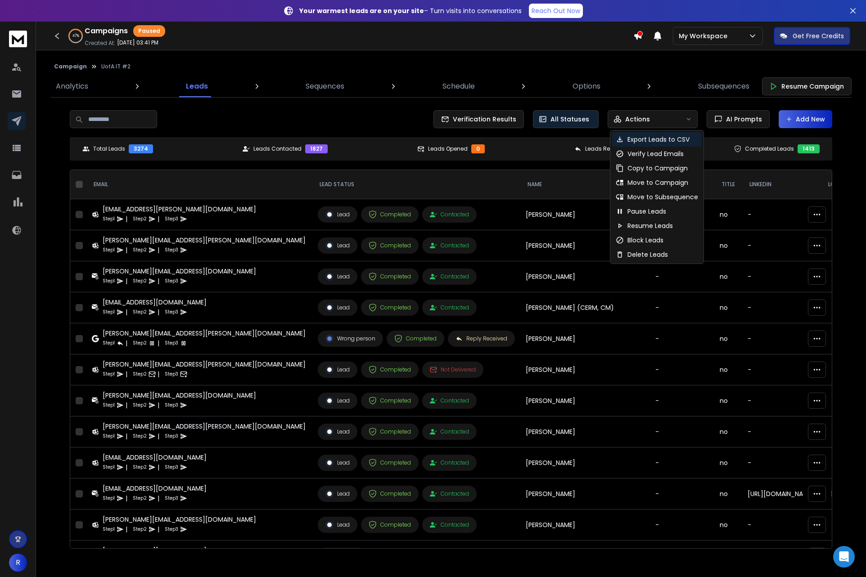
click at [560, 120] on p "All Statuses" at bounding box center [569, 119] width 39 height 9
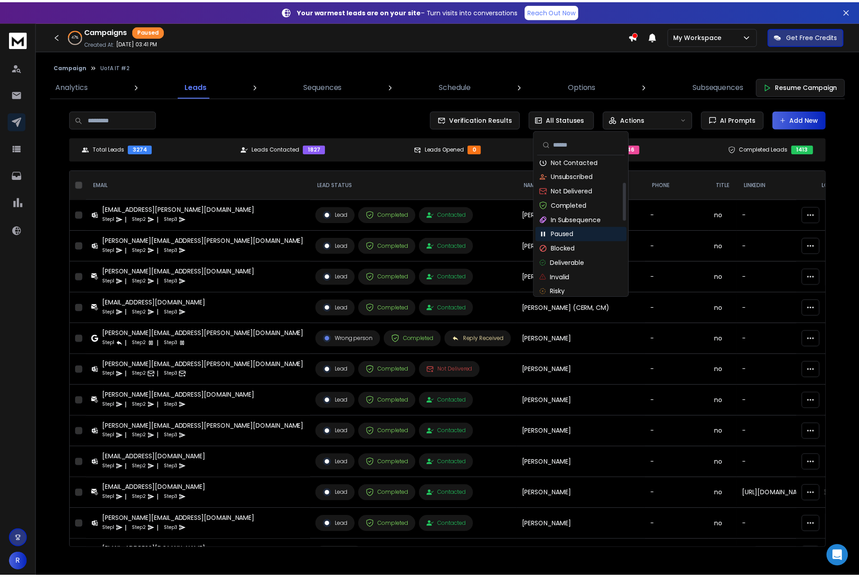
scroll to position [268, 0]
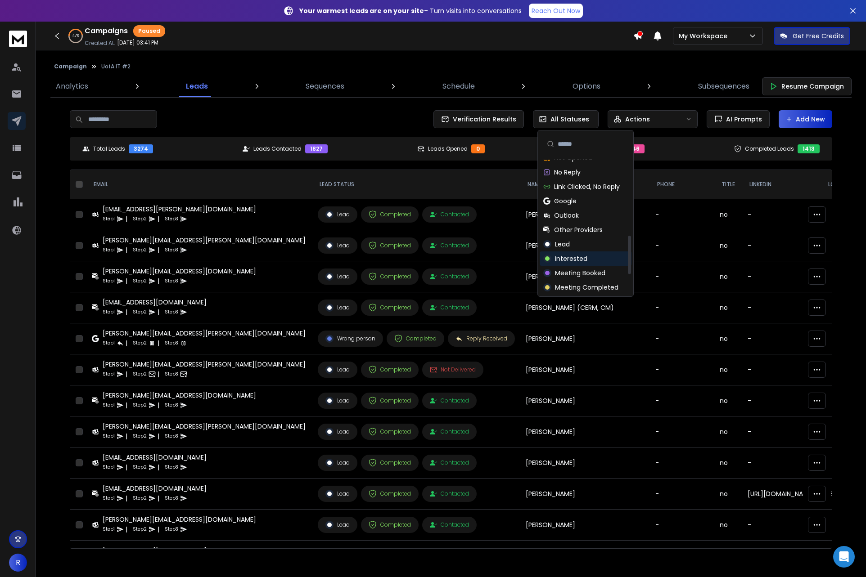
click at [572, 257] on p "Interested" at bounding box center [571, 258] width 32 height 9
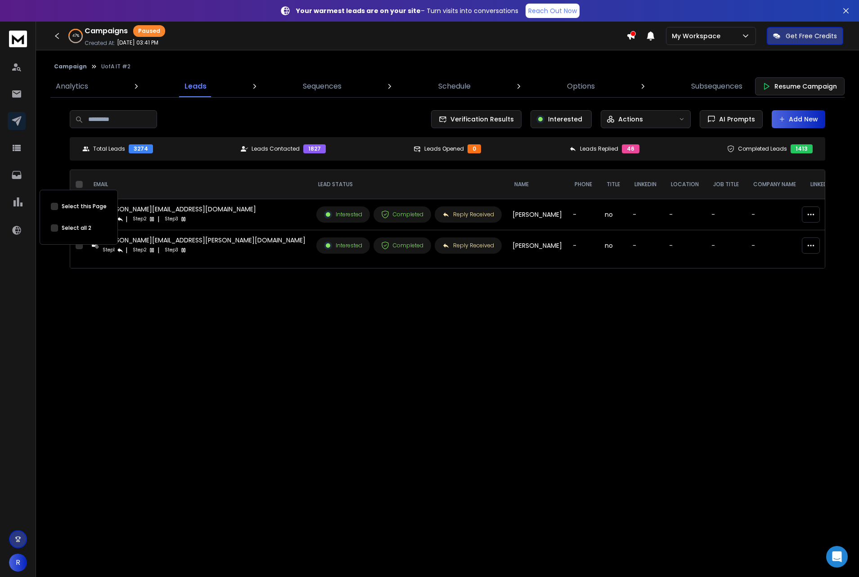
click at [77, 185] on button "Select this Page" at bounding box center [79, 184] width 7 height 7
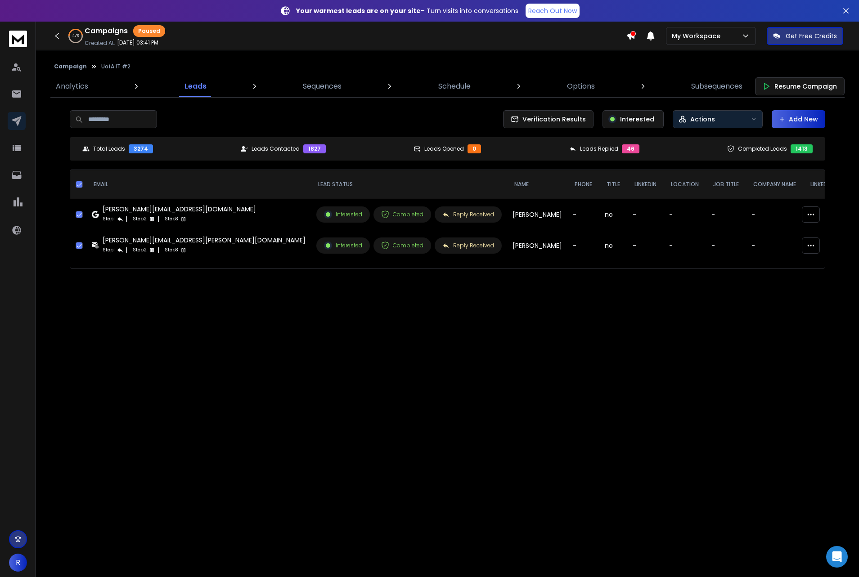
click at [726, 117] on div "Actions" at bounding box center [713, 119] width 68 height 9
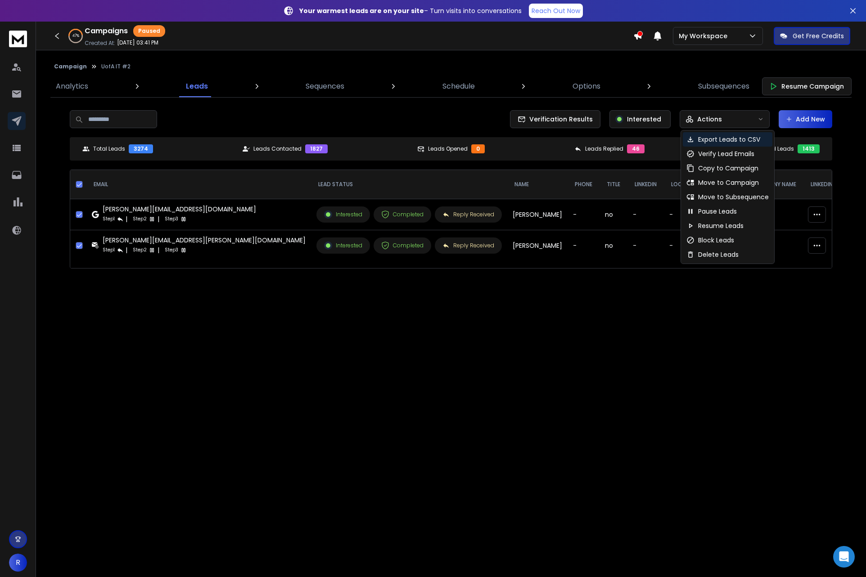
click at [728, 139] on p "Export Leads to CSV" at bounding box center [729, 139] width 62 height 9
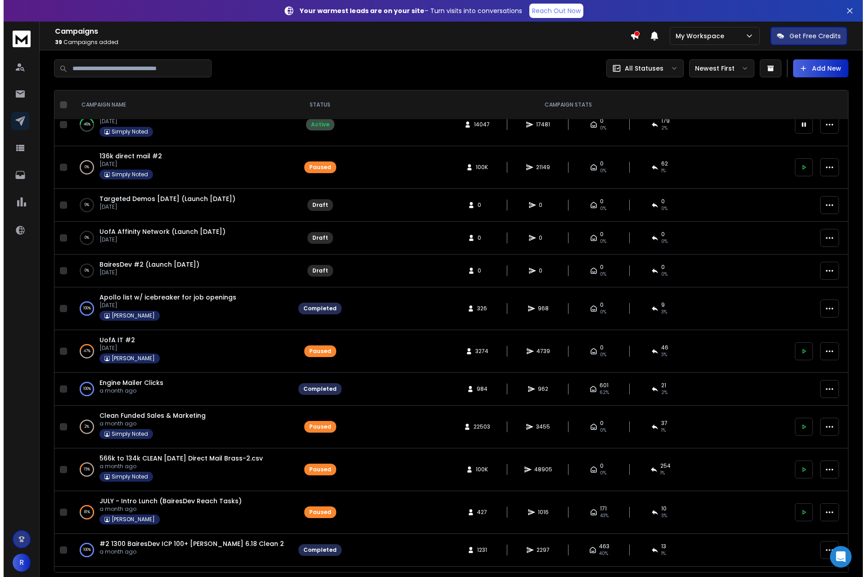
scroll to position [194, 0]
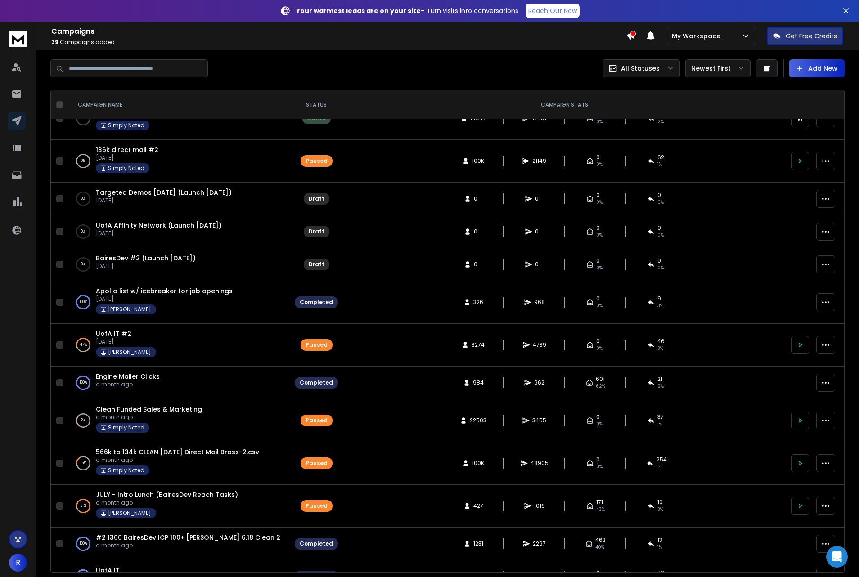
click at [200, 505] on p "a month ago" at bounding box center [167, 503] width 142 height 7
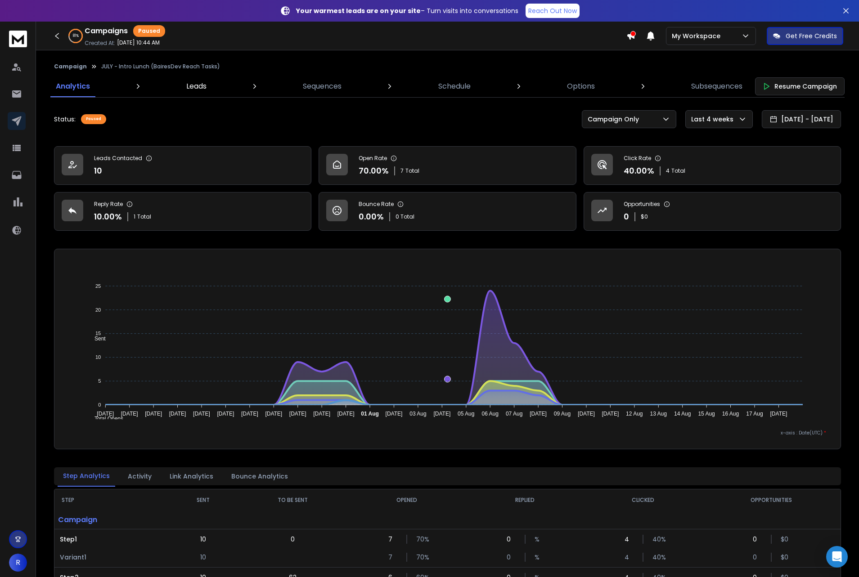
click at [206, 81] on p "Leads" at bounding box center [196, 86] width 20 height 11
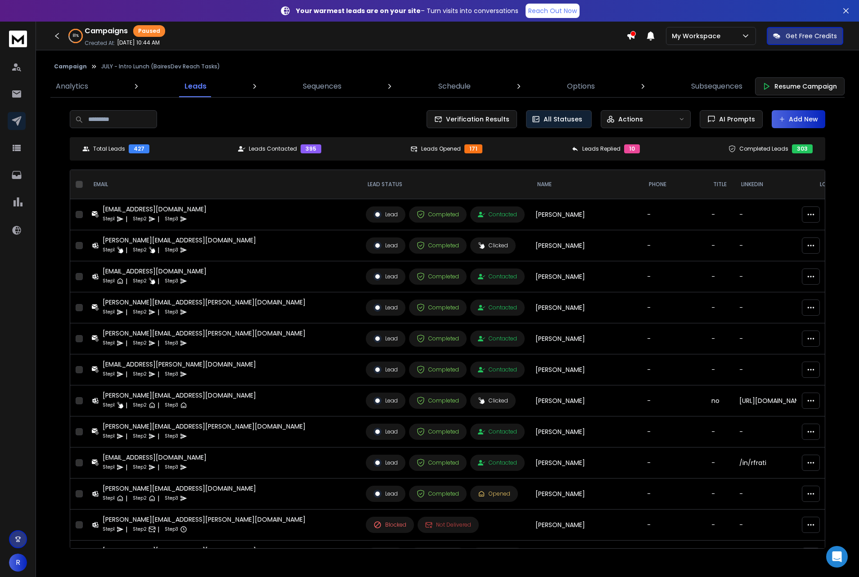
click at [556, 121] on p "All Statuses" at bounding box center [563, 119] width 39 height 9
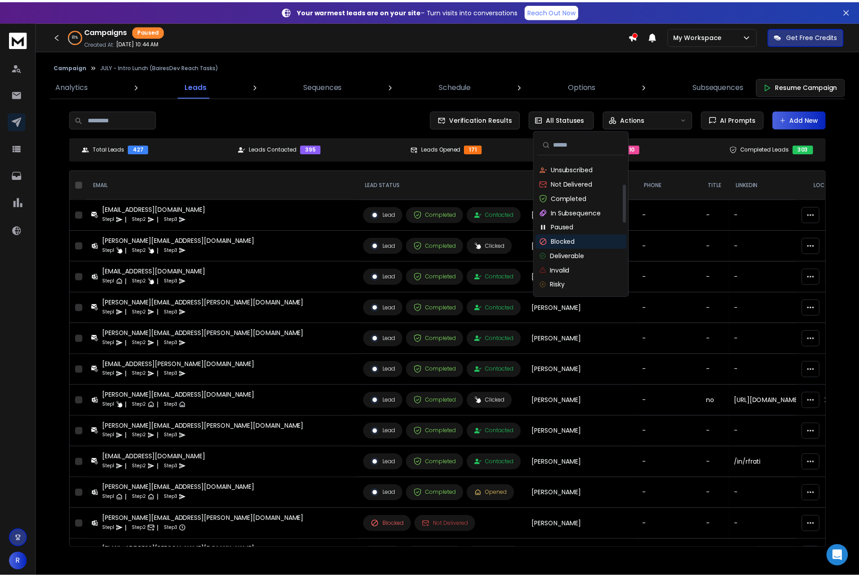
scroll to position [272, 0]
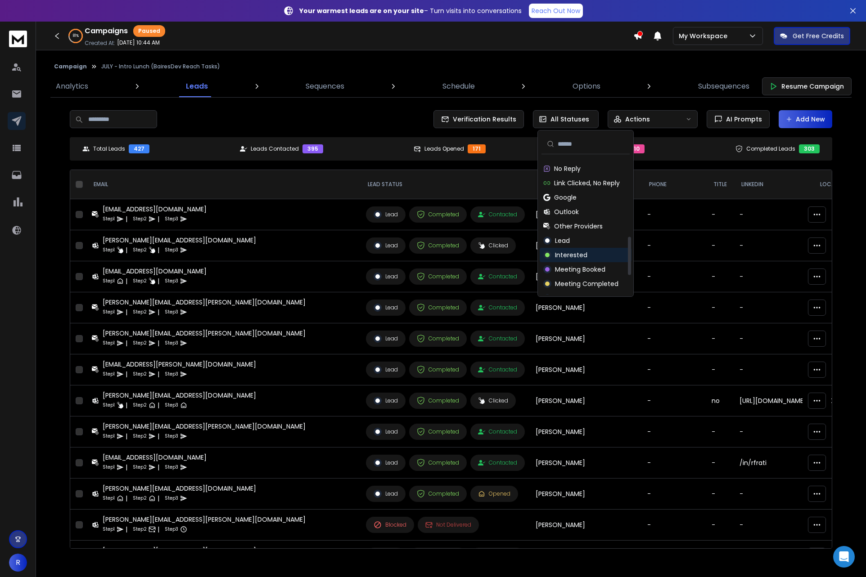
click at [567, 251] on p "Interested" at bounding box center [571, 255] width 32 height 9
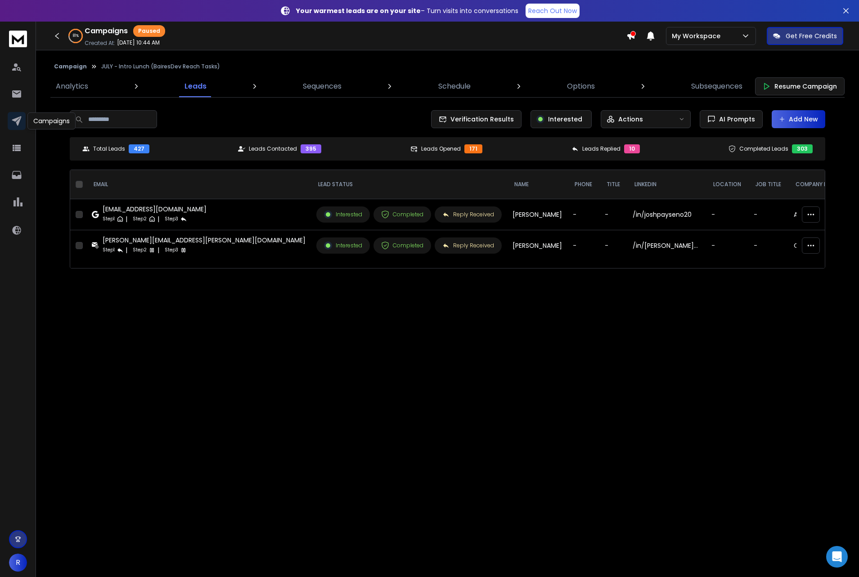
click at [10, 121] on link at bounding box center [17, 121] width 18 height 18
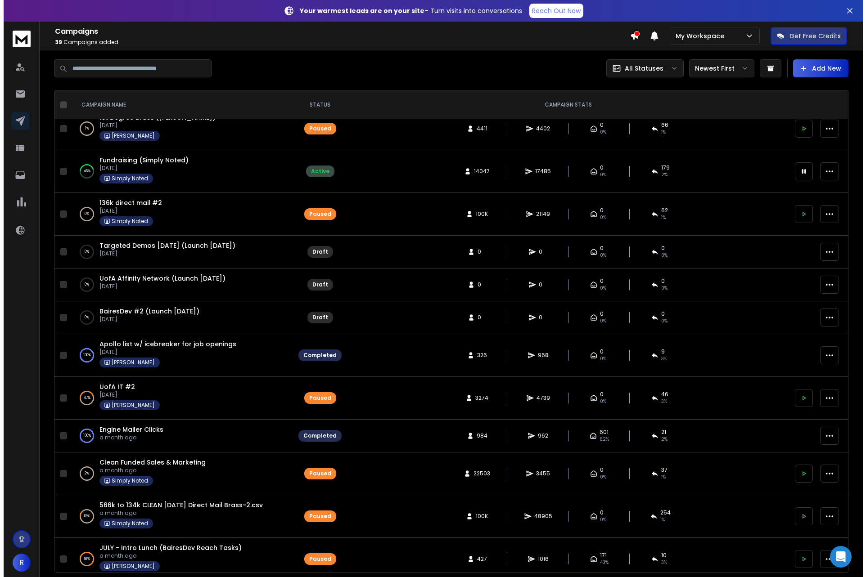
scroll to position [297, 0]
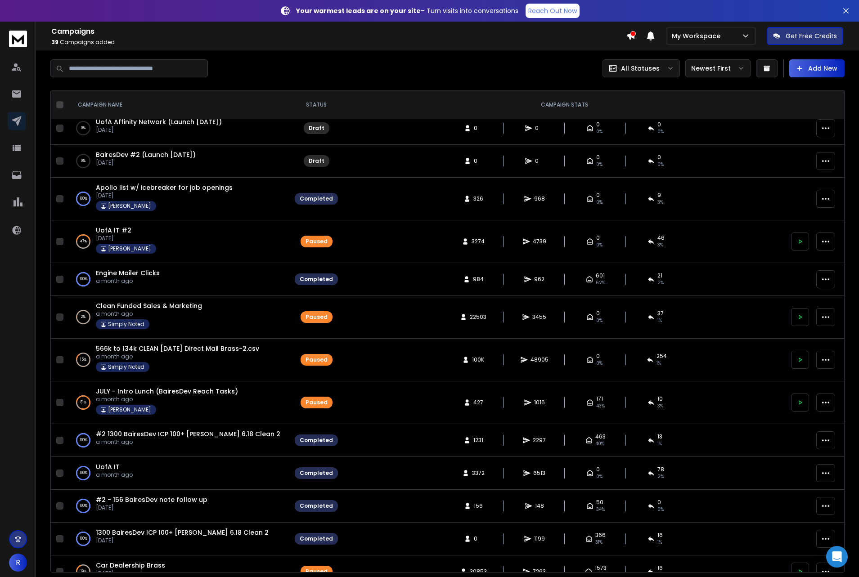
click at [193, 444] on p "a month ago" at bounding box center [188, 442] width 185 height 7
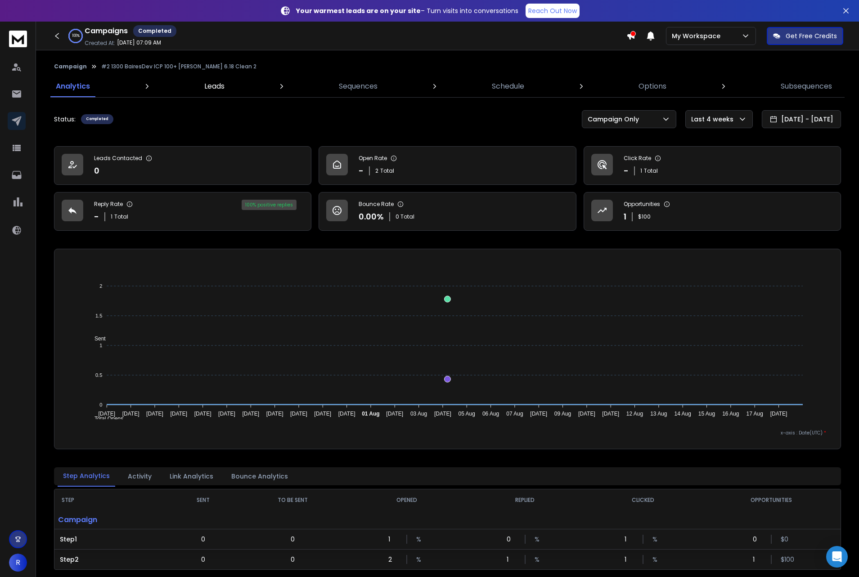
click at [221, 85] on p "Leads" at bounding box center [214, 86] width 20 height 11
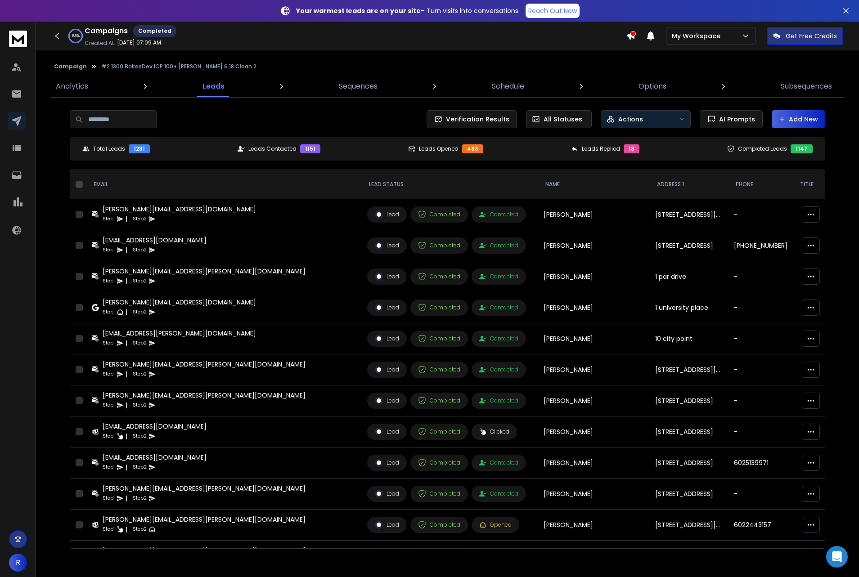
click at [638, 117] on p "Actions" at bounding box center [630, 119] width 25 height 9
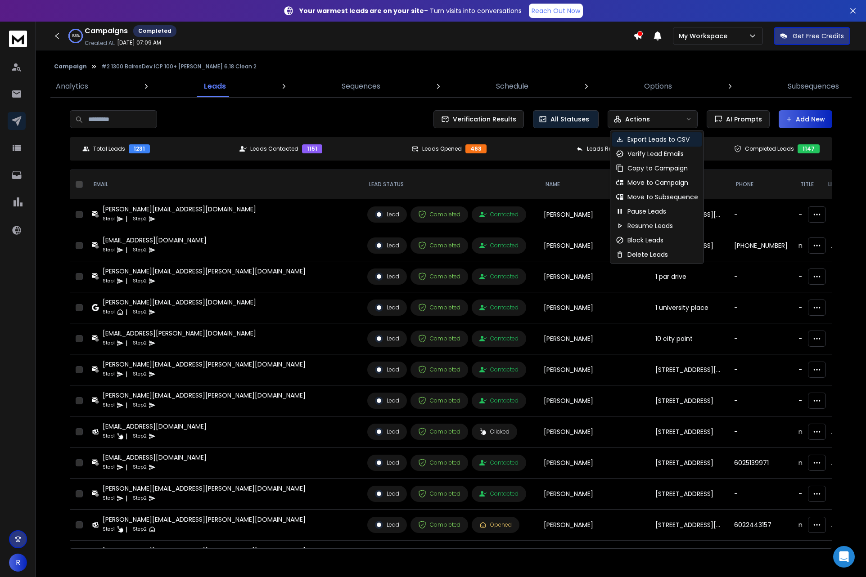
click at [556, 119] on p "All Statuses" at bounding box center [569, 119] width 39 height 9
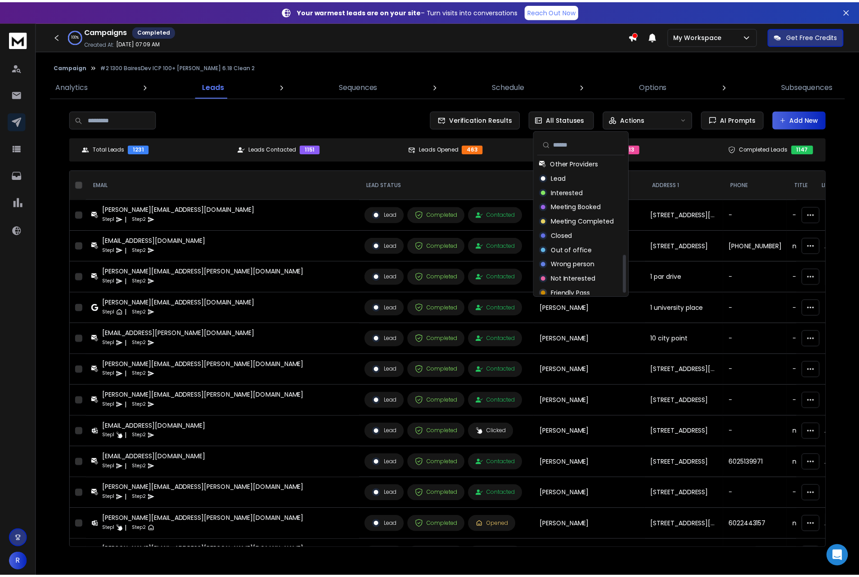
scroll to position [337, 0]
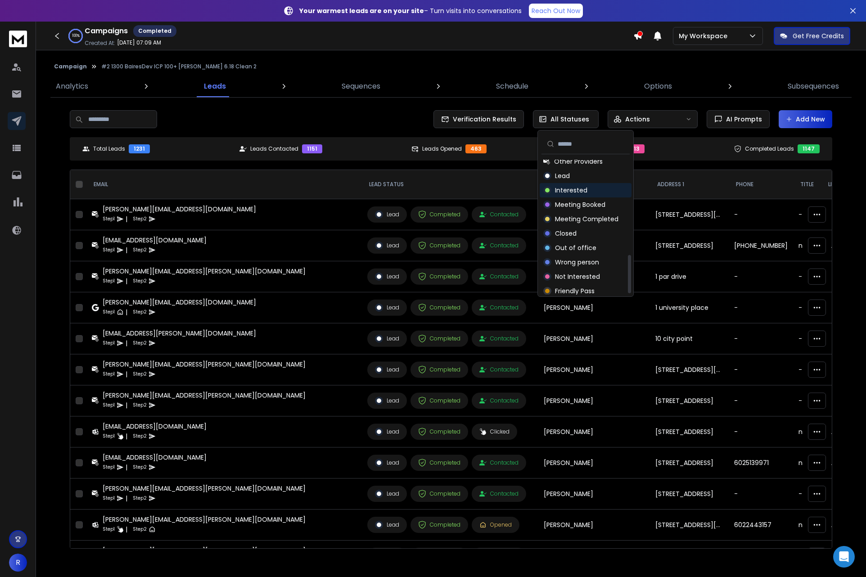
click at [572, 189] on p "Interested" at bounding box center [571, 190] width 32 height 9
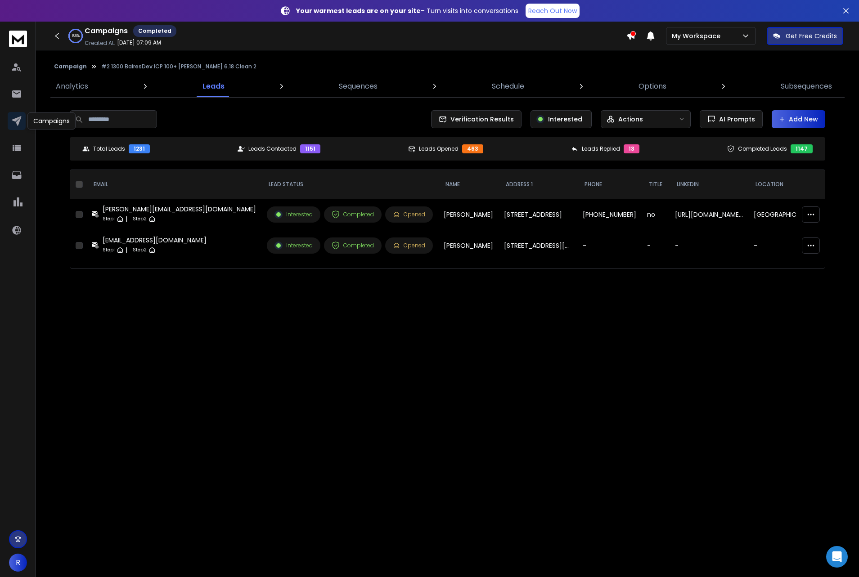
click at [19, 117] on icon at bounding box center [16, 121] width 11 height 11
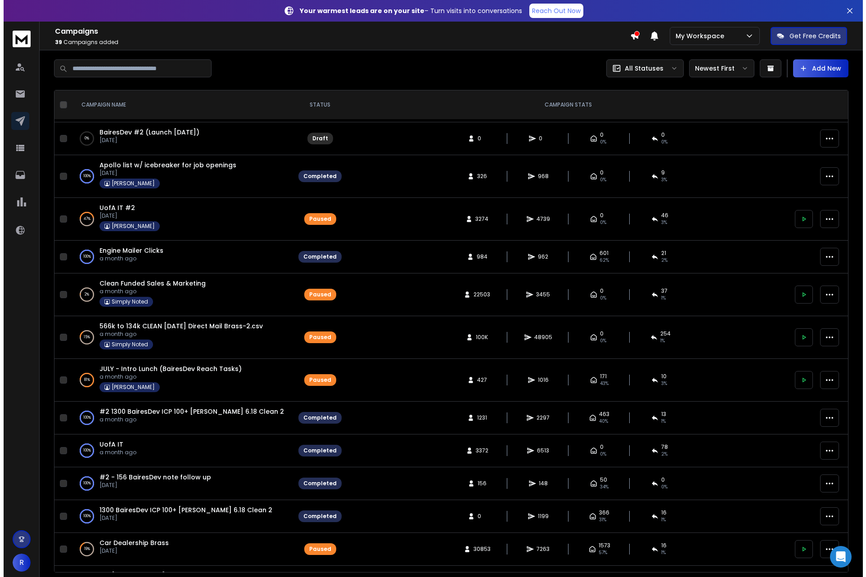
scroll to position [357, 0]
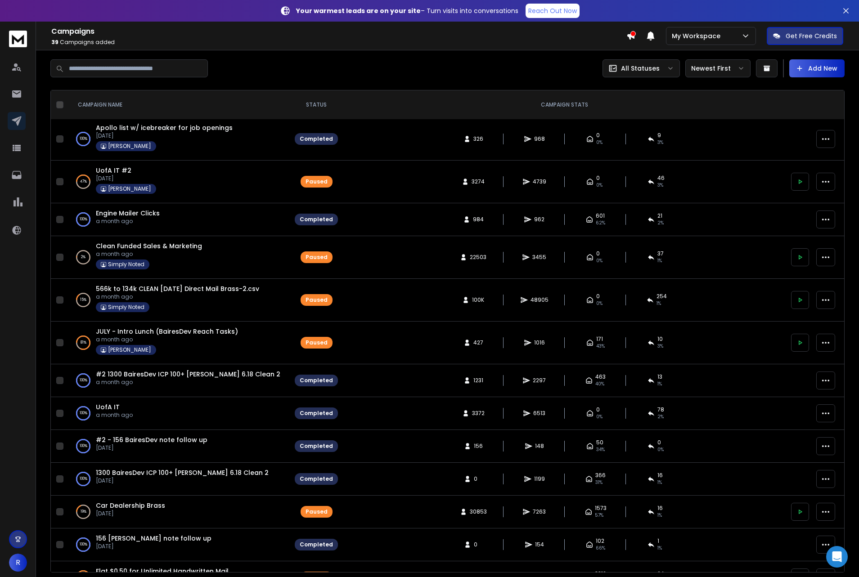
click at [124, 406] on h1 "UofA IT" at bounding box center [114, 407] width 37 height 9
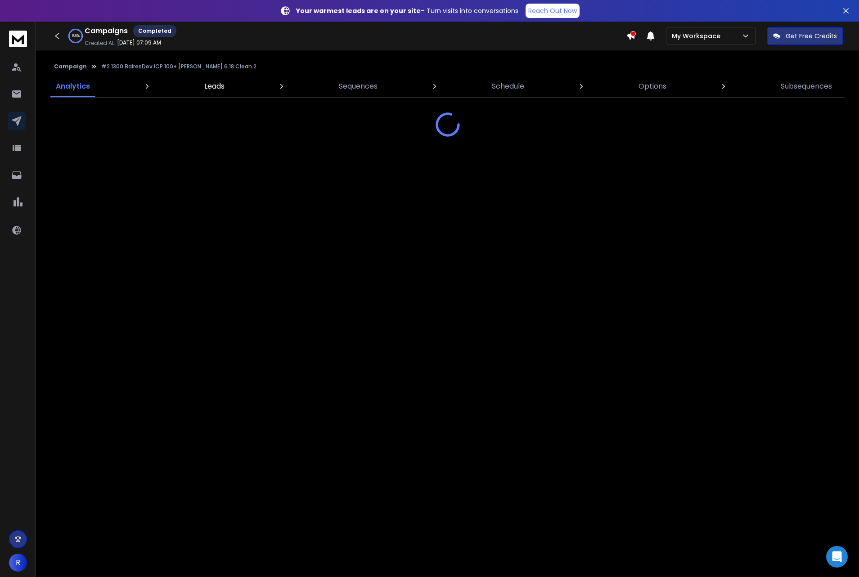
click at [226, 89] on link "Leads" at bounding box center [214, 87] width 31 height 22
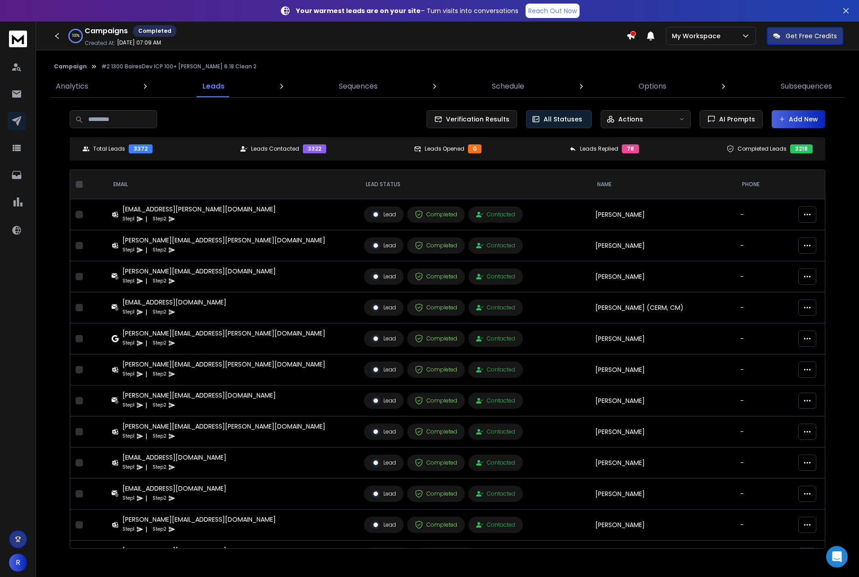
click at [590, 122] on button "All Statuses" at bounding box center [559, 119] width 66 height 18
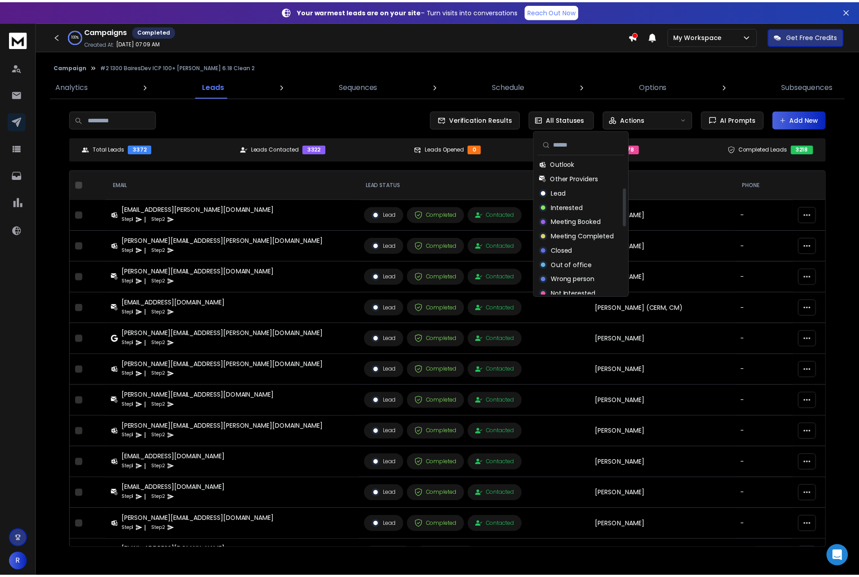
scroll to position [340, 0]
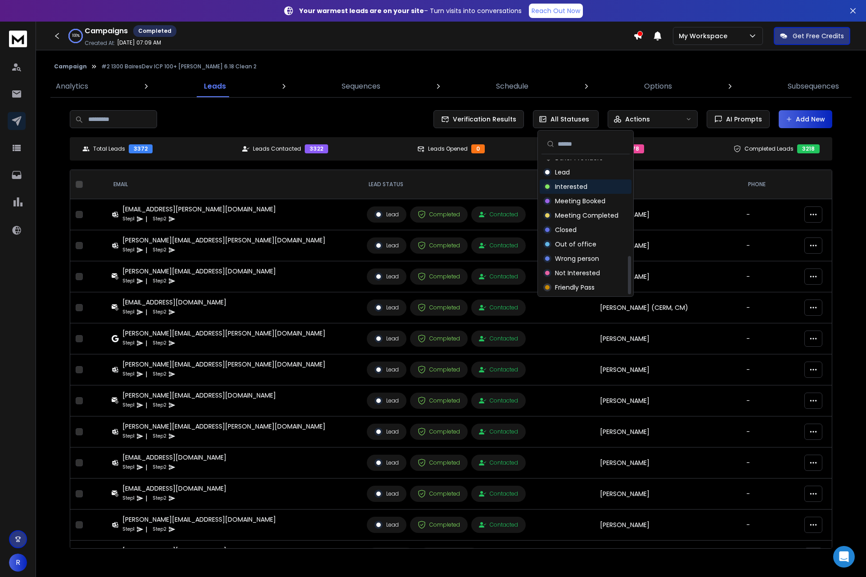
click at [575, 191] on div "Interested" at bounding box center [586, 187] width 92 height 14
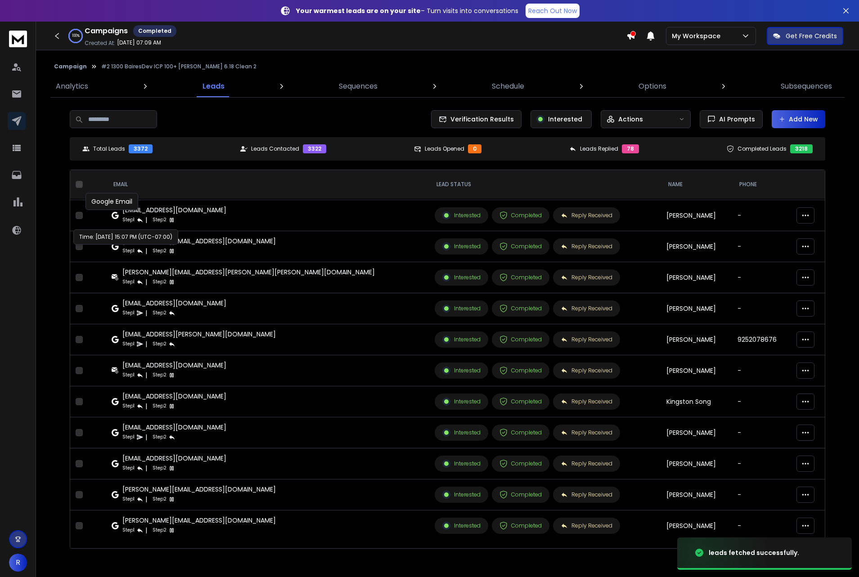
scroll to position [0, 0]
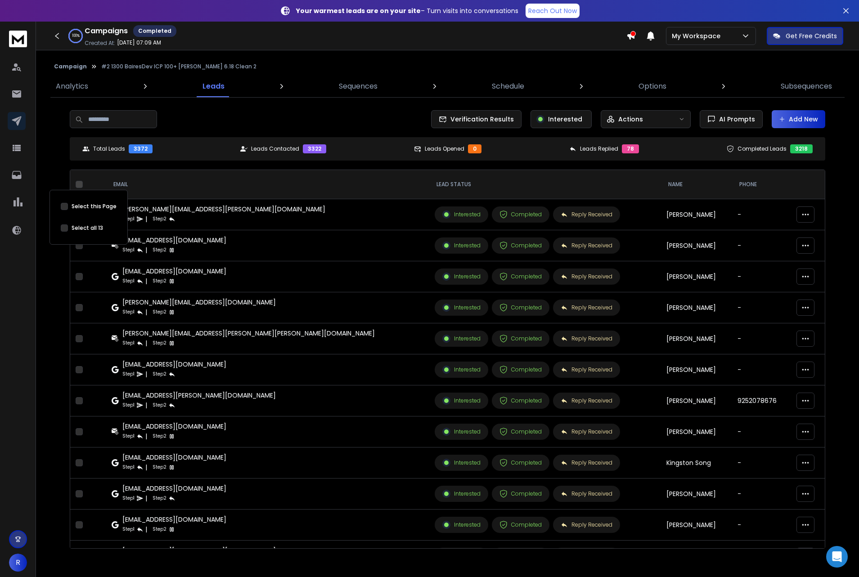
click at [67, 230] on button "Select this Page" at bounding box center [64, 228] width 7 height 7
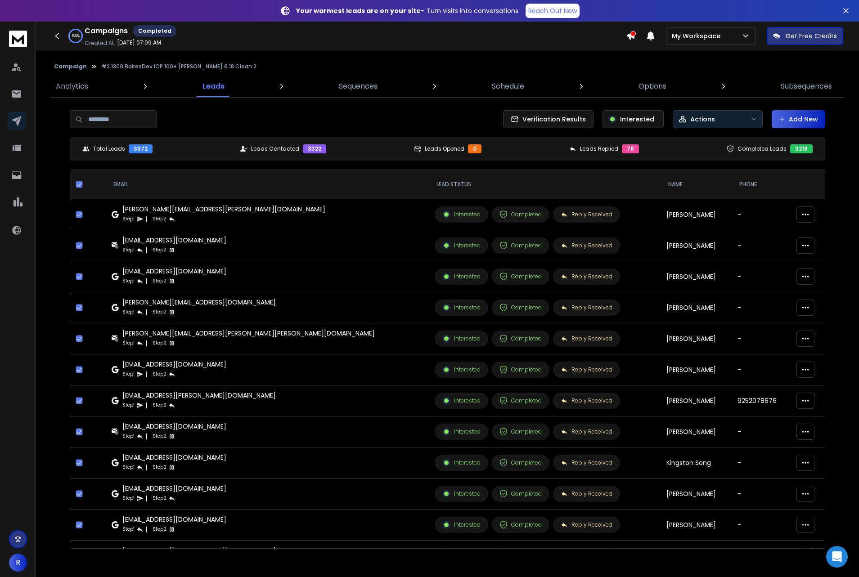
click at [715, 119] on p "Actions" at bounding box center [702, 119] width 25 height 9
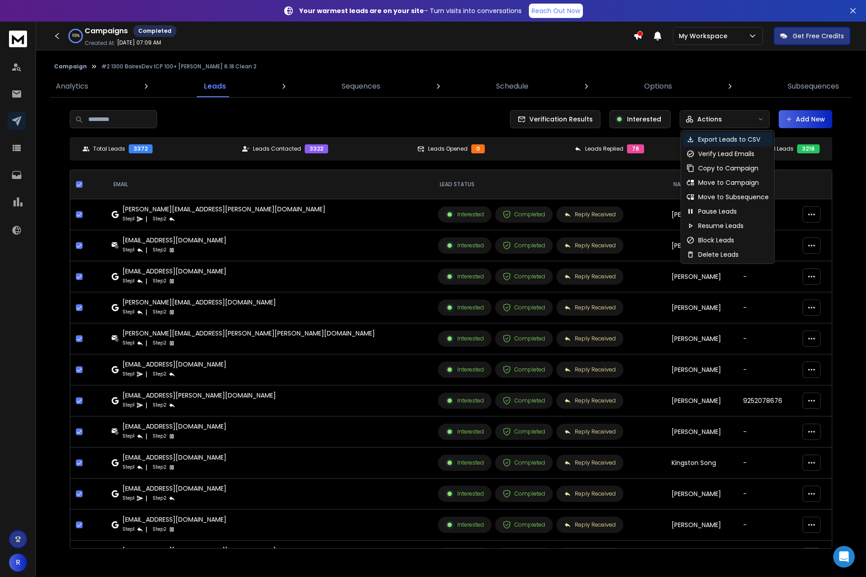
click at [725, 141] on p "Export Leads to CSV" at bounding box center [729, 139] width 62 height 9
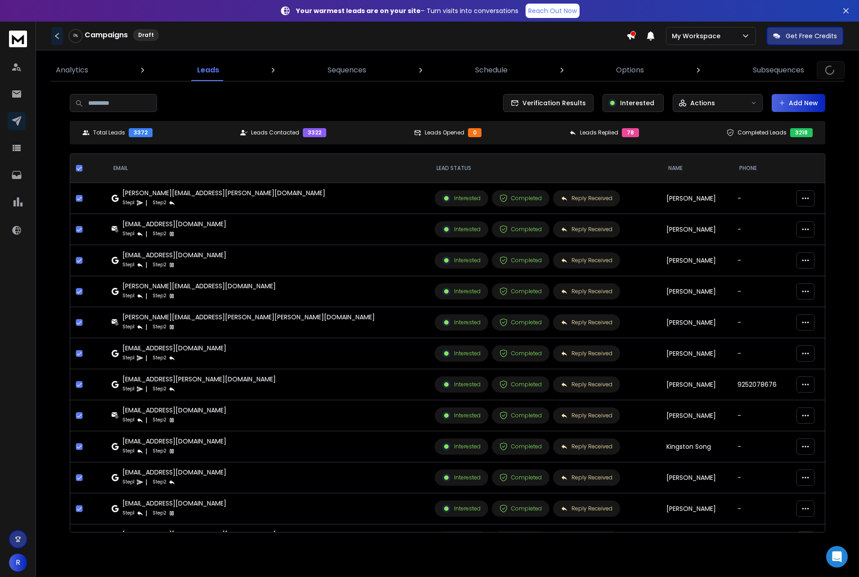
click at [54, 35] on icon at bounding box center [57, 36] width 8 height 8
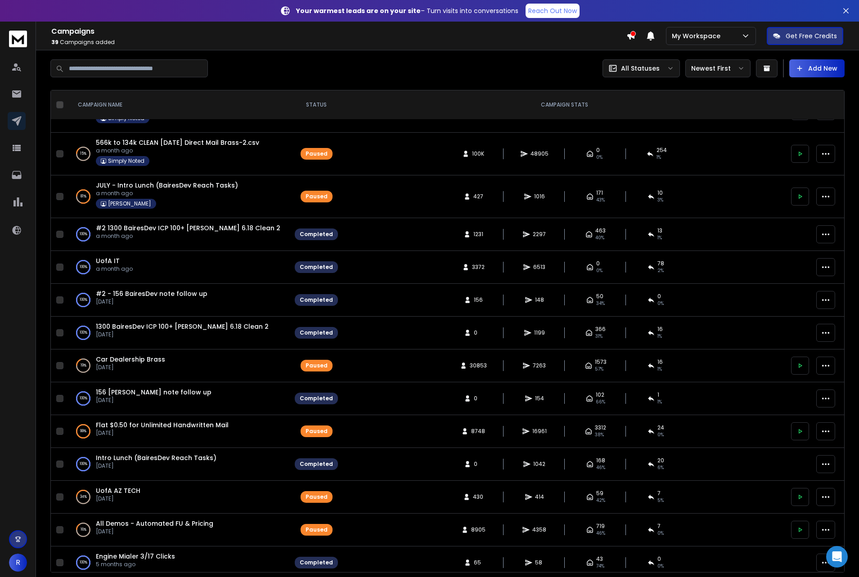
scroll to position [395, 0]
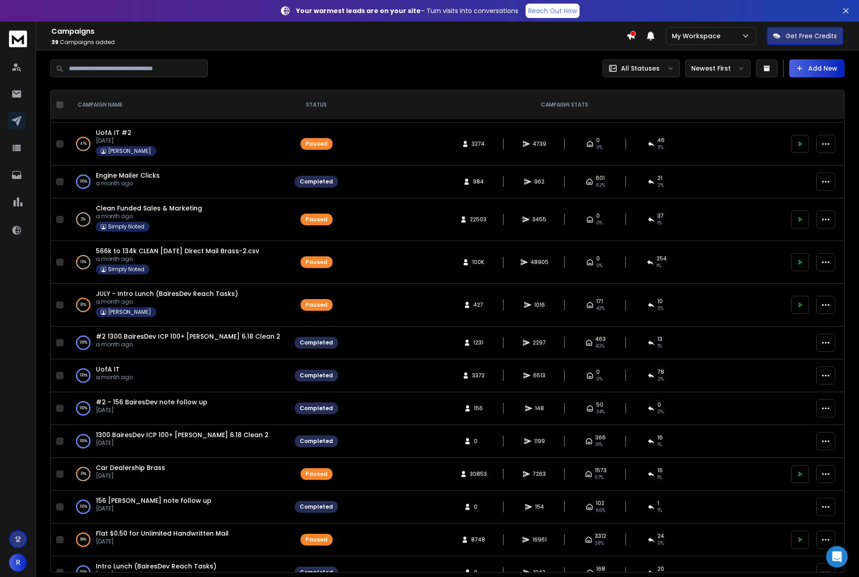
click at [126, 438] on span "1300 BairesDev ICP 100+ [PERSON_NAME] 6.18 Clean 2" at bounding box center [182, 435] width 173 height 9
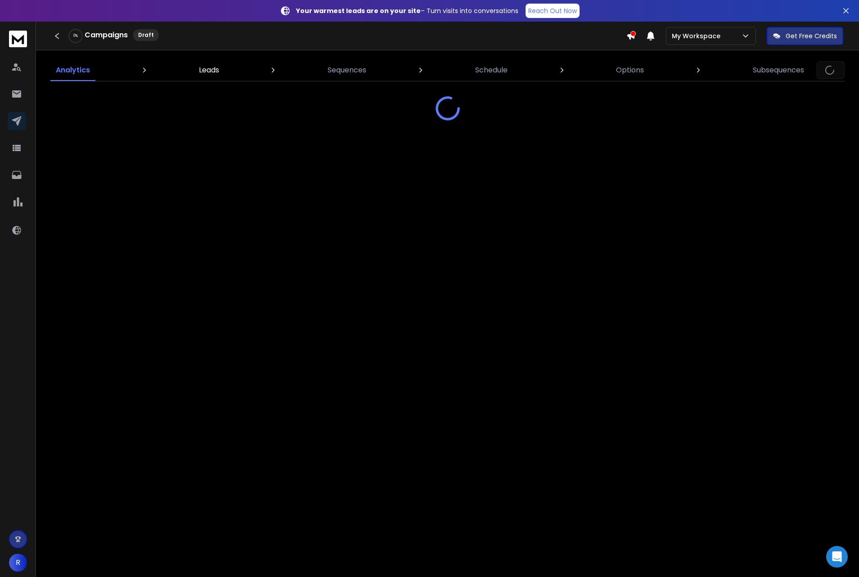
click at [212, 71] on p "Leads" at bounding box center [209, 70] width 20 height 11
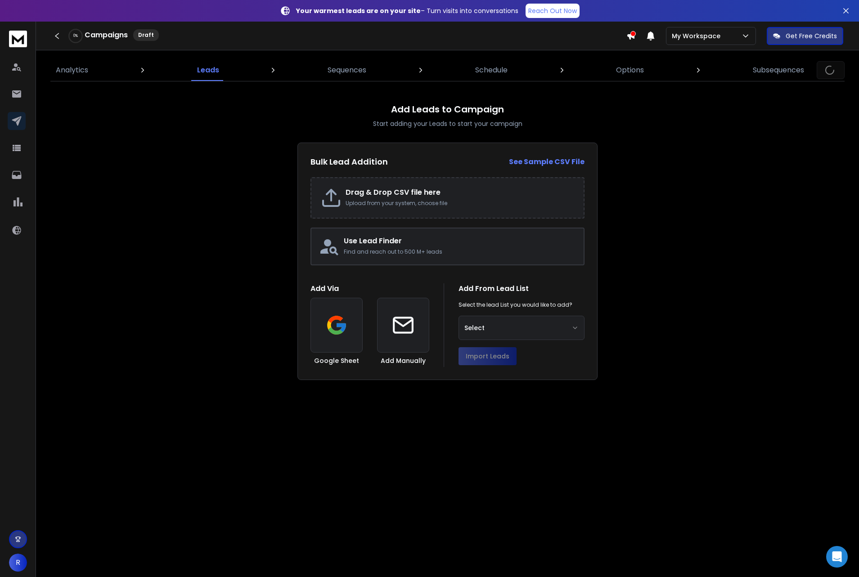
click at [306, 70] on div "Analytics Leads Sequences Schedule Options Subsequences" at bounding box center [429, 70] width 759 height 22
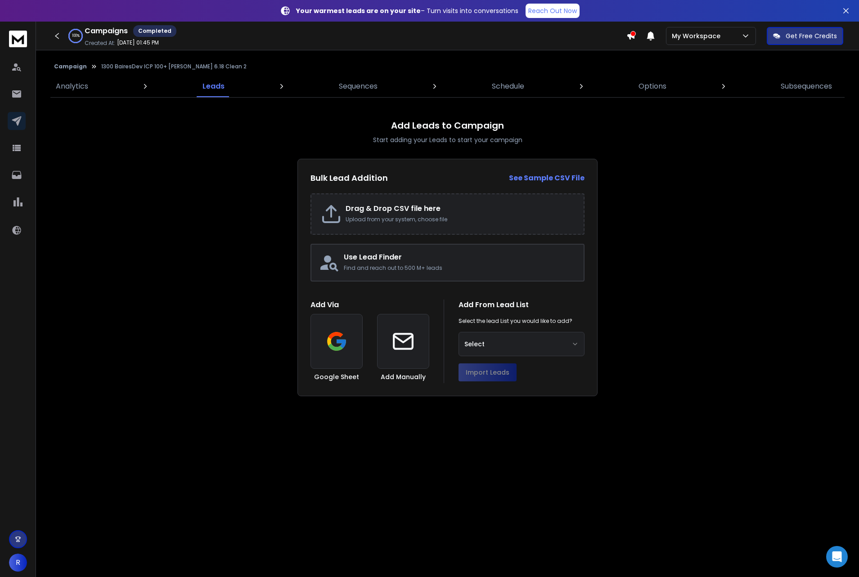
click at [234, 84] on div "Analytics Leads Sequences Schedule Options Subsequences" at bounding box center [443, 87] width 787 height 22
click at [215, 86] on p "Leads" at bounding box center [214, 86] width 22 height 11
click at [71, 82] on p "Analytics" at bounding box center [72, 86] width 32 height 11
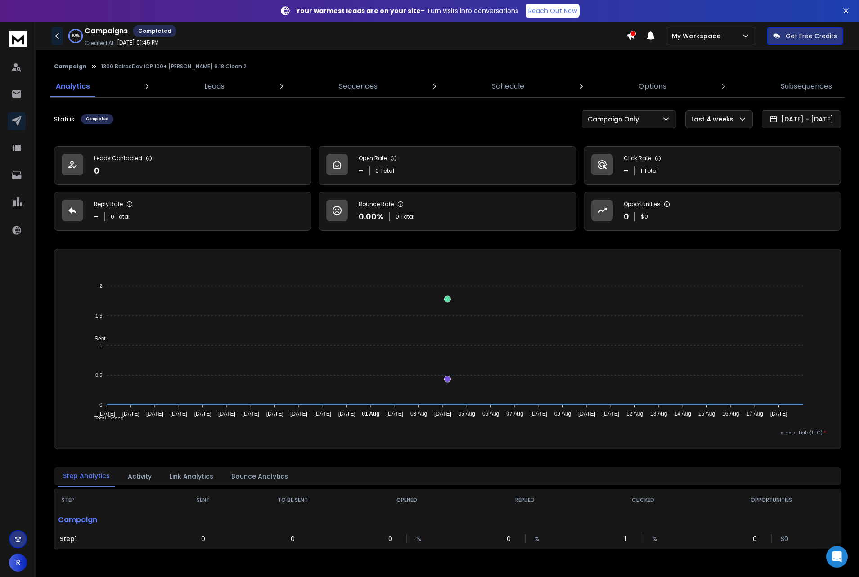
click at [57, 36] on icon at bounding box center [57, 36] width 8 height 8
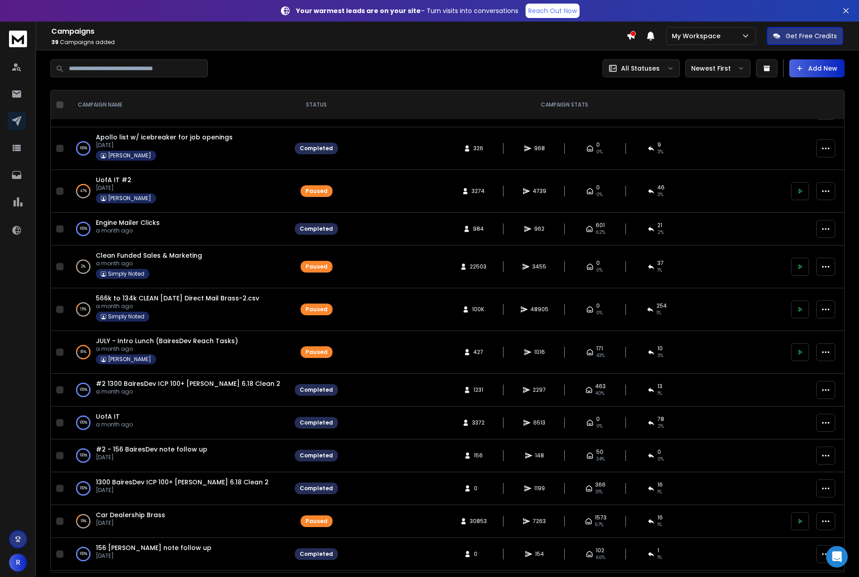
scroll to position [349, 0]
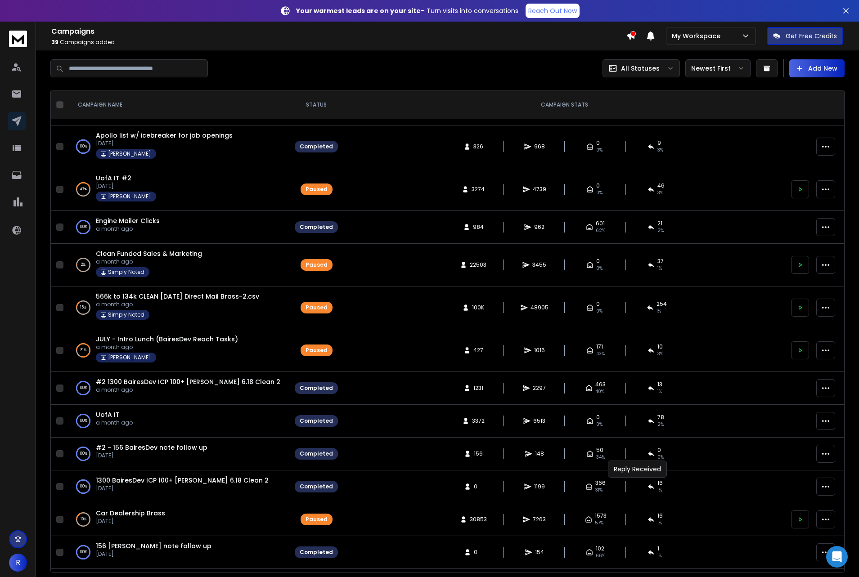
click at [658, 486] on span "16" at bounding box center [660, 483] width 5 height 7
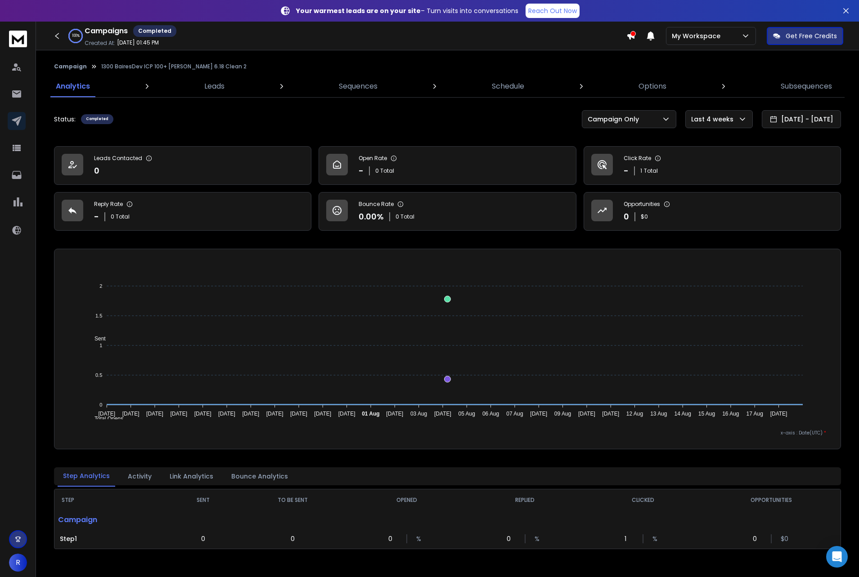
scroll to position [22, 0]
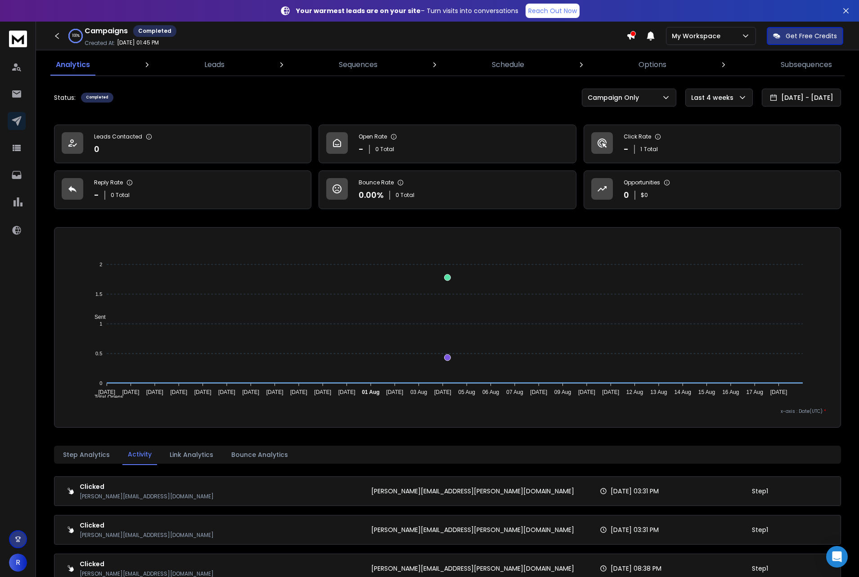
click at [136, 453] on button "Activity" at bounding box center [139, 455] width 35 height 21
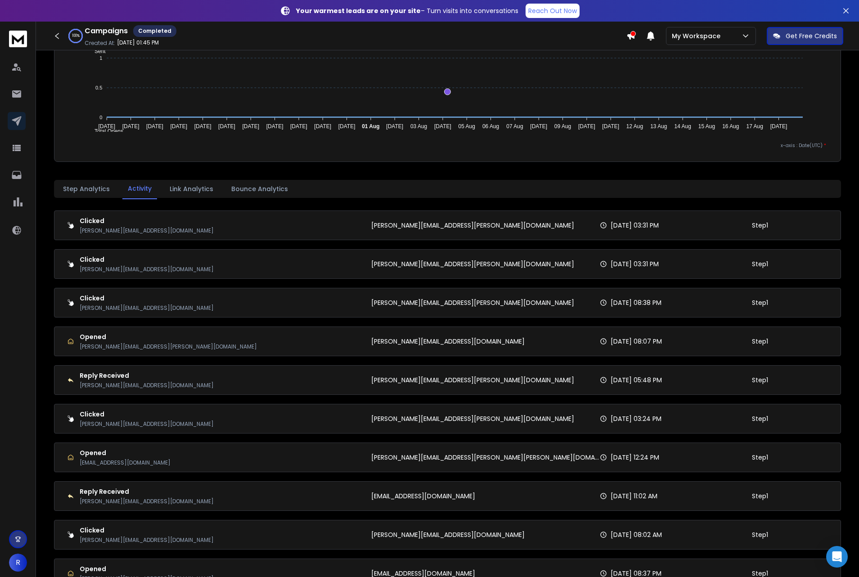
scroll to position [0, 0]
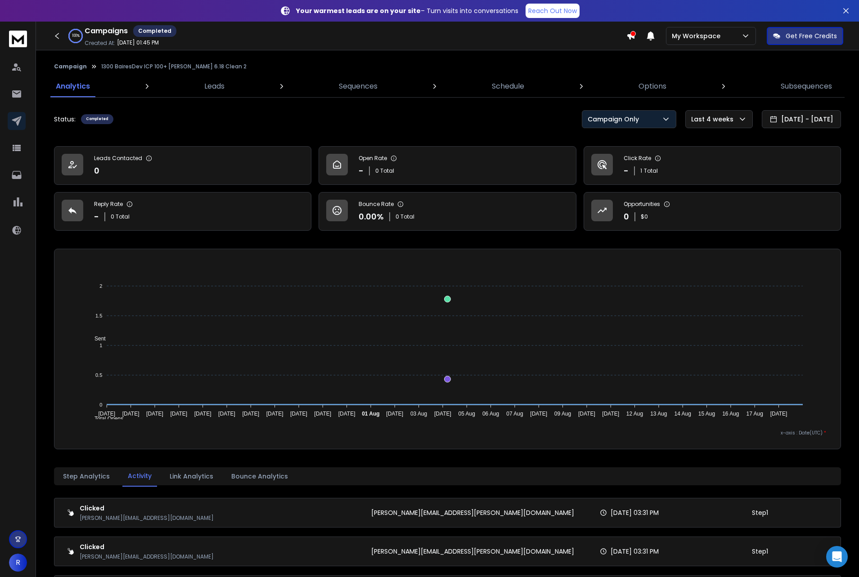
click at [626, 118] on div "Campaign Only" at bounding box center [629, 119] width 83 height 9
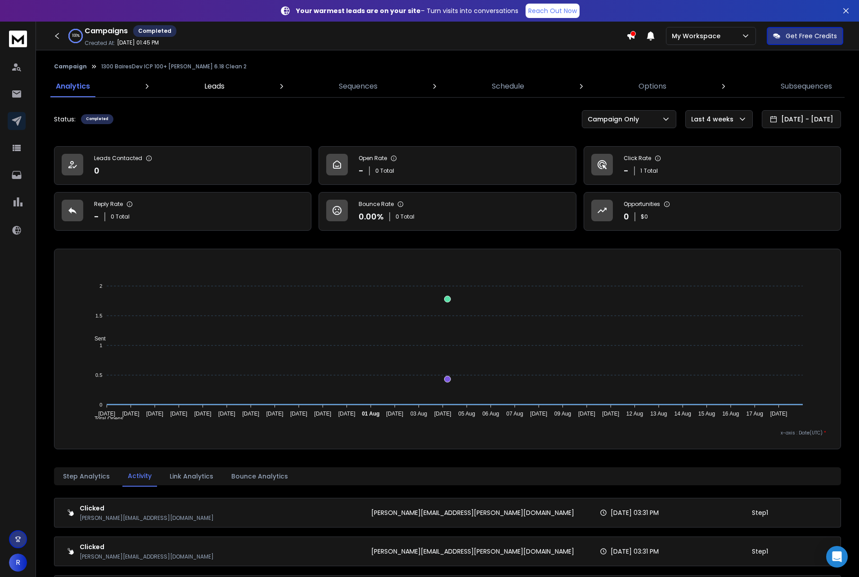
click at [221, 90] on p "Leads" at bounding box center [214, 86] width 20 height 11
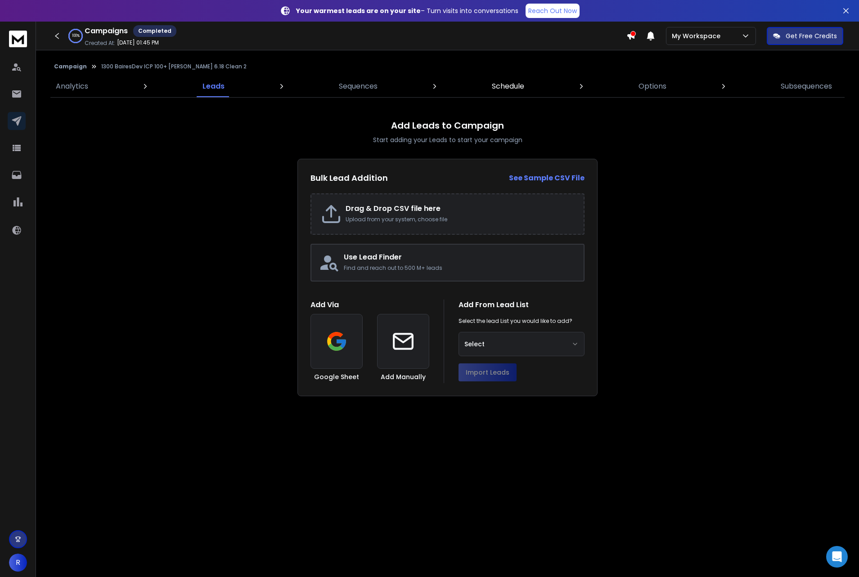
click at [512, 84] on p "Schedule" at bounding box center [508, 86] width 32 height 11
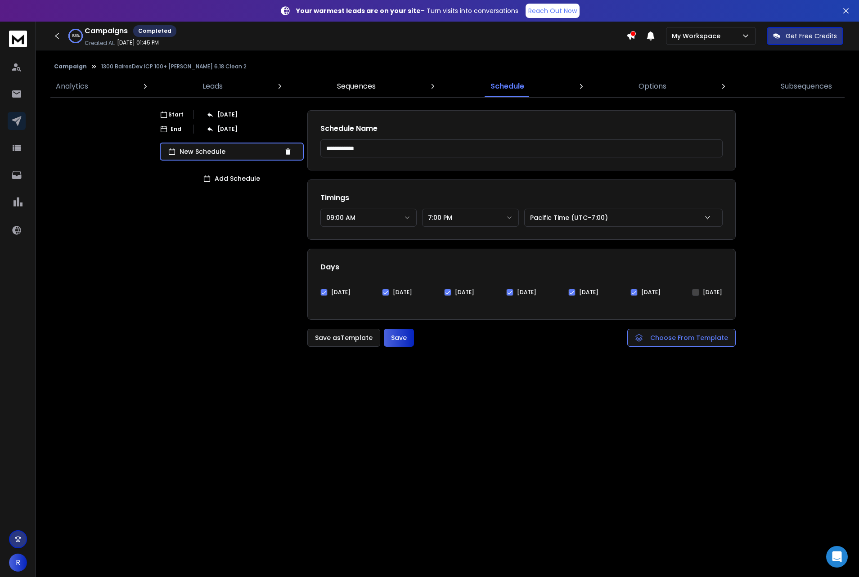
click at [343, 83] on p "Sequences" at bounding box center [356, 86] width 39 height 11
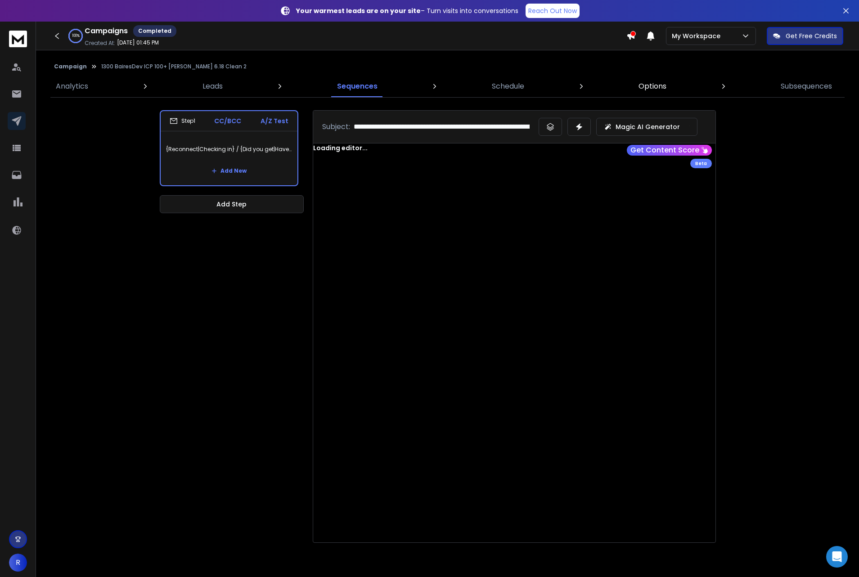
click at [649, 90] on p "Options" at bounding box center [653, 86] width 28 height 11
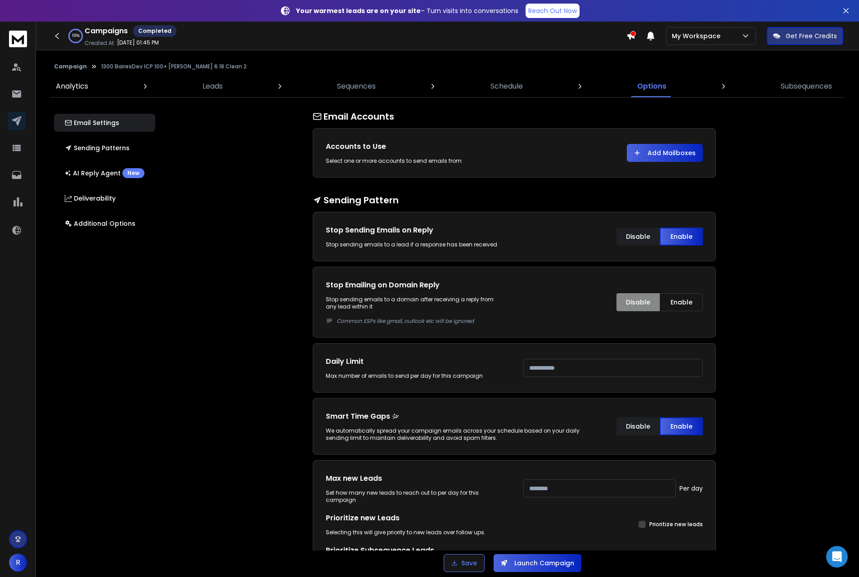
click at [93, 82] on link "Analytics" at bounding box center [71, 87] width 43 height 22
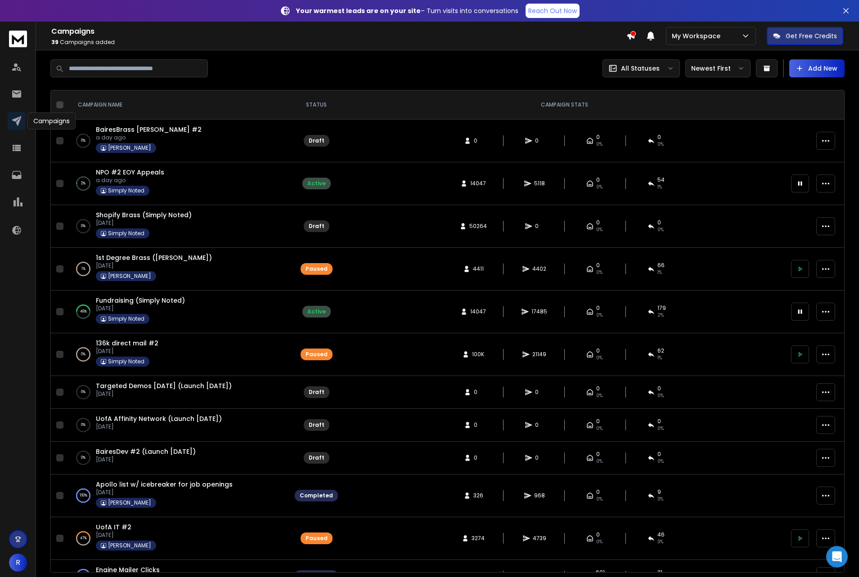
click at [14, 124] on icon at bounding box center [16, 121] width 11 height 11
click at [19, 94] on icon at bounding box center [16, 93] width 9 height 7
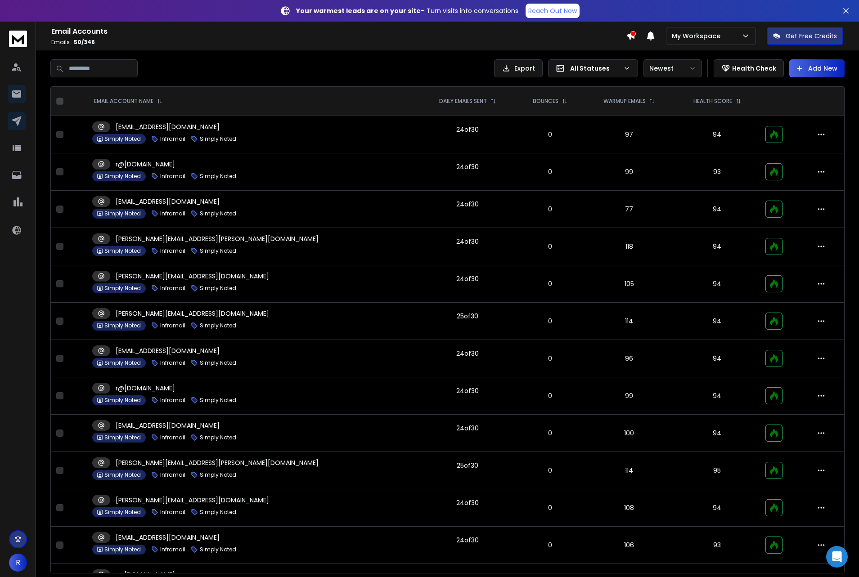
click at [19, 130] on link at bounding box center [17, 121] width 18 height 18
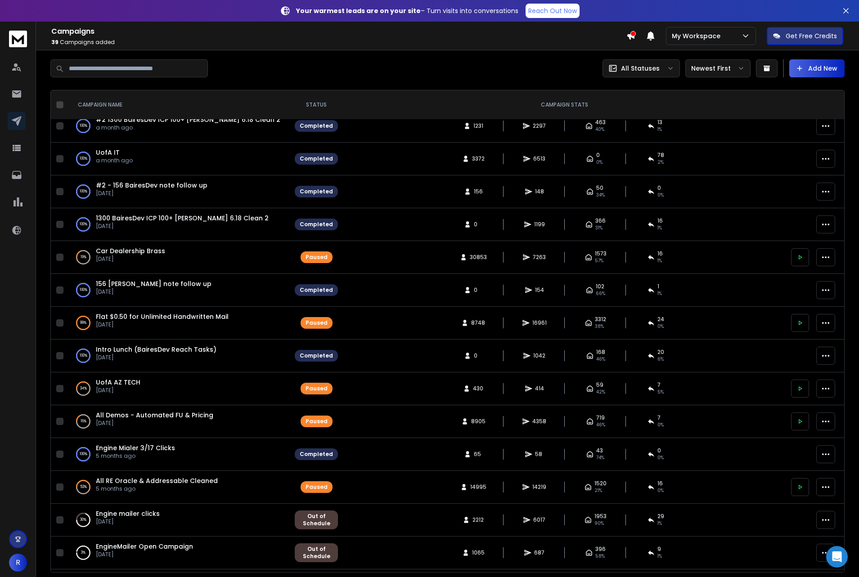
scroll to position [636, 0]
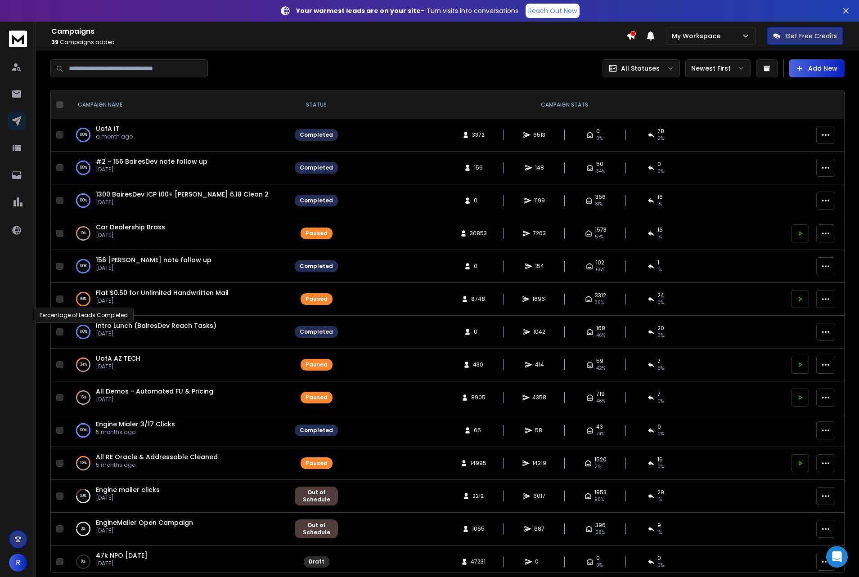
click at [147, 334] on p "[DATE]" at bounding box center [156, 333] width 121 height 7
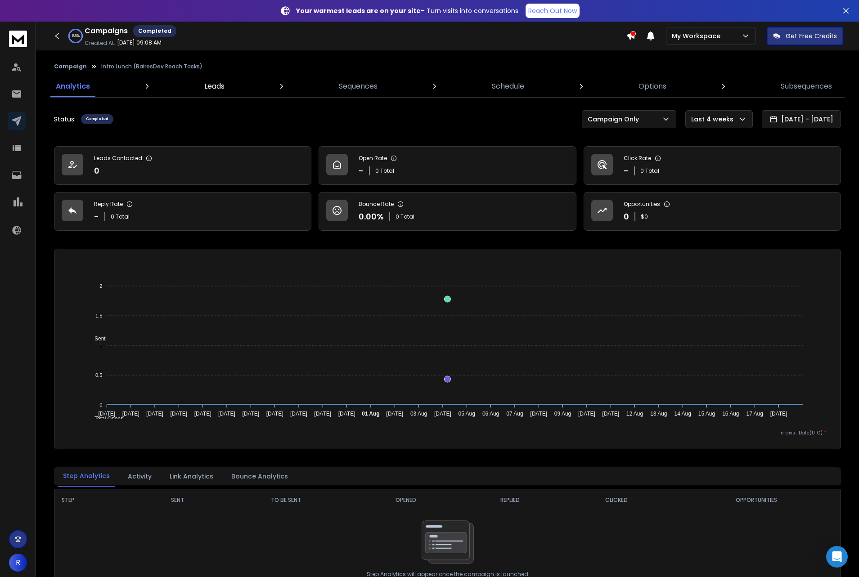
click at [220, 89] on p "Leads" at bounding box center [214, 86] width 20 height 11
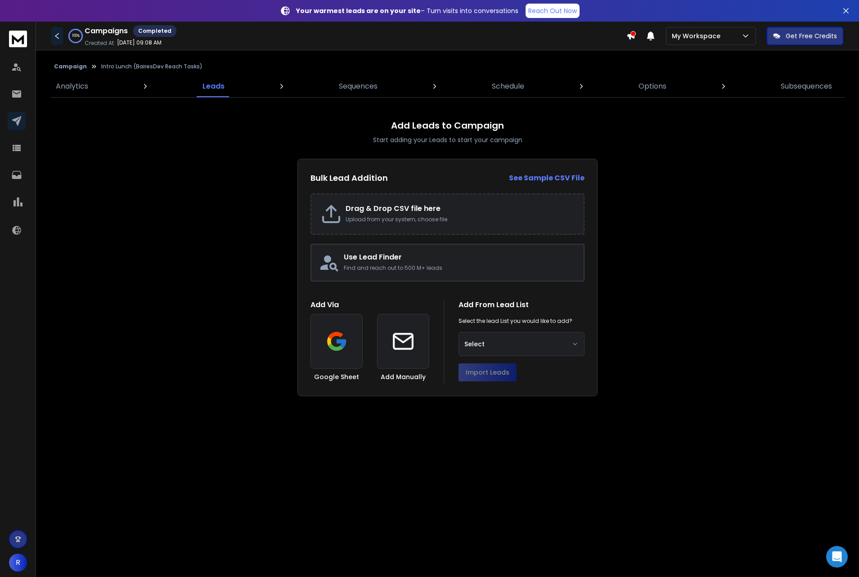
click at [59, 32] on icon at bounding box center [57, 36] width 8 height 8
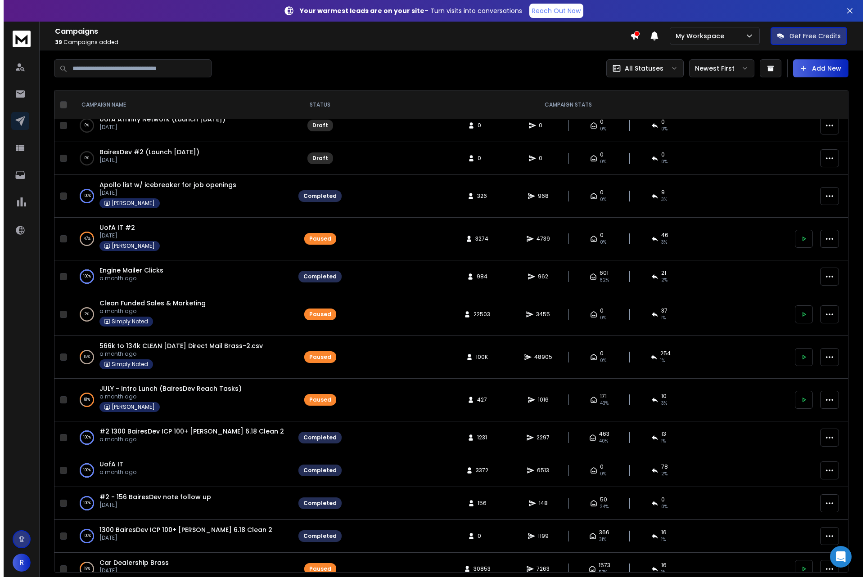
scroll to position [638, 0]
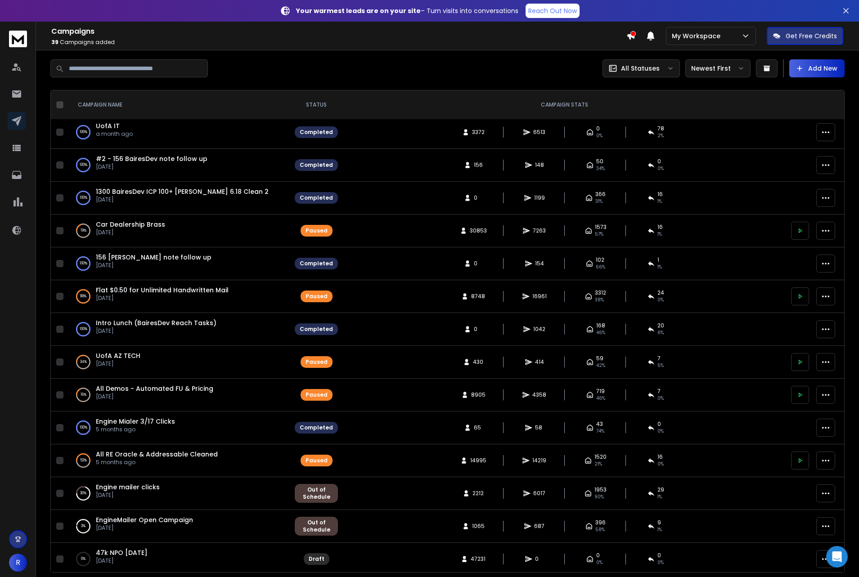
click at [135, 356] on span "UofA AZ TECH" at bounding box center [118, 356] width 45 height 9
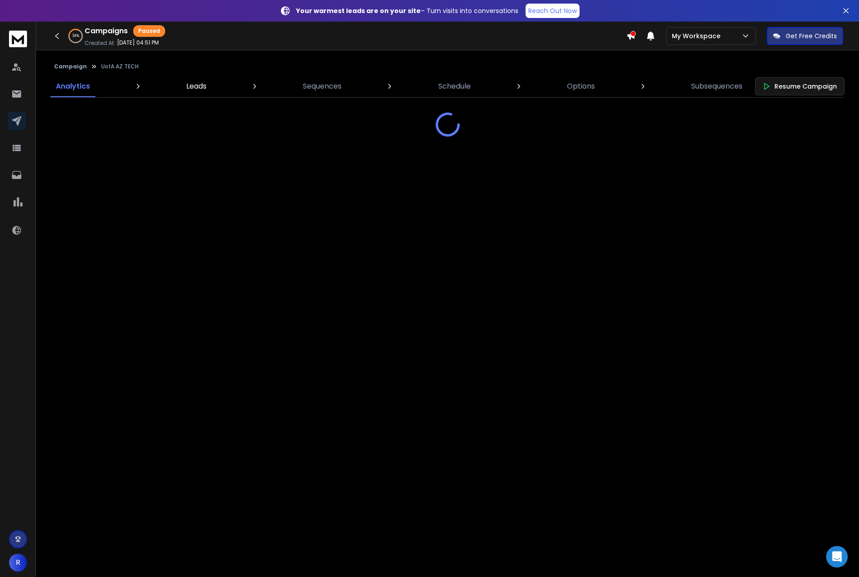
click at [199, 85] on p "Leads" at bounding box center [196, 86] width 20 height 11
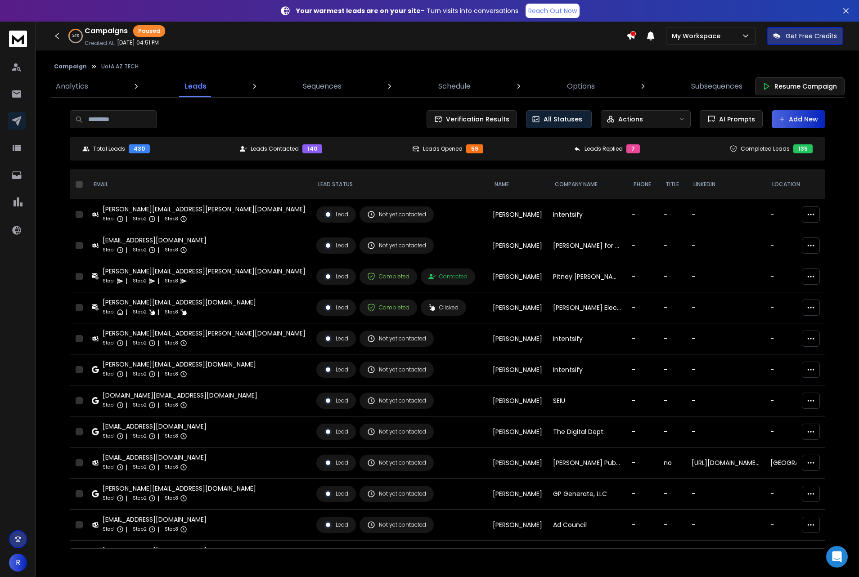
click at [565, 121] on p "All Statuses" at bounding box center [563, 119] width 39 height 9
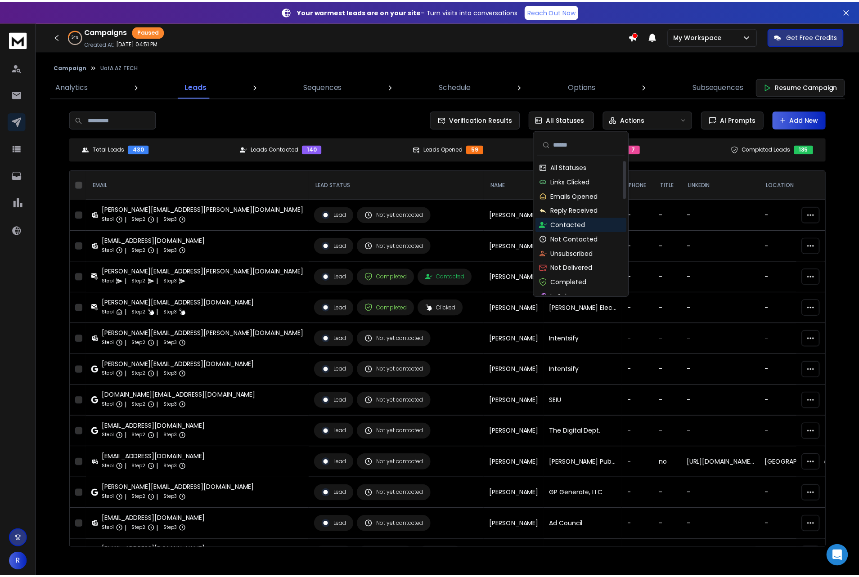
scroll to position [340, 0]
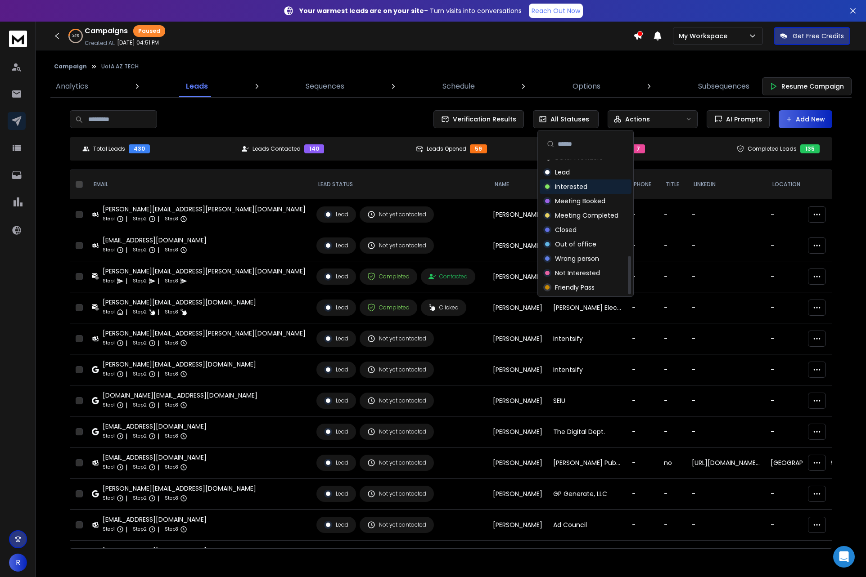
click at [585, 187] on p "Interested" at bounding box center [571, 186] width 32 height 9
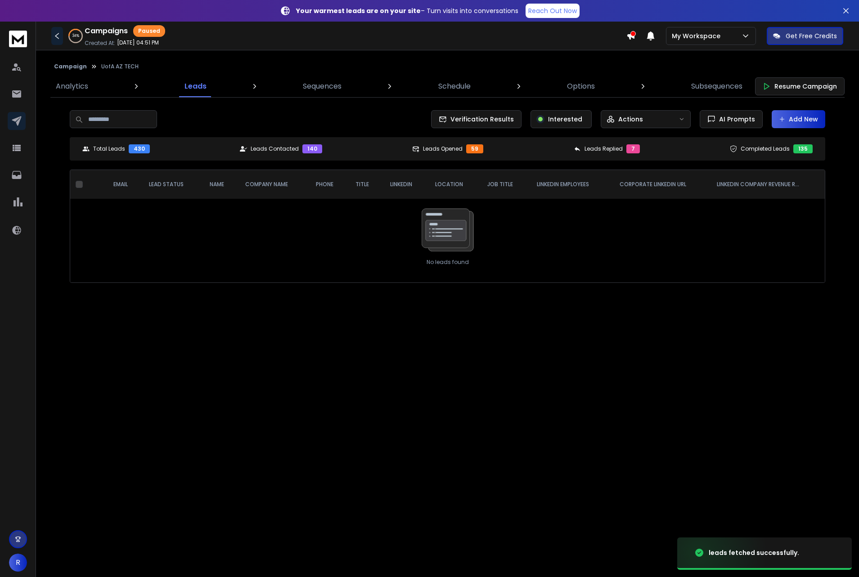
click at [57, 31] on button at bounding box center [57, 36] width 12 height 18
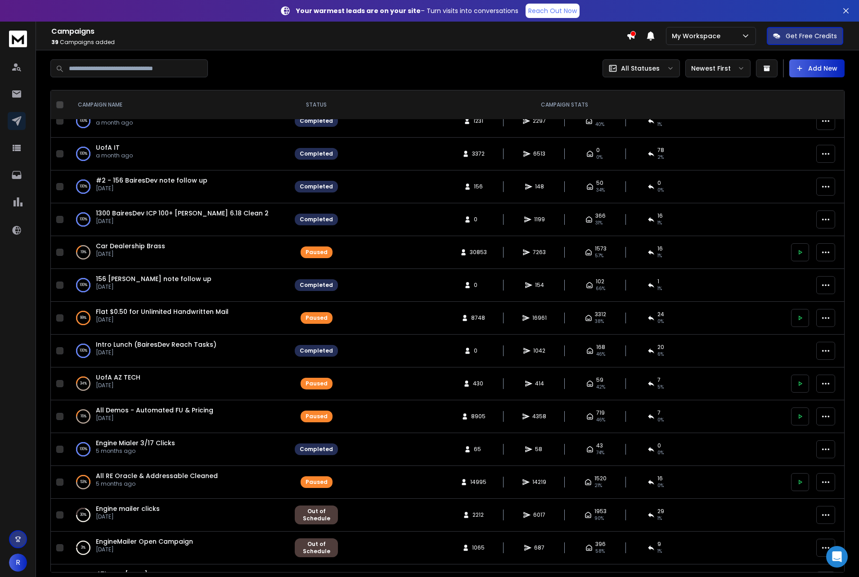
scroll to position [644, 0]
